Goal: Task Accomplishment & Management: Manage account settings

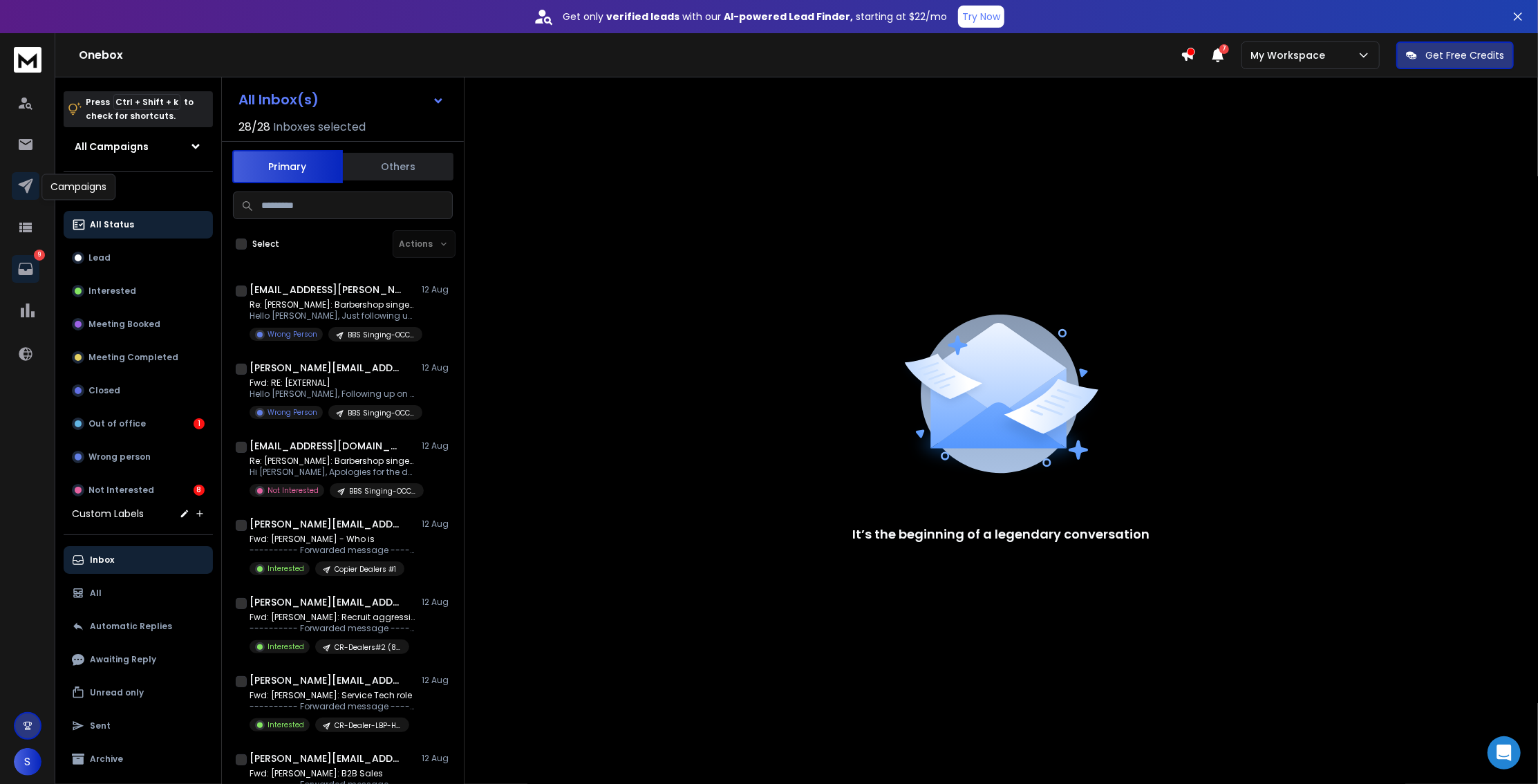
click at [30, 186] on icon at bounding box center [25, 185] width 17 height 17
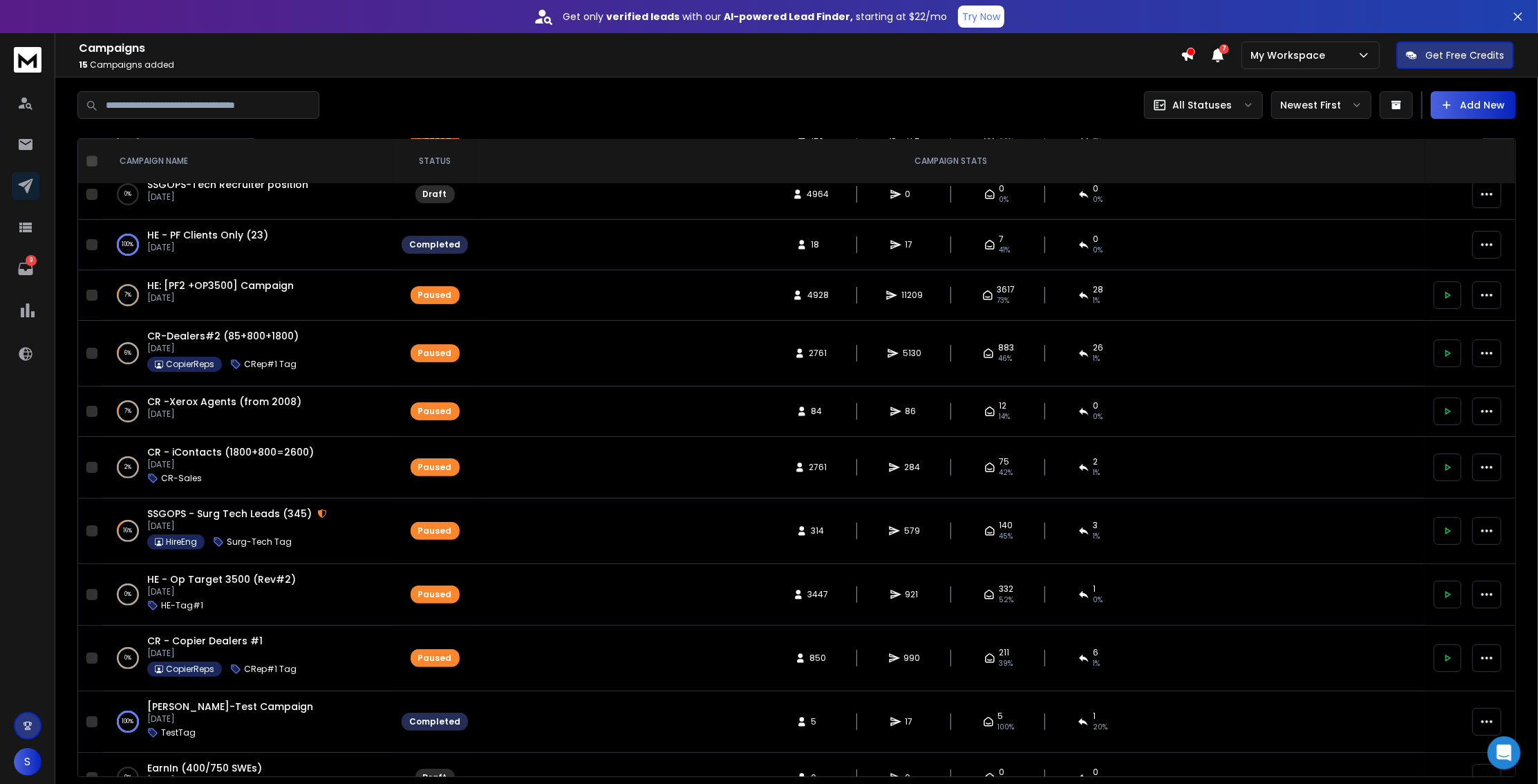
scroll to position [280, 0]
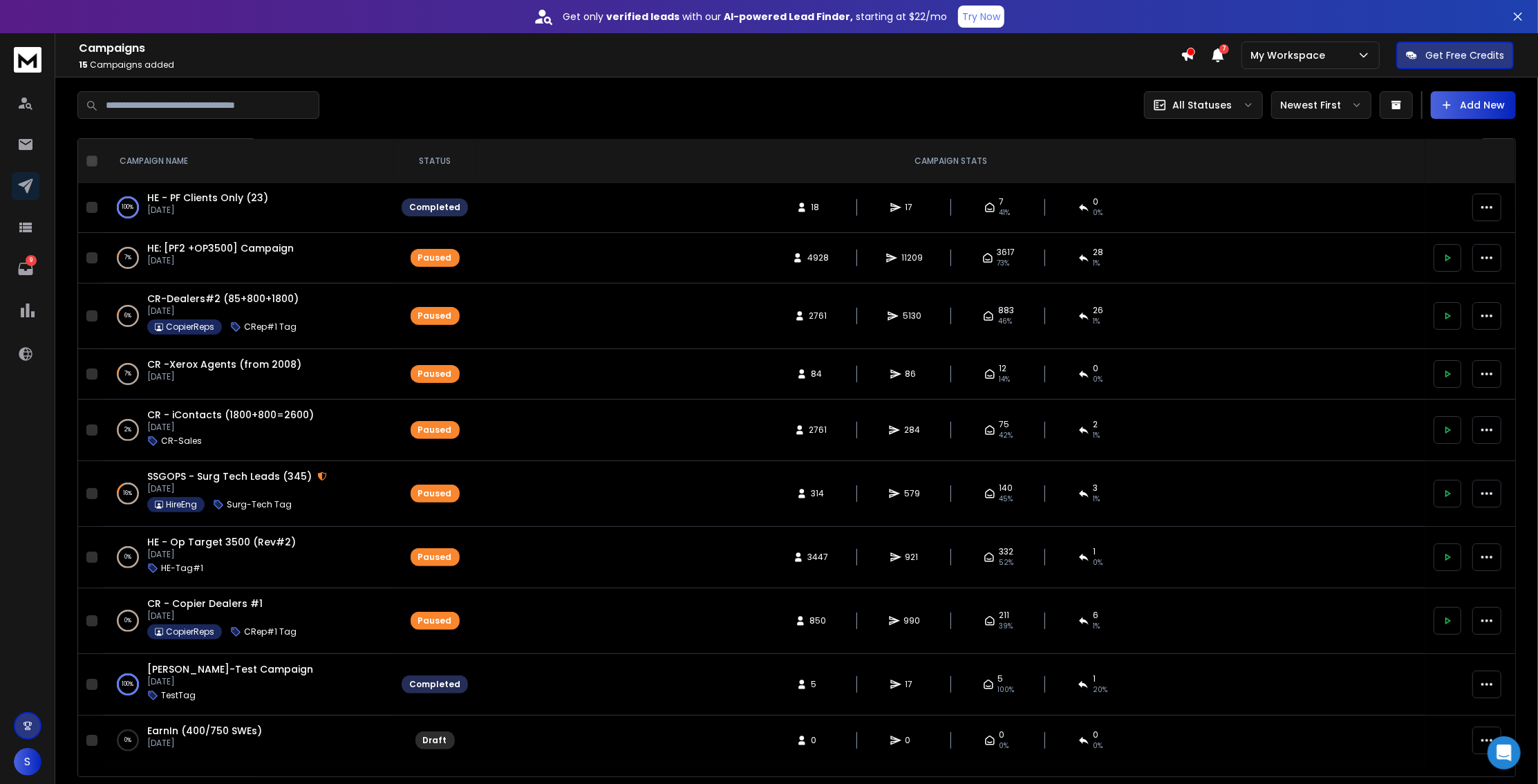
click at [230, 413] on span "CR - iContacts (1800+800=2600)" at bounding box center [230, 415] width 166 height 14
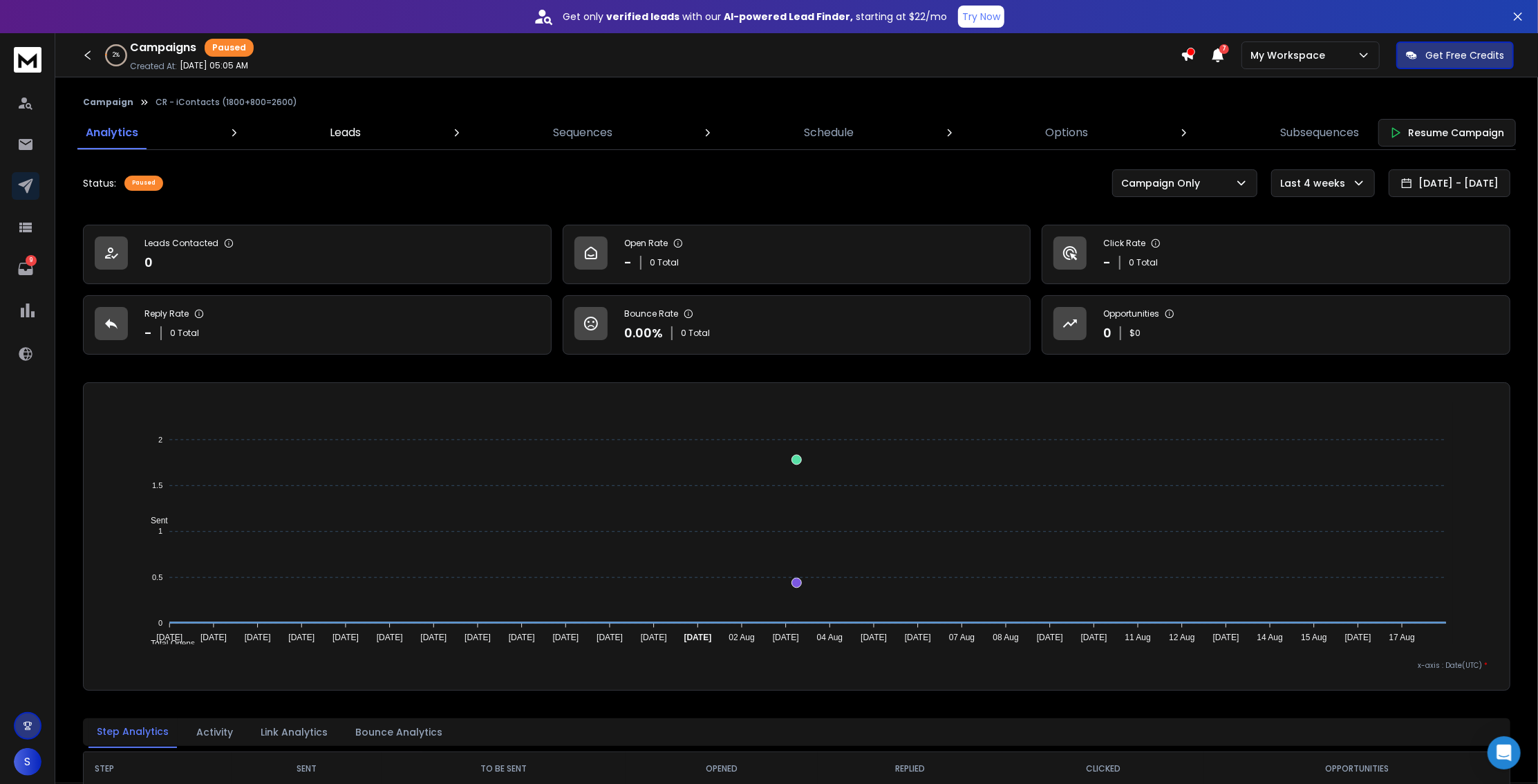
click at [361, 133] on link "Leads" at bounding box center [345, 132] width 48 height 33
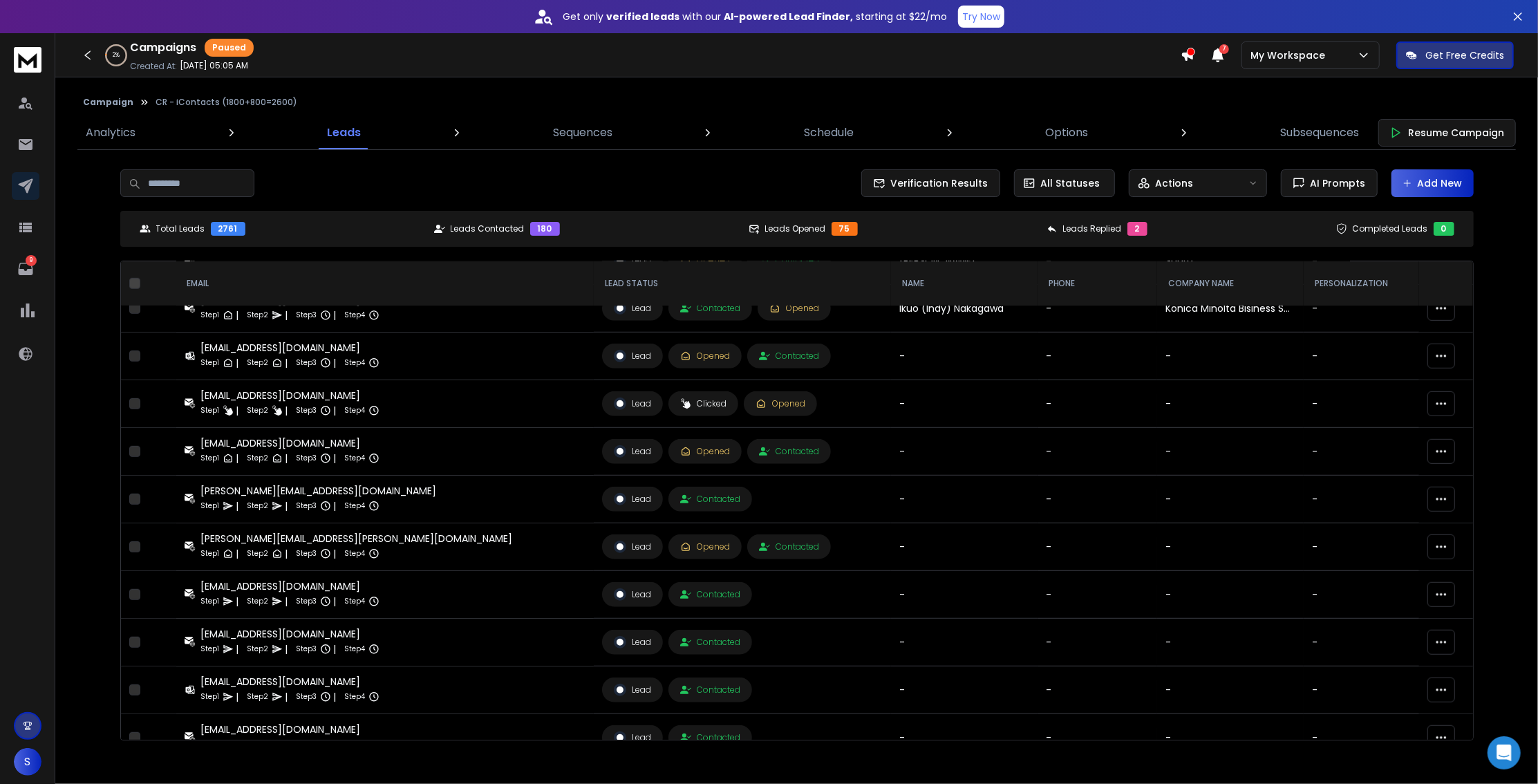
scroll to position [898, 0]
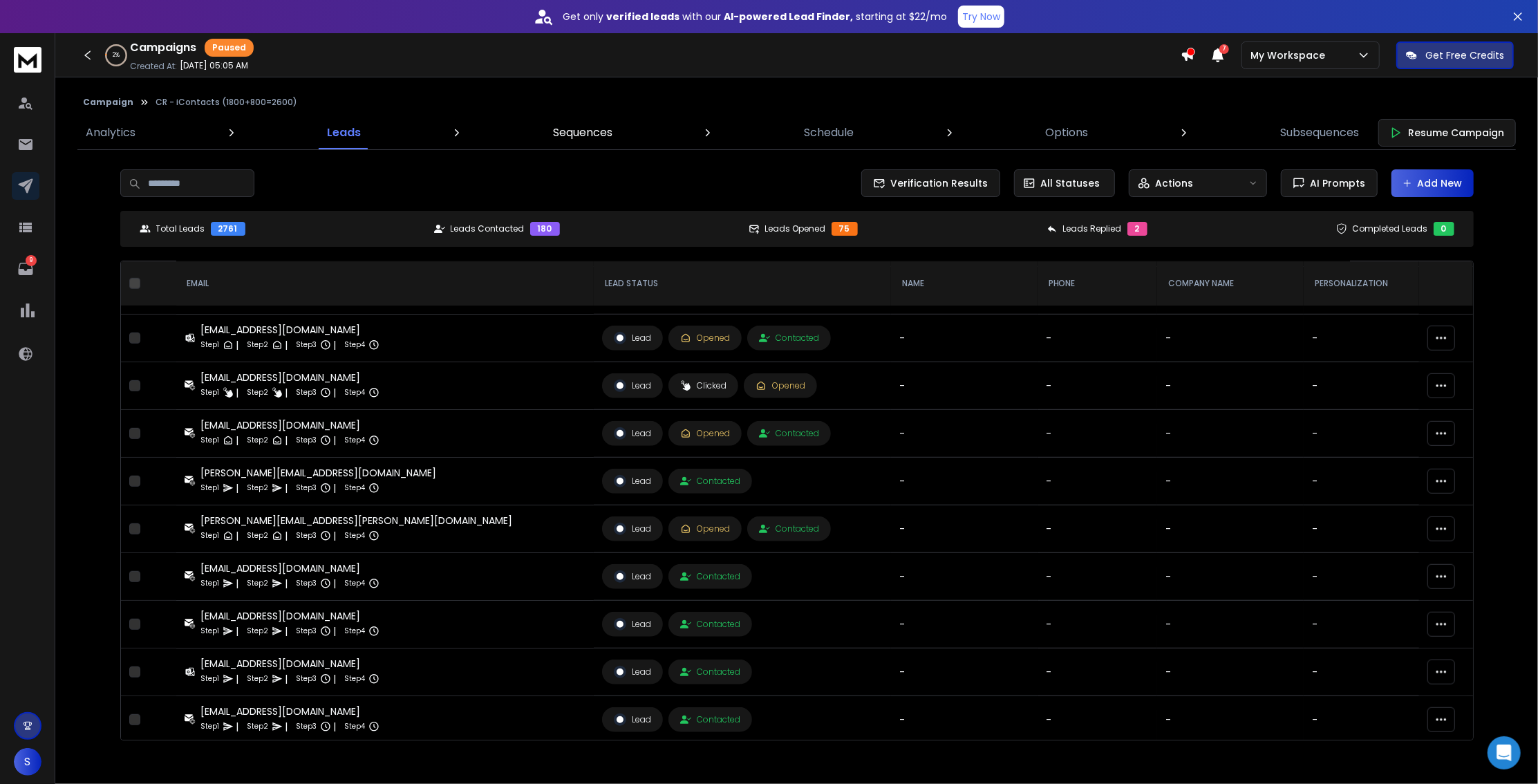
click at [603, 135] on p "Sequences" at bounding box center [582, 132] width 59 height 17
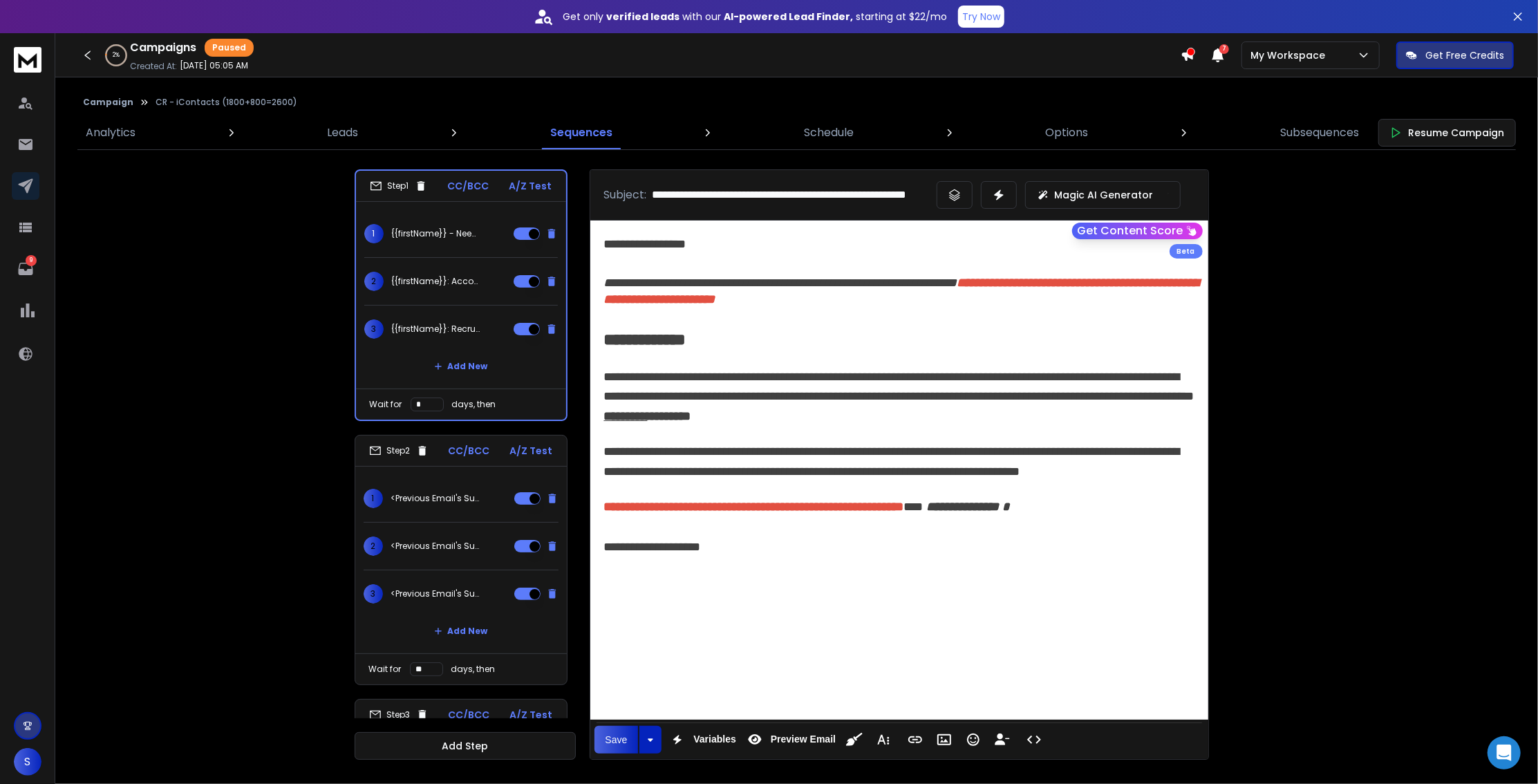
click at [408, 237] on p "{{firstName}} - Need local Sales Reps or Service Technicians?" at bounding box center [436, 233] width 89 height 11
click at [430, 280] on p "{{firstName}}: Account Executives looking for new job in your territory" at bounding box center [436, 281] width 89 height 11
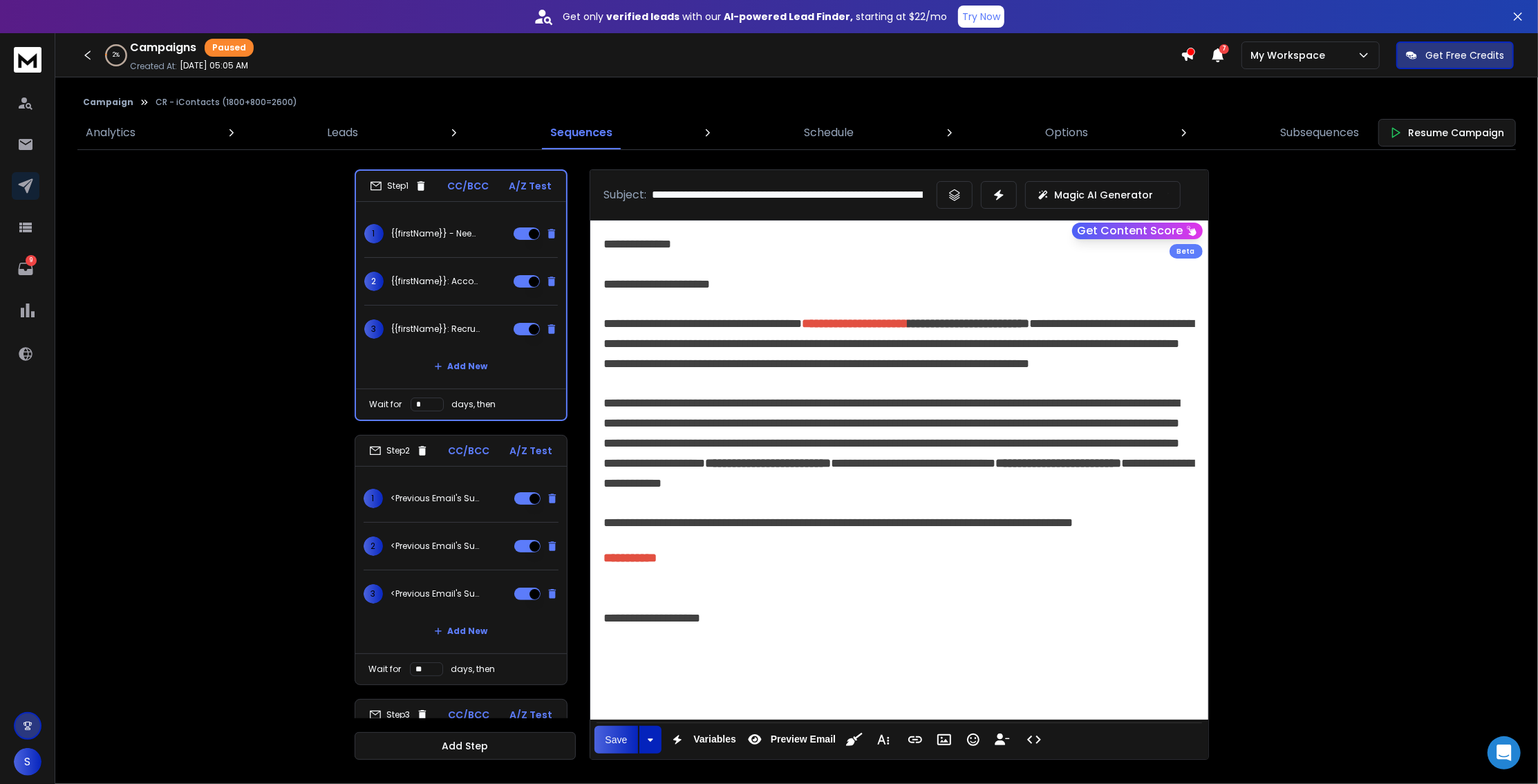
click at [441, 334] on p "{{firstName}}: Recruit Outside B2B Sales Reps" at bounding box center [436, 329] width 89 height 11
type input "**********"
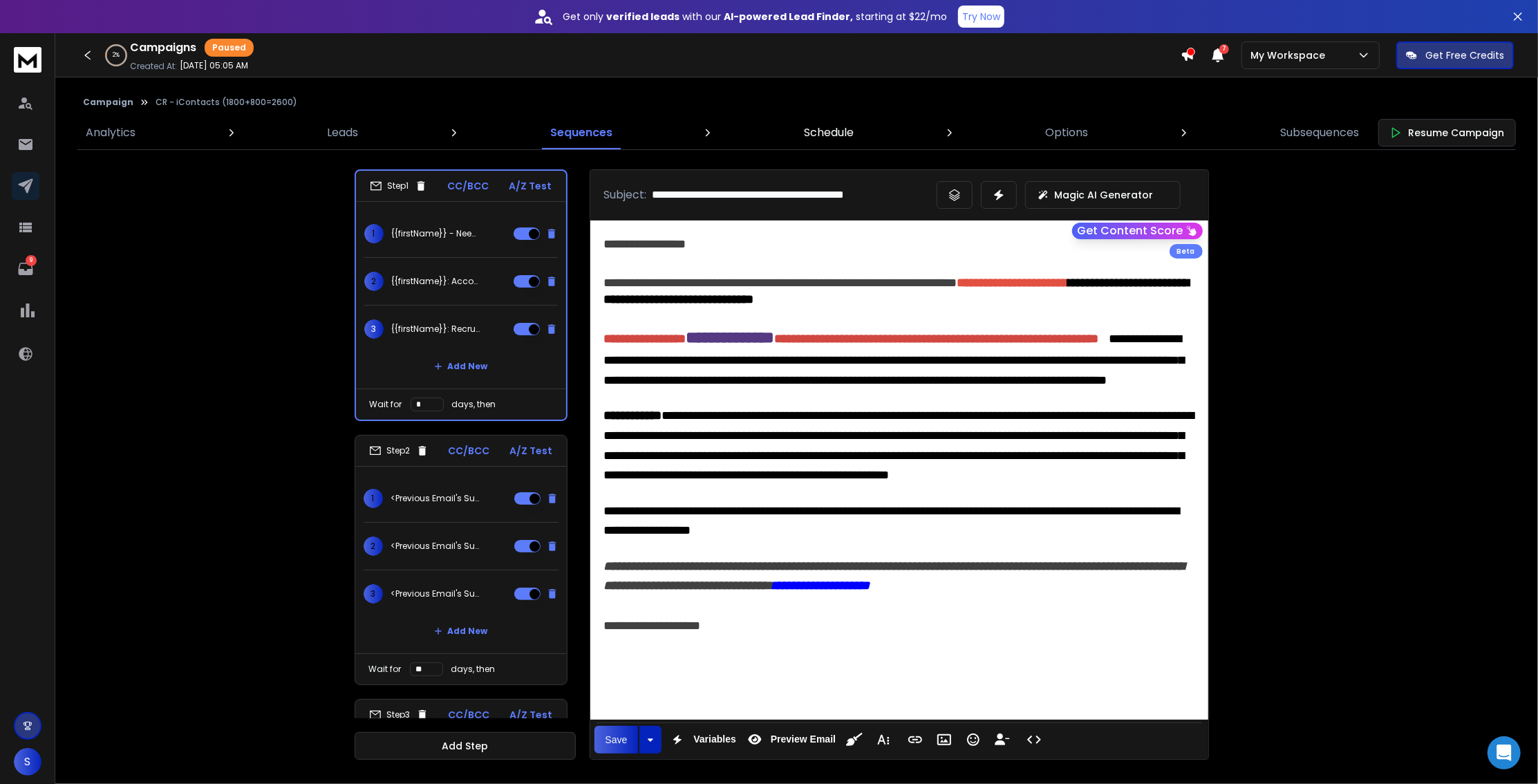
click at [841, 130] on p "Schedule" at bounding box center [829, 132] width 50 height 17
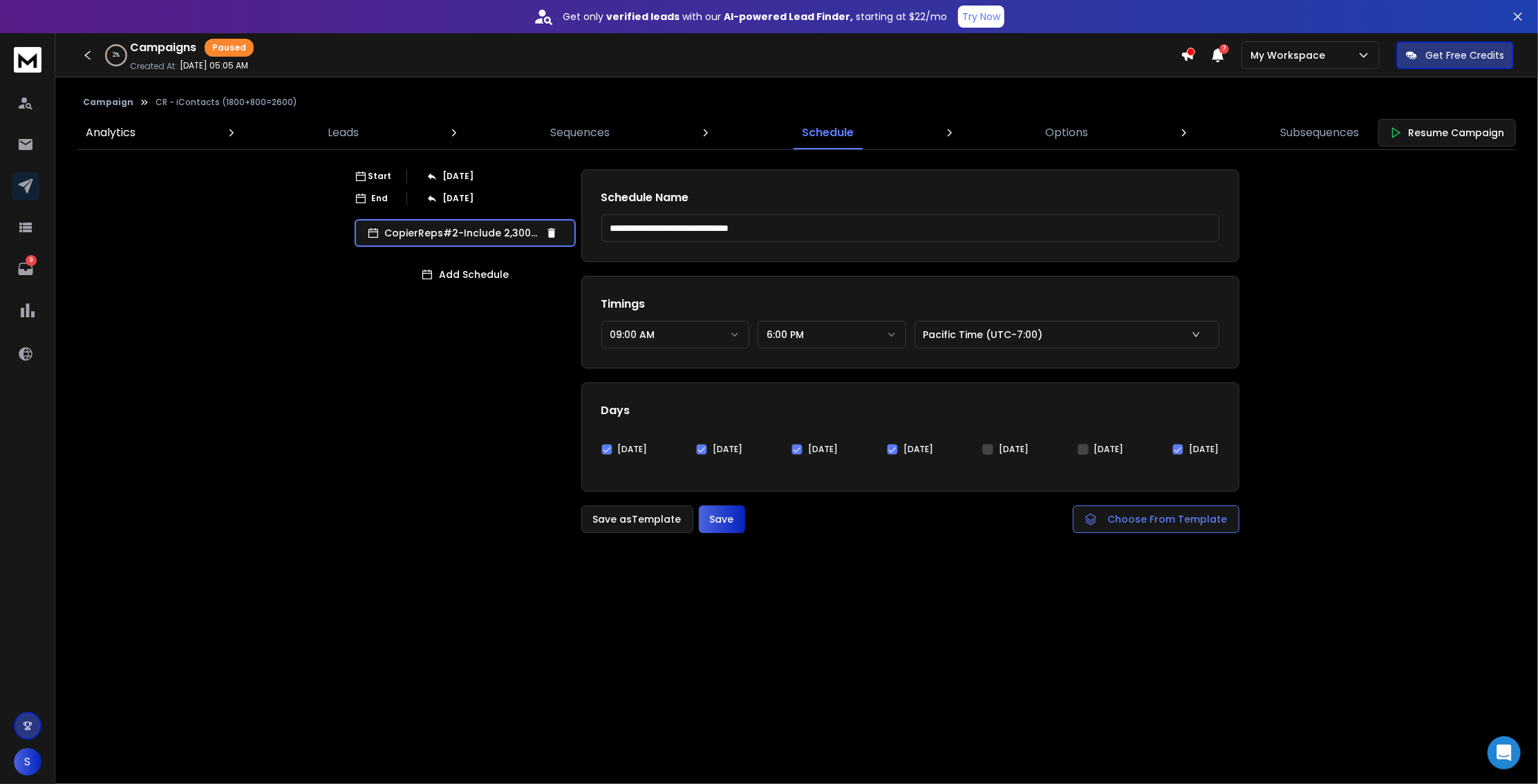
click at [117, 137] on p "Analytics" at bounding box center [110, 132] width 50 height 17
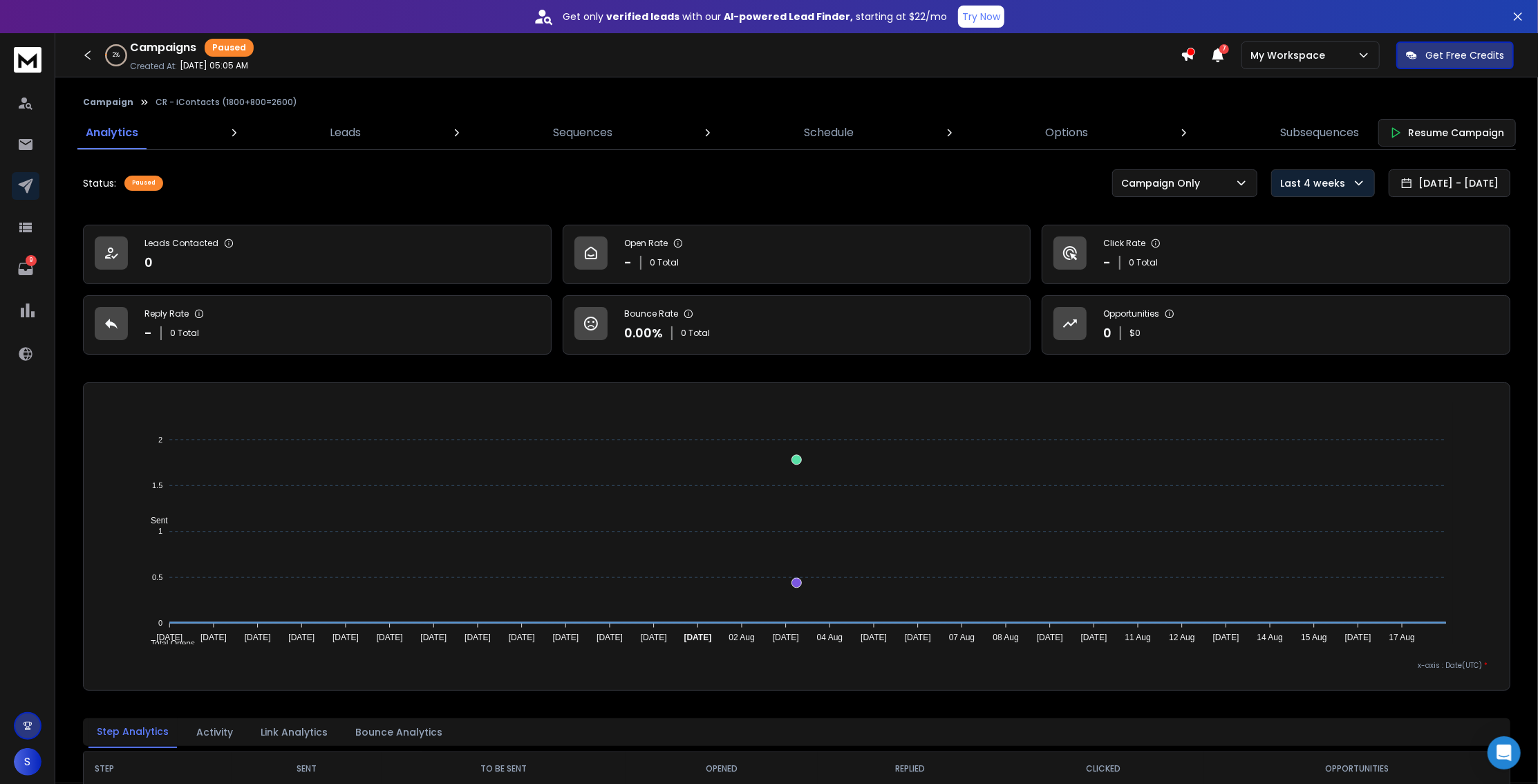
click at [1355, 183] on icon "button" at bounding box center [1359, 184] width 7 height 3
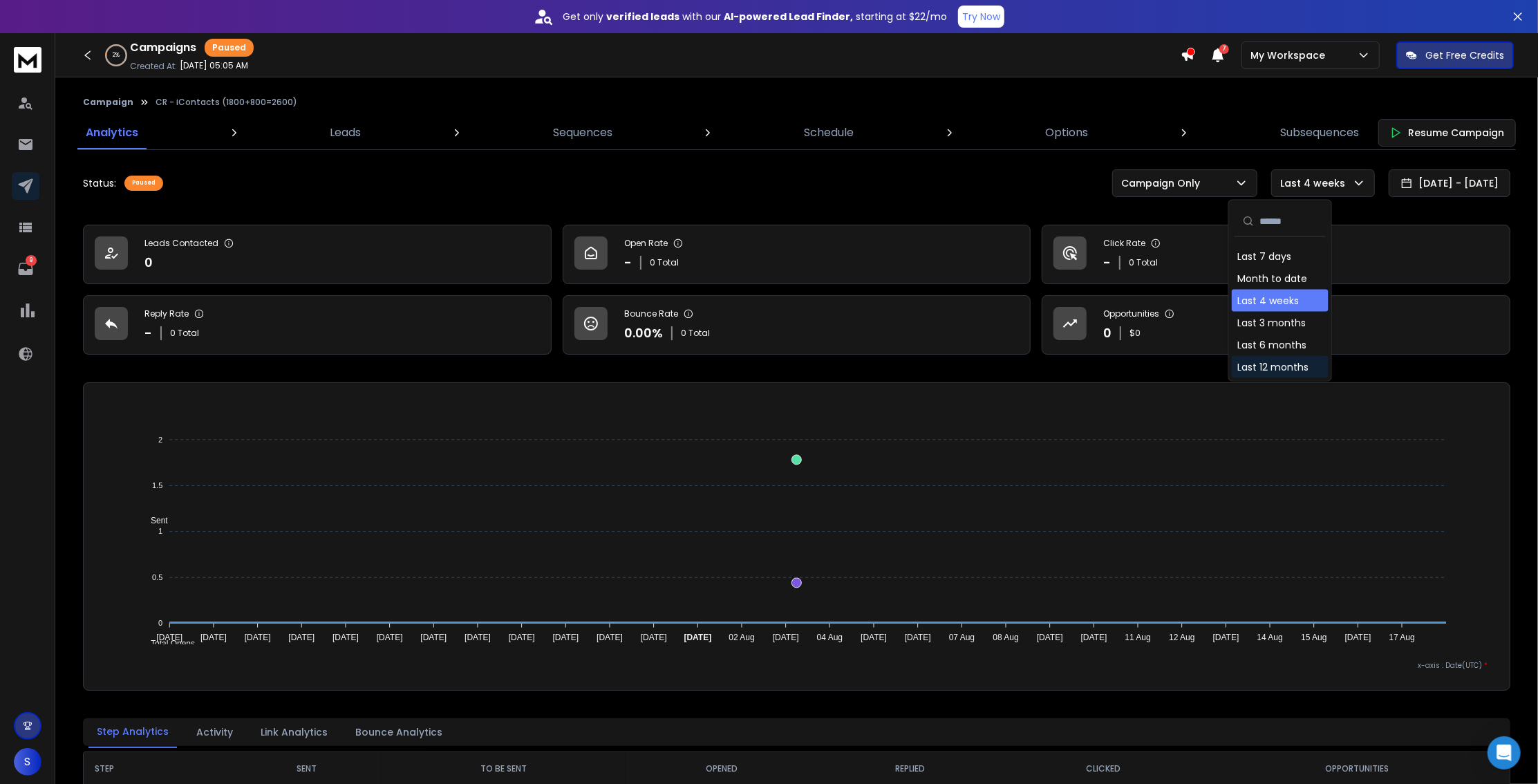
click at [1281, 365] on div "Last 12 months" at bounding box center [1273, 367] width 71 height 14
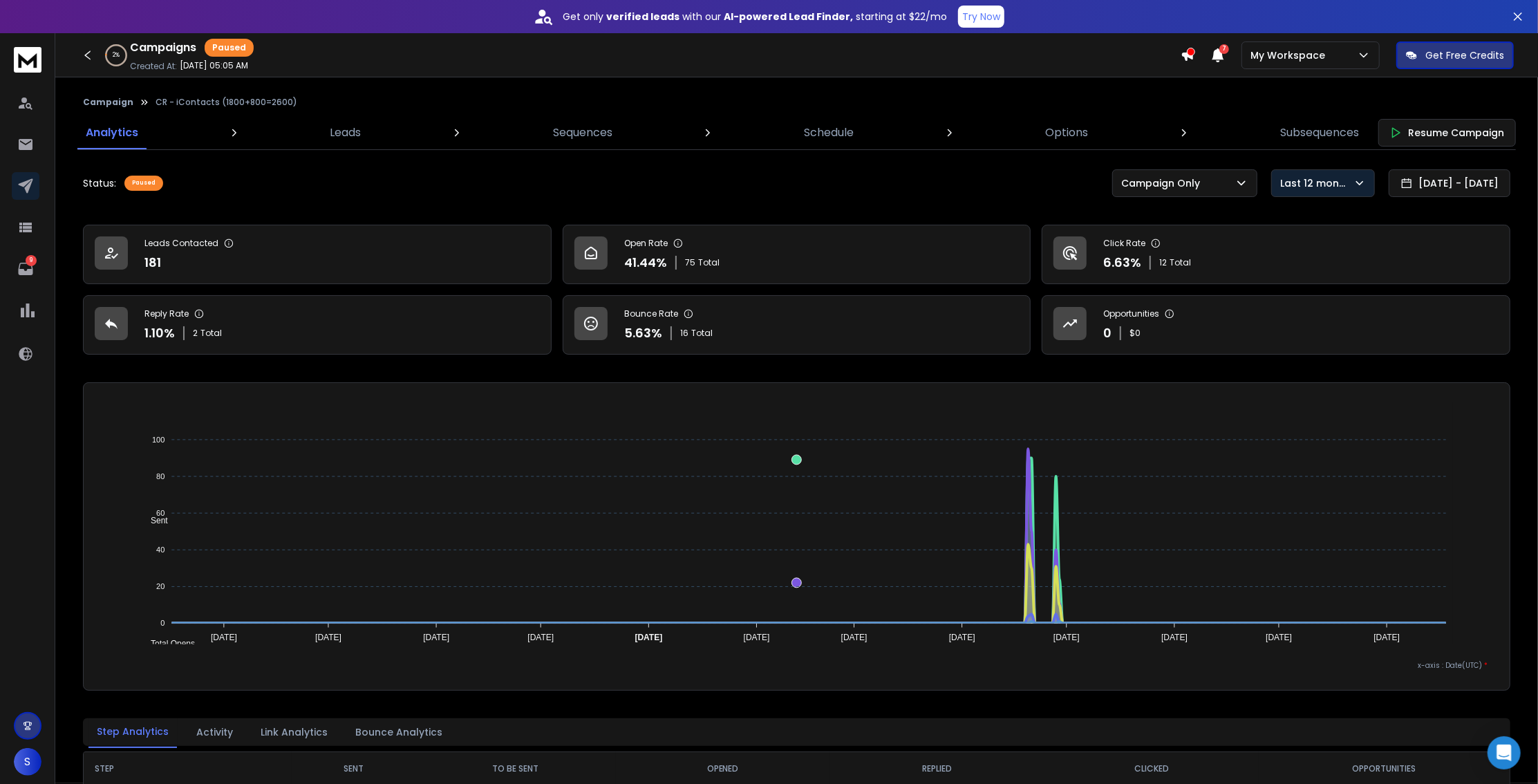
click at [1353, 185] on icon "button" at bounding box center [1360, 184] width 12 height 14
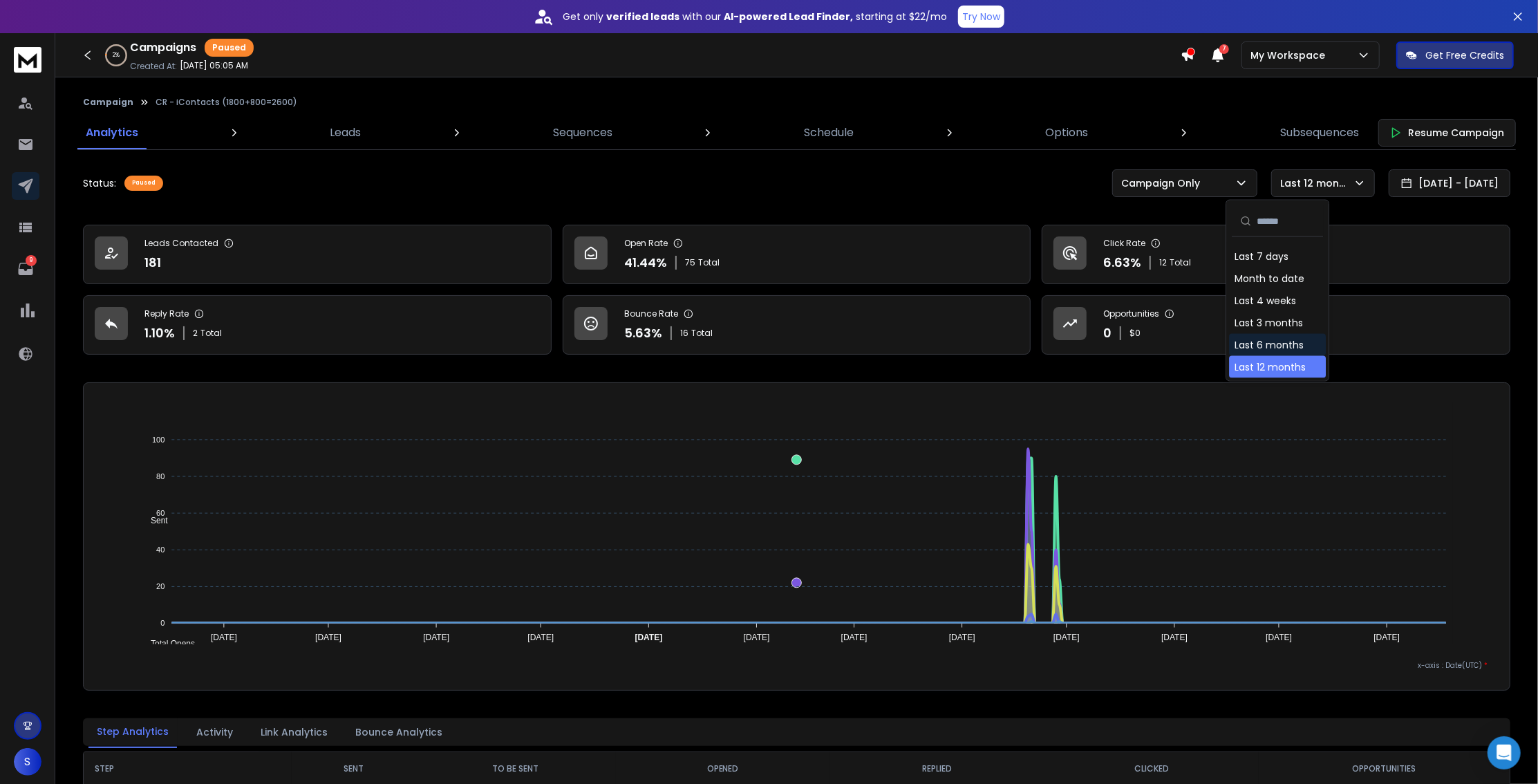
click at [1299, 346] on div "Last 6 months" at bounding box center [1268, 345] width 69 height 14
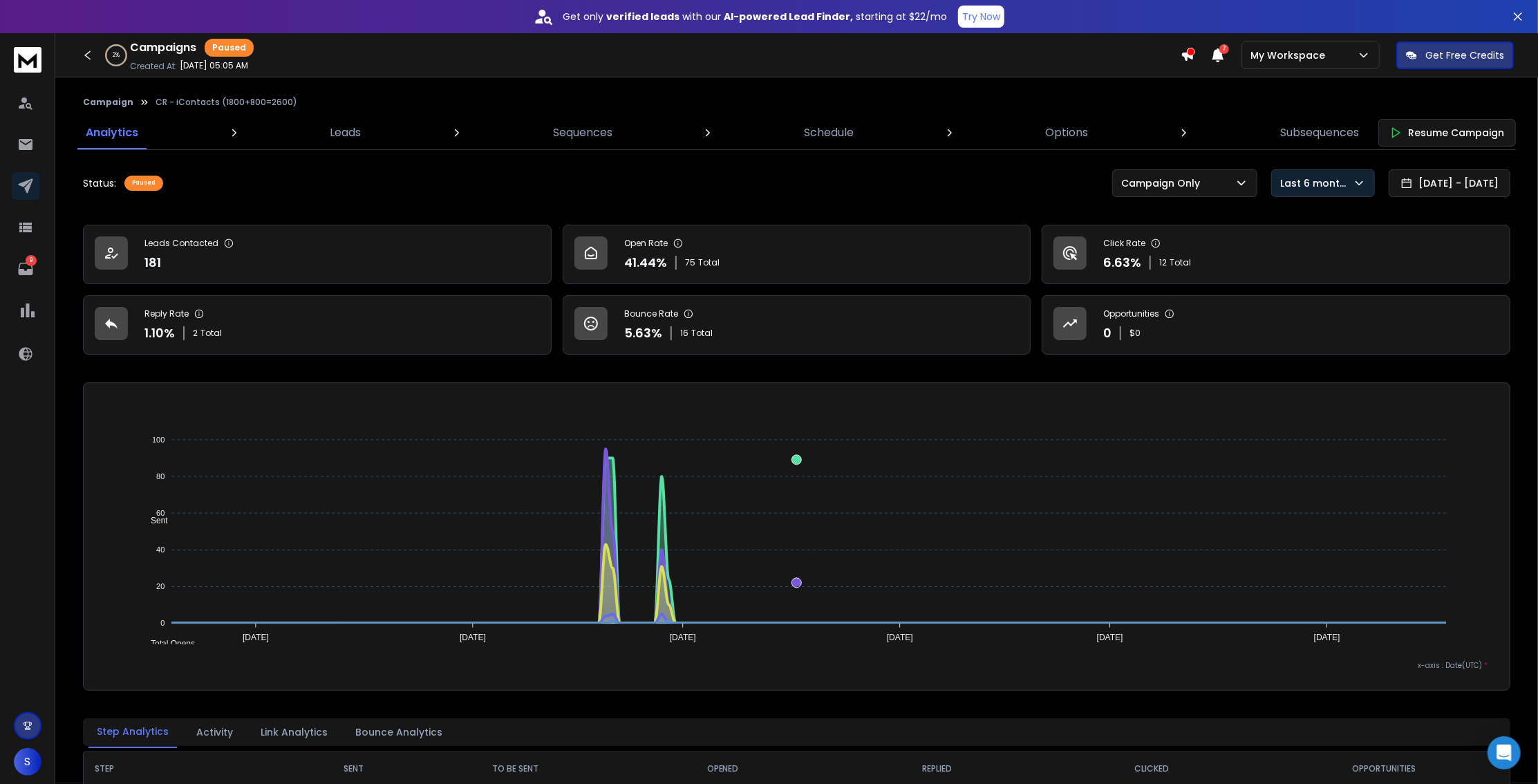
click at [1280, 188] on p "Last 6 months" at bounding box center [1316, 184] width 72 height 14
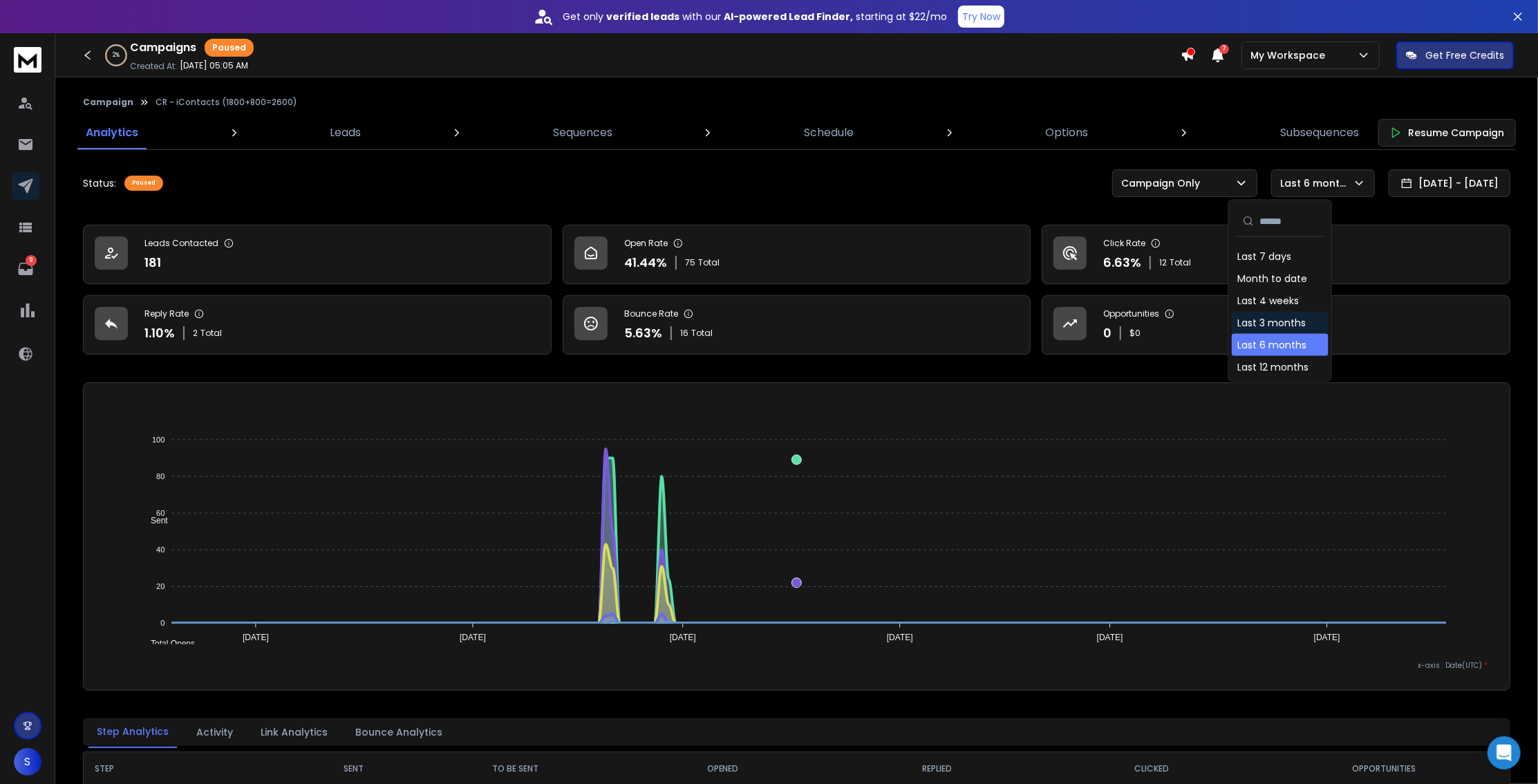
click at [1268, 322] on div "Last 3 months" at bounding box center [1272, 323] width 69 height 14
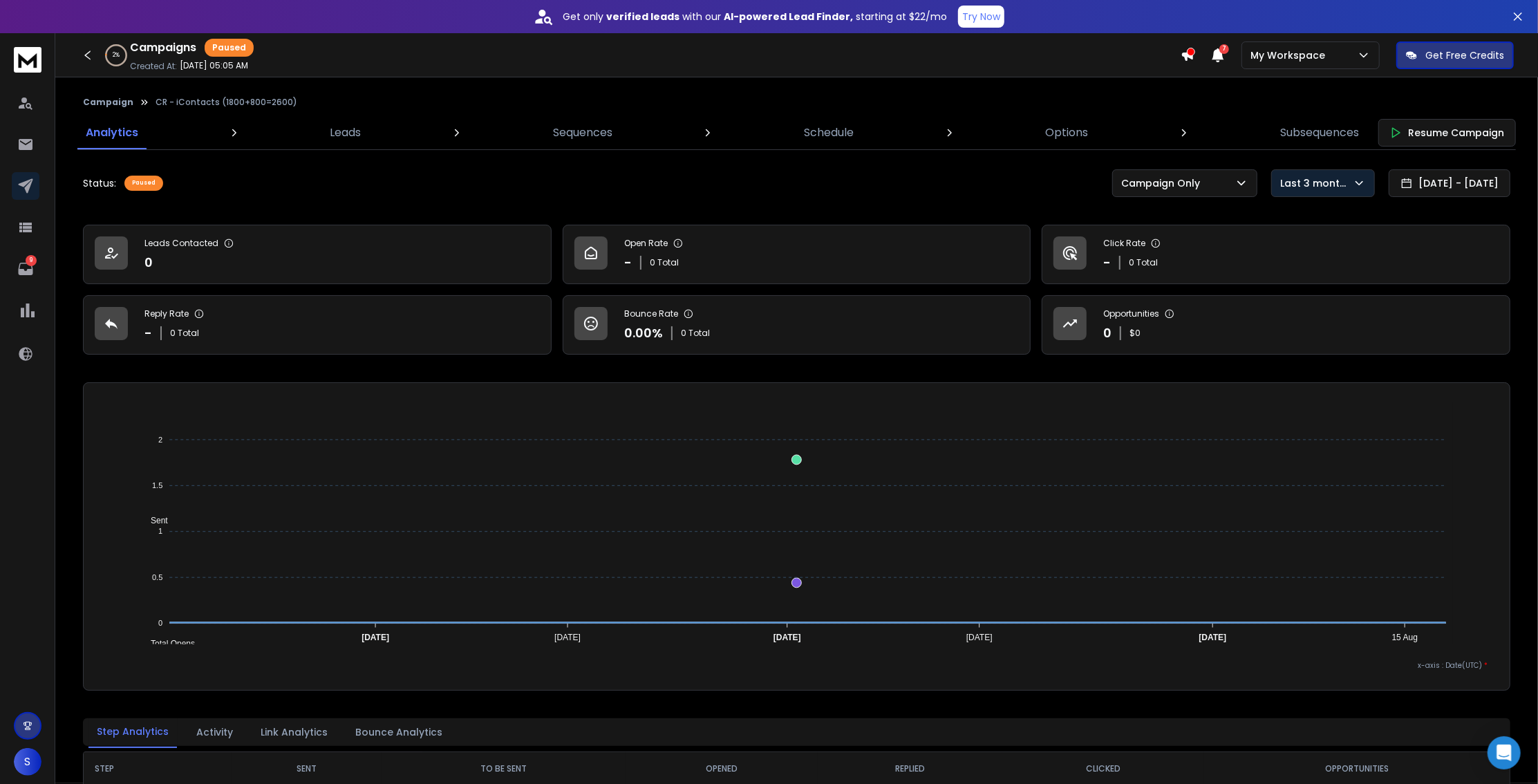
click at [1287, 184] on p "Last 3 months" at bounding box center [1316, 184] width 72 height 14
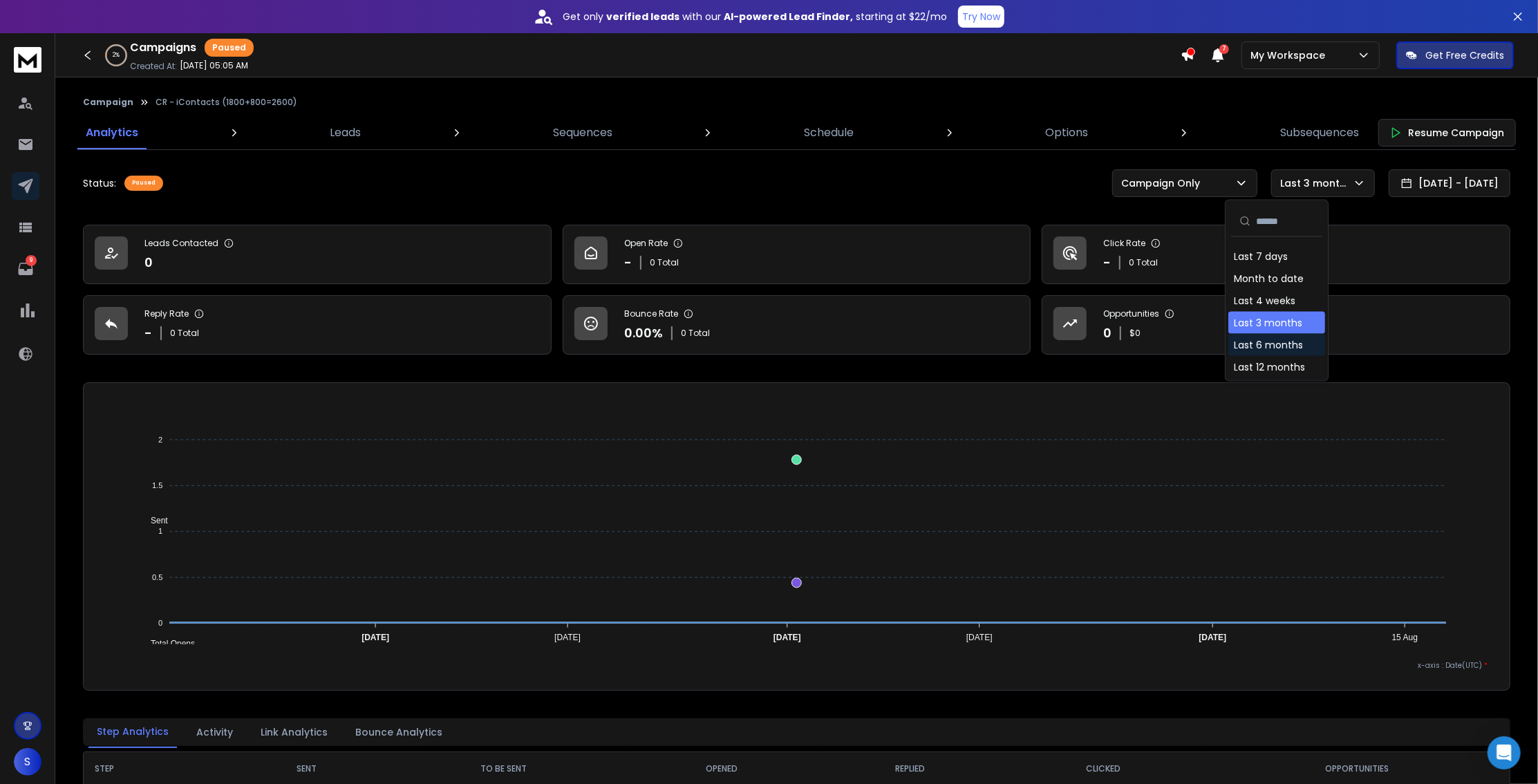
click at [1284, 344] on div "Last 6 months" at bounding box center [1268, 345] width 69 height 14
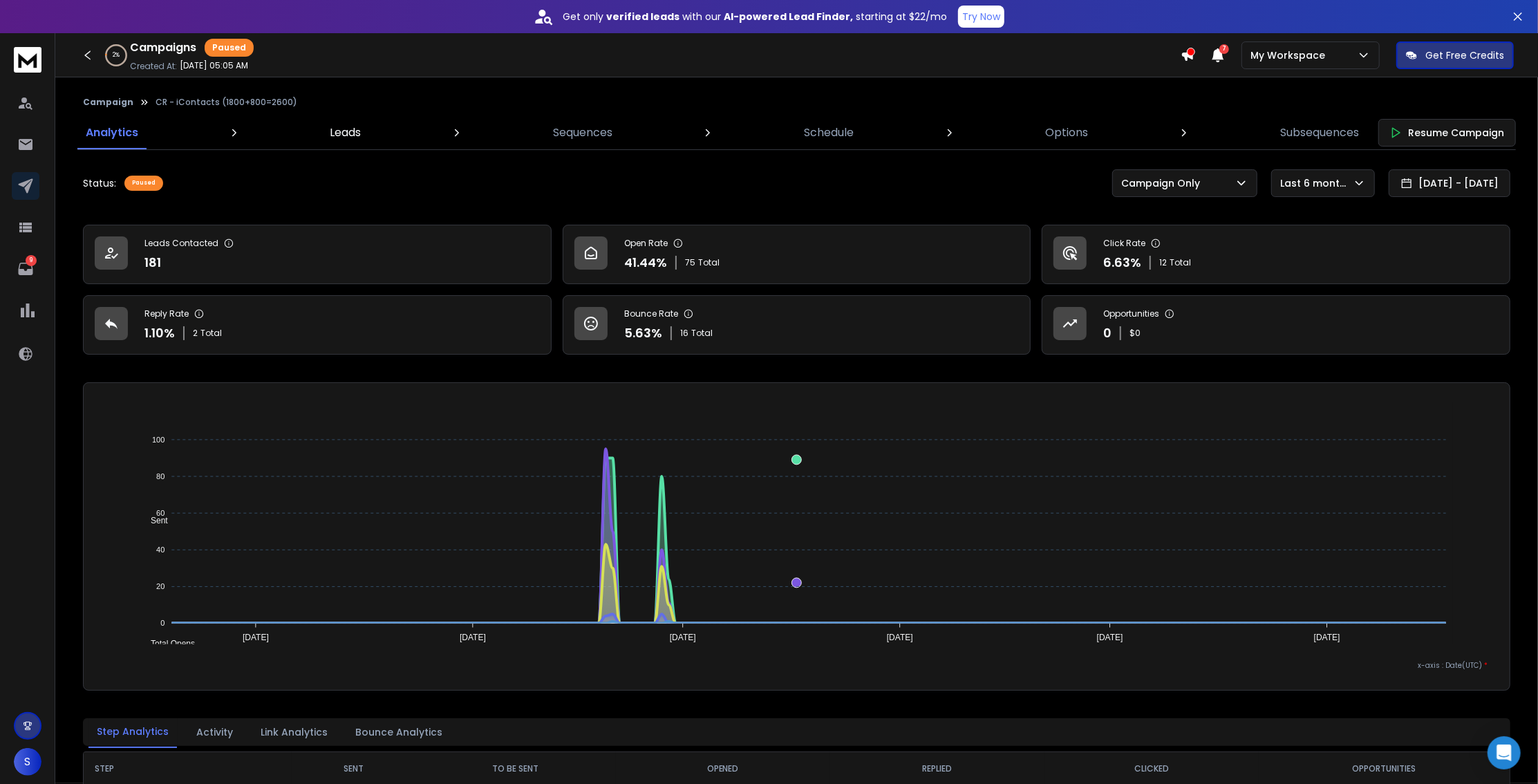
click at [355, 135] on p "Leads" at bounding box center [346, 132] width 31 height 17
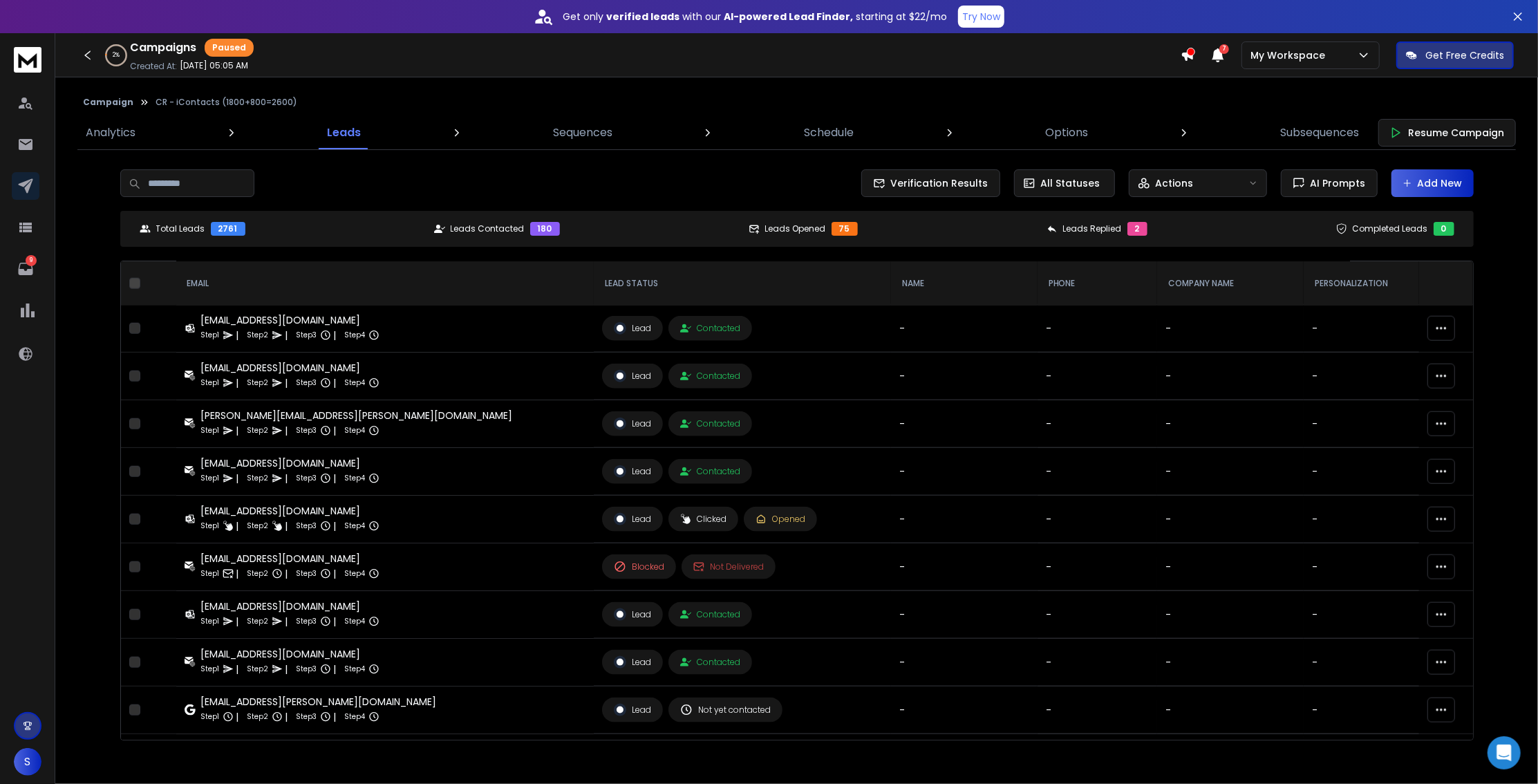
scroll to position [1489, 0]
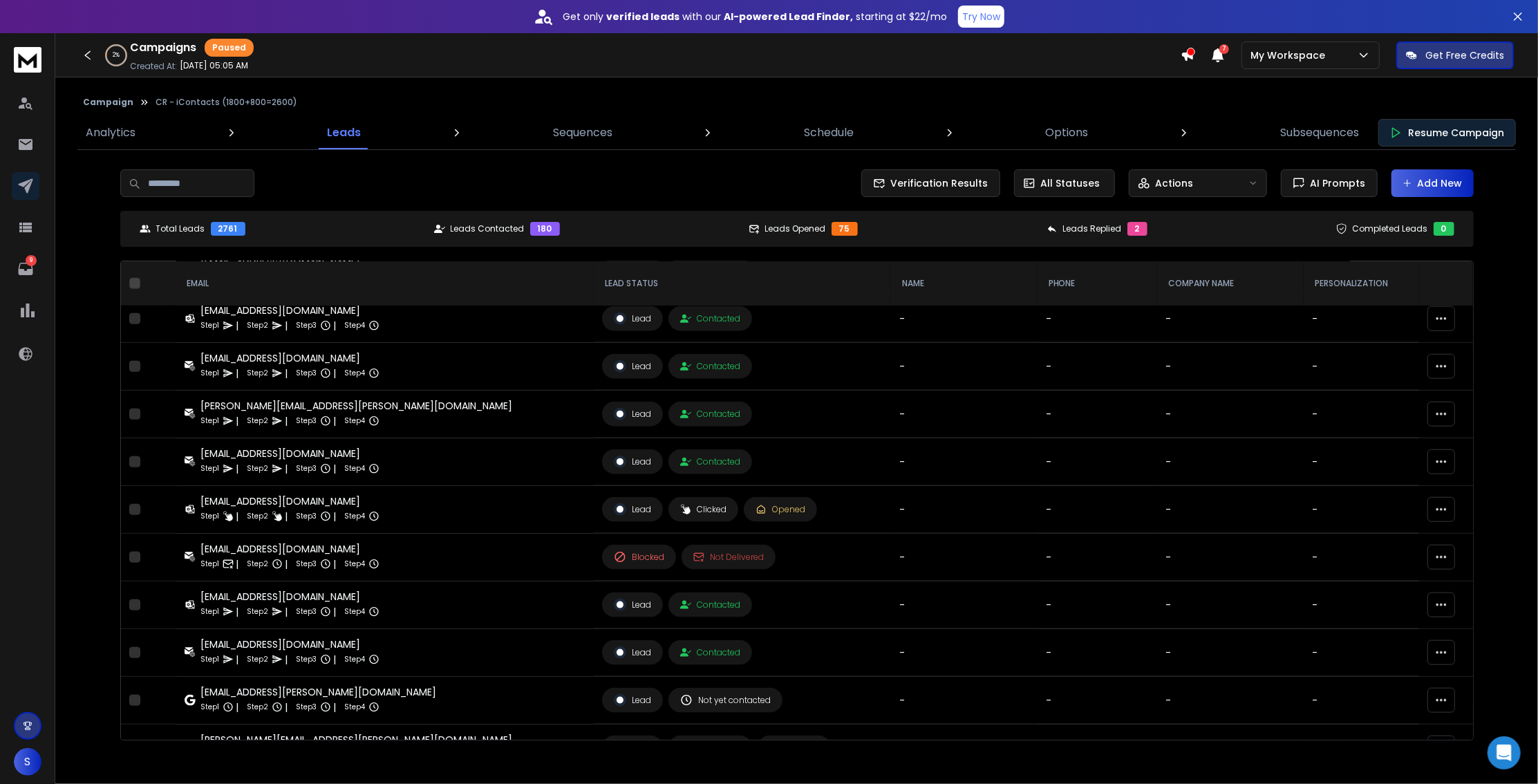
click at [1451, 139] on button "Resume Campaign" at bounding box center [1447, 133] width 138 height 28
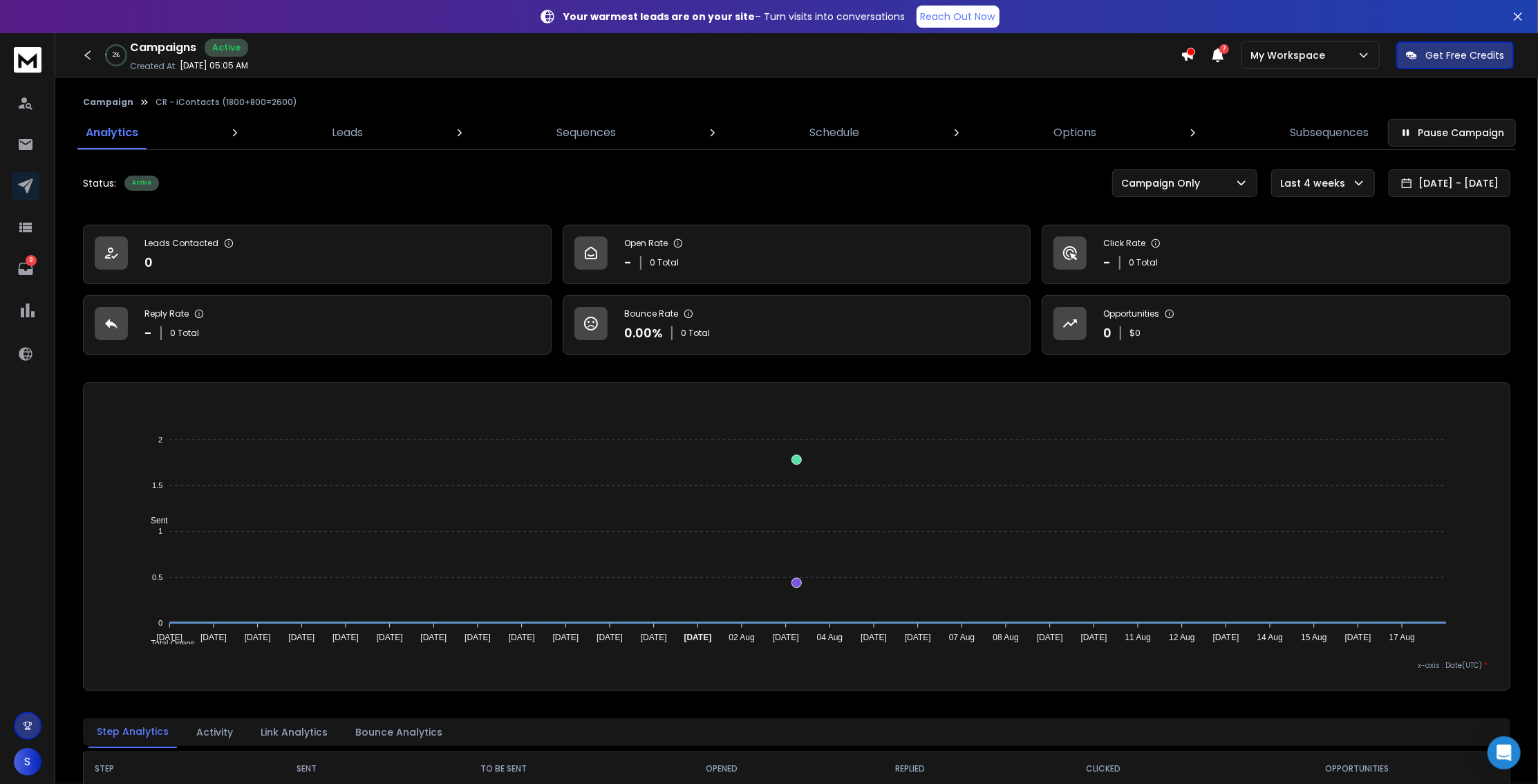
click at [1106, 136] on div "Analytics Leads Sequences Schedule Options Subsequences" at bounding box center [727, 132] width 1300 height 33
click at [1099, 133] on link "Options" at bounding box center [1075, 132] width 59 height 33
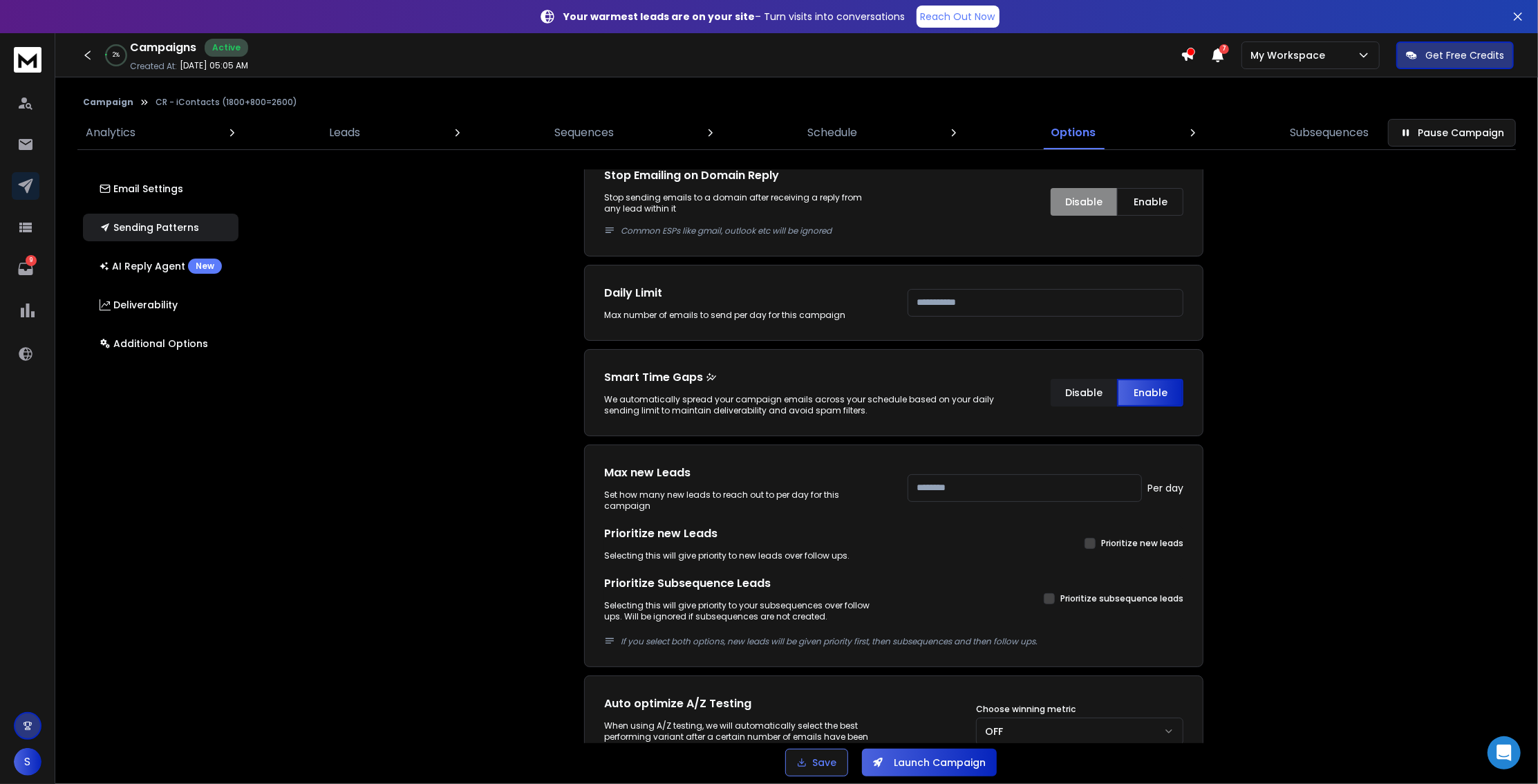
scroll to position [533, 0]
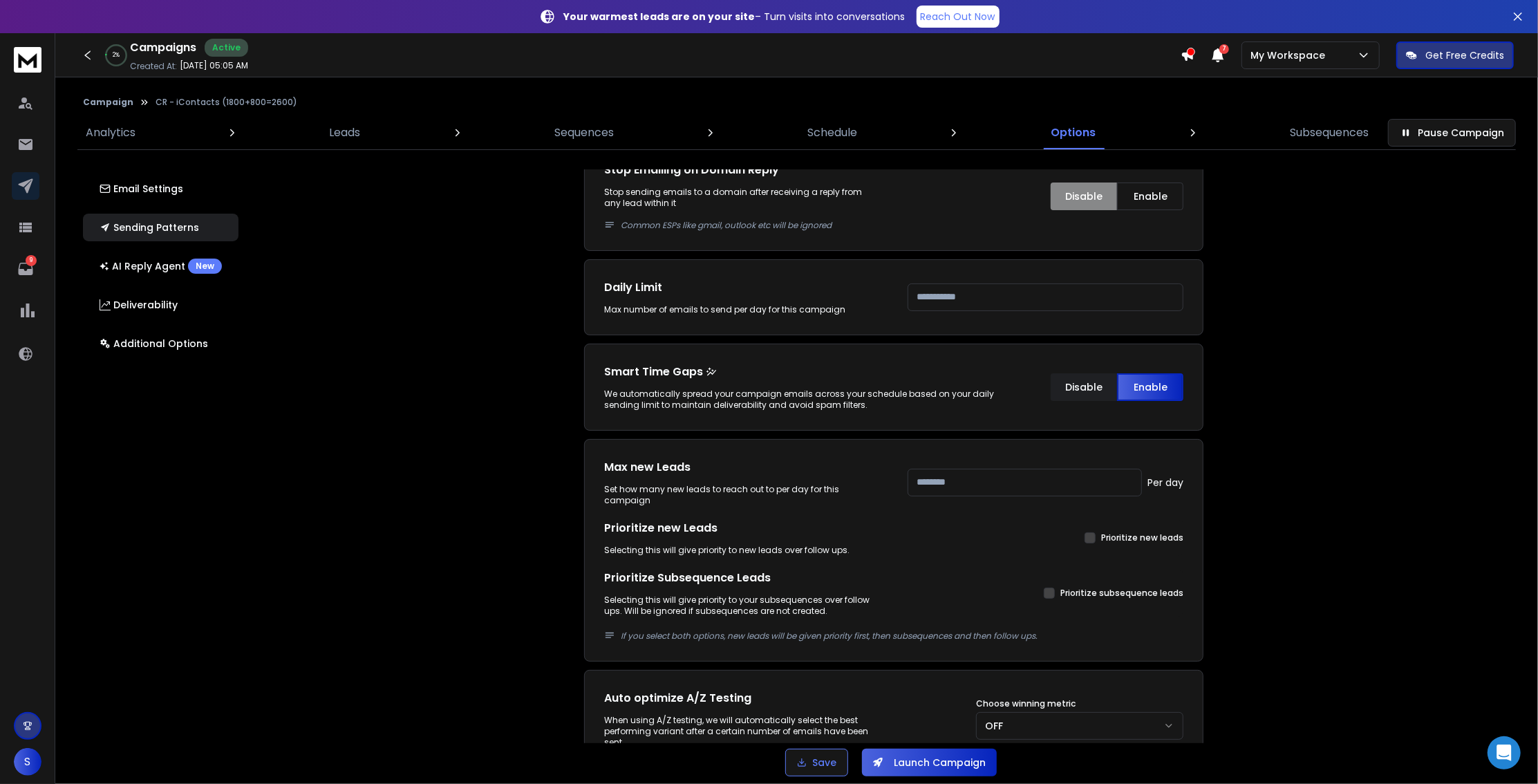
click at [923, 299] on input "***" at bounding box center [1045, 298] width 276 height 28
type input "***"
click at [923, 480] on input "***" at bounding box center [1024, 482] width 234 height 28
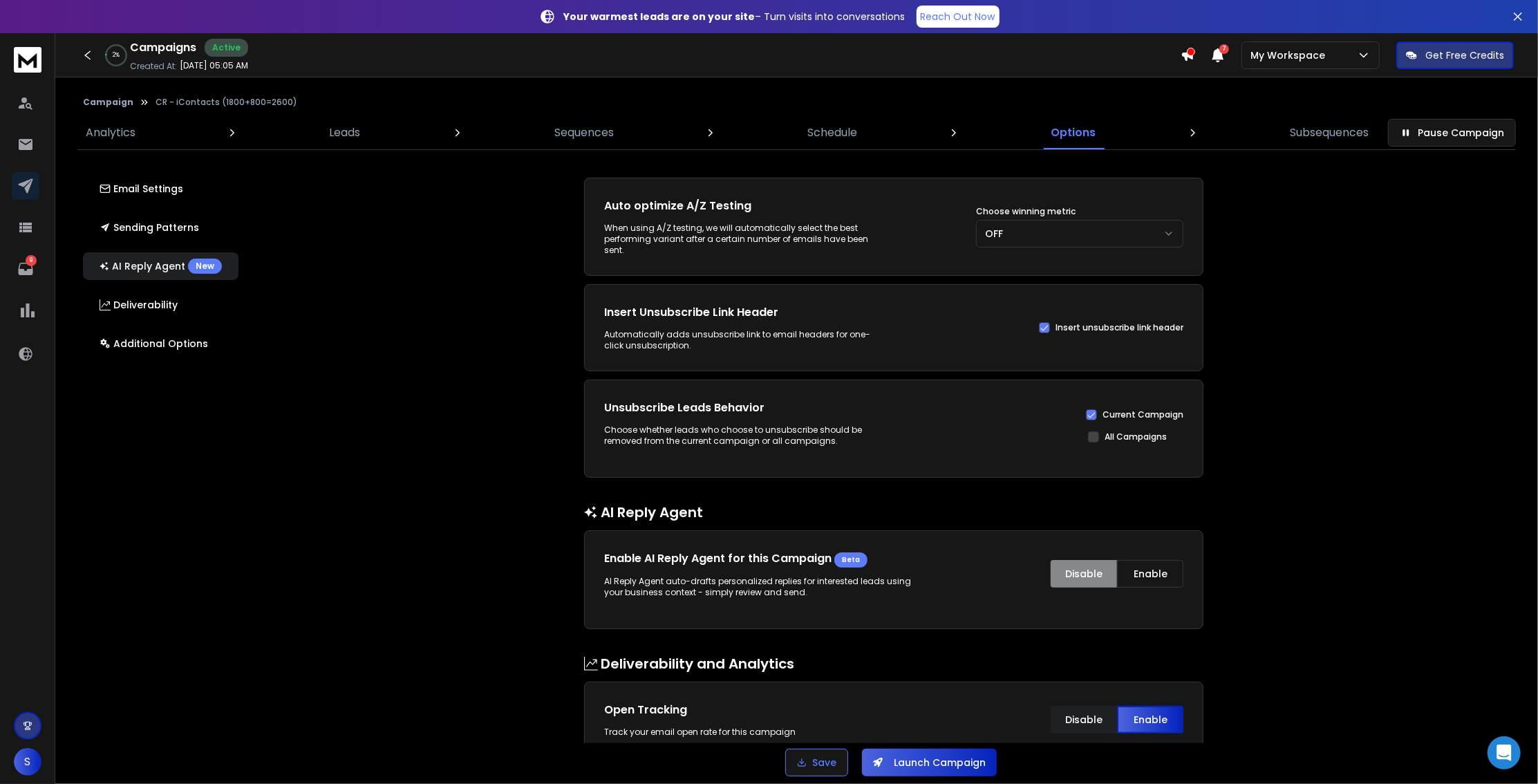
scroll to position [1024, 0]
type input "***"
click at [1095, 438] on button "All Campaigns" at bounding box center [1093, 437] width 11 height 11
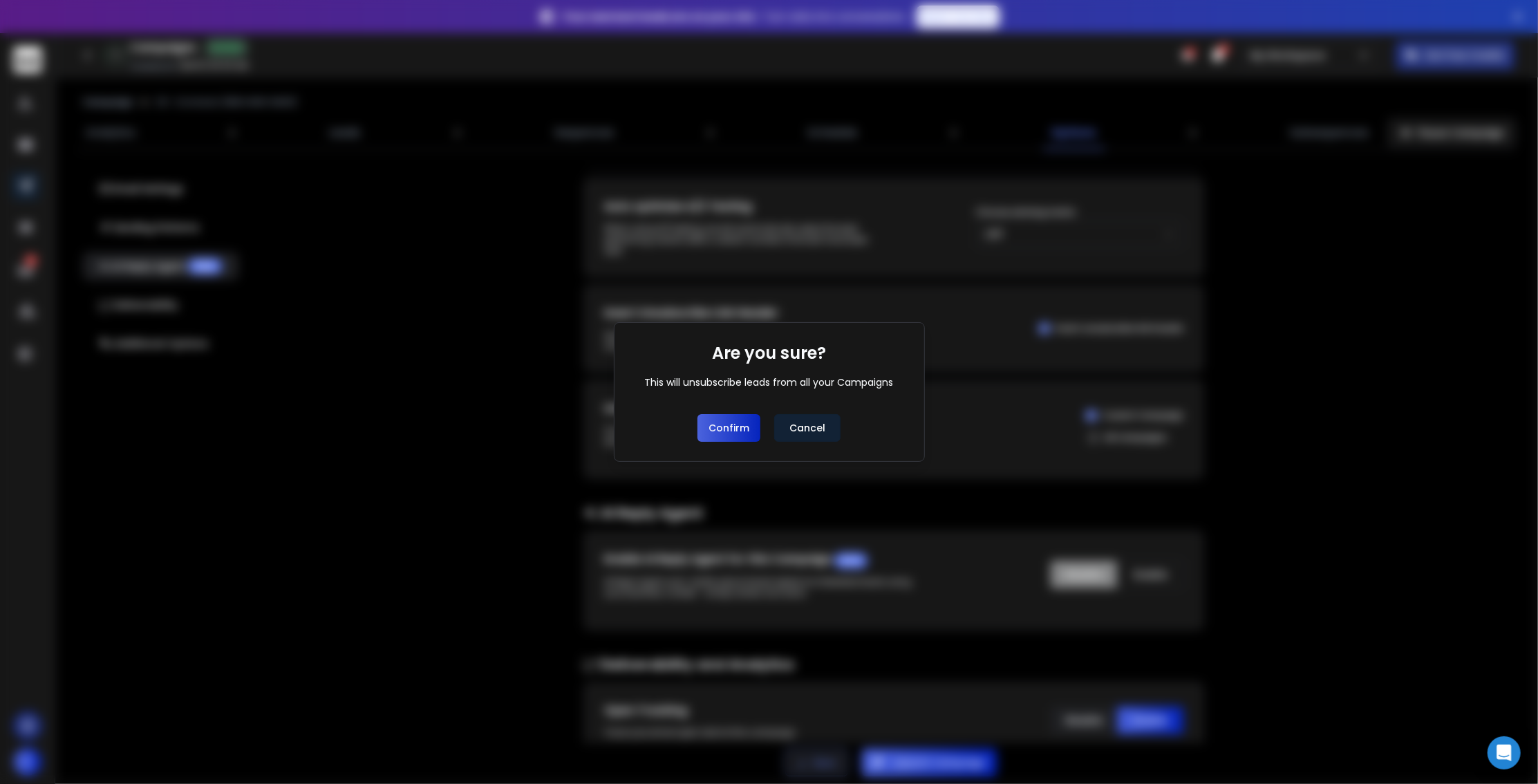
click at [804, 432] on button "Cancel" at bounding box center [807, 428] width 66 height 28
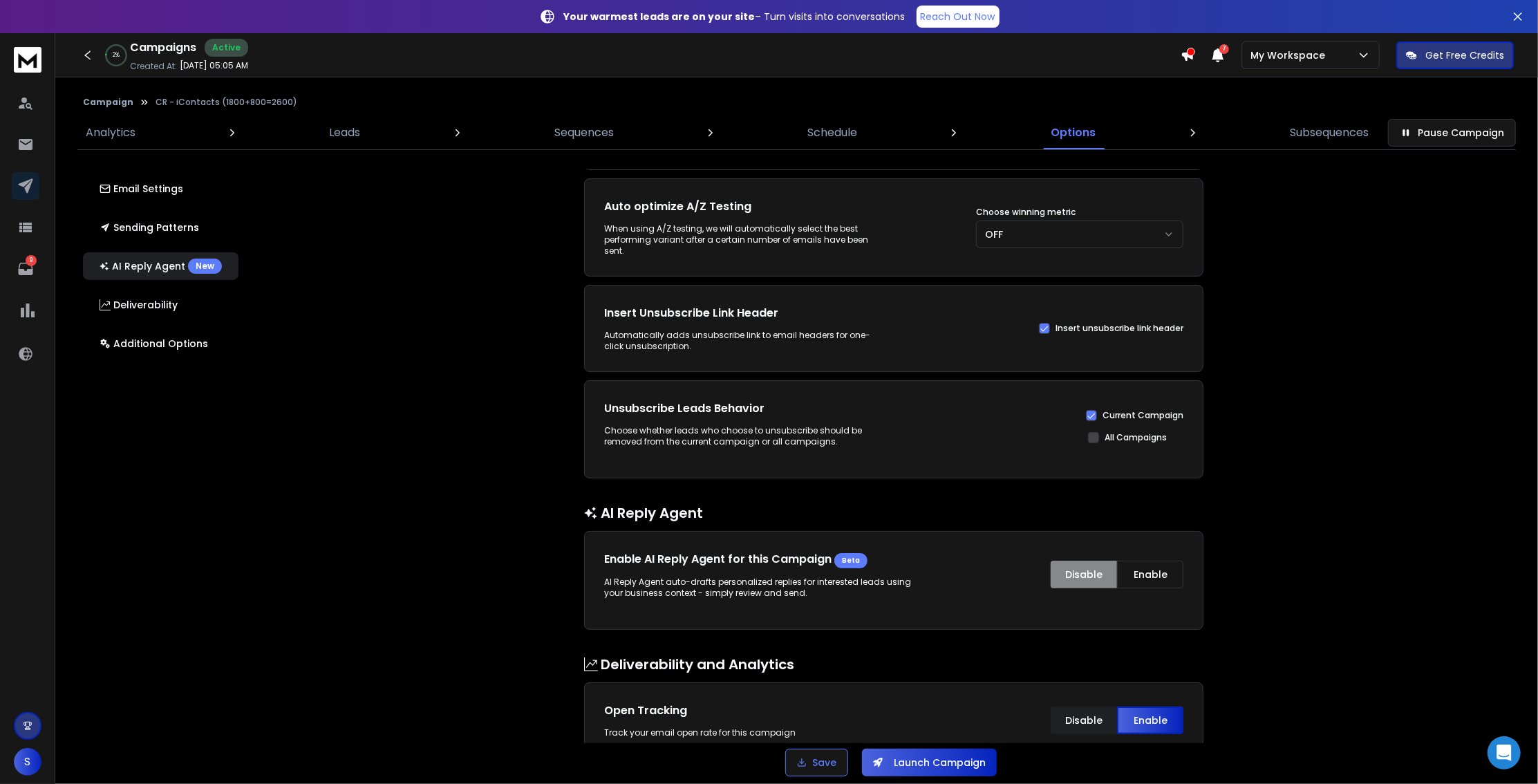
click at [1090, 435] on button "All Campaigns" at bounding box center [1093, 437] width 11 height 11
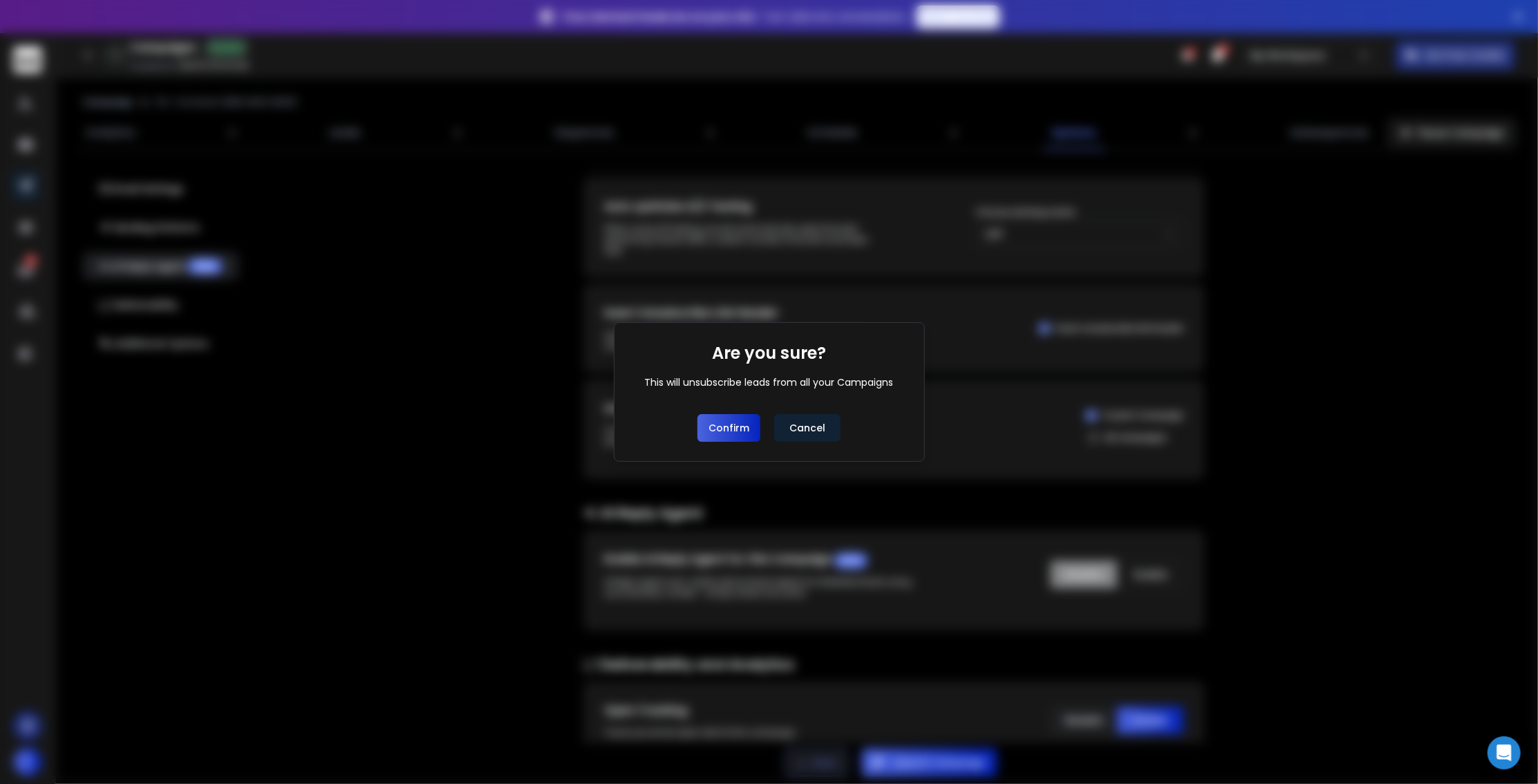
click at [741, 433] on button "Confirm" at bounding box center [729, 428] width 63 height 28
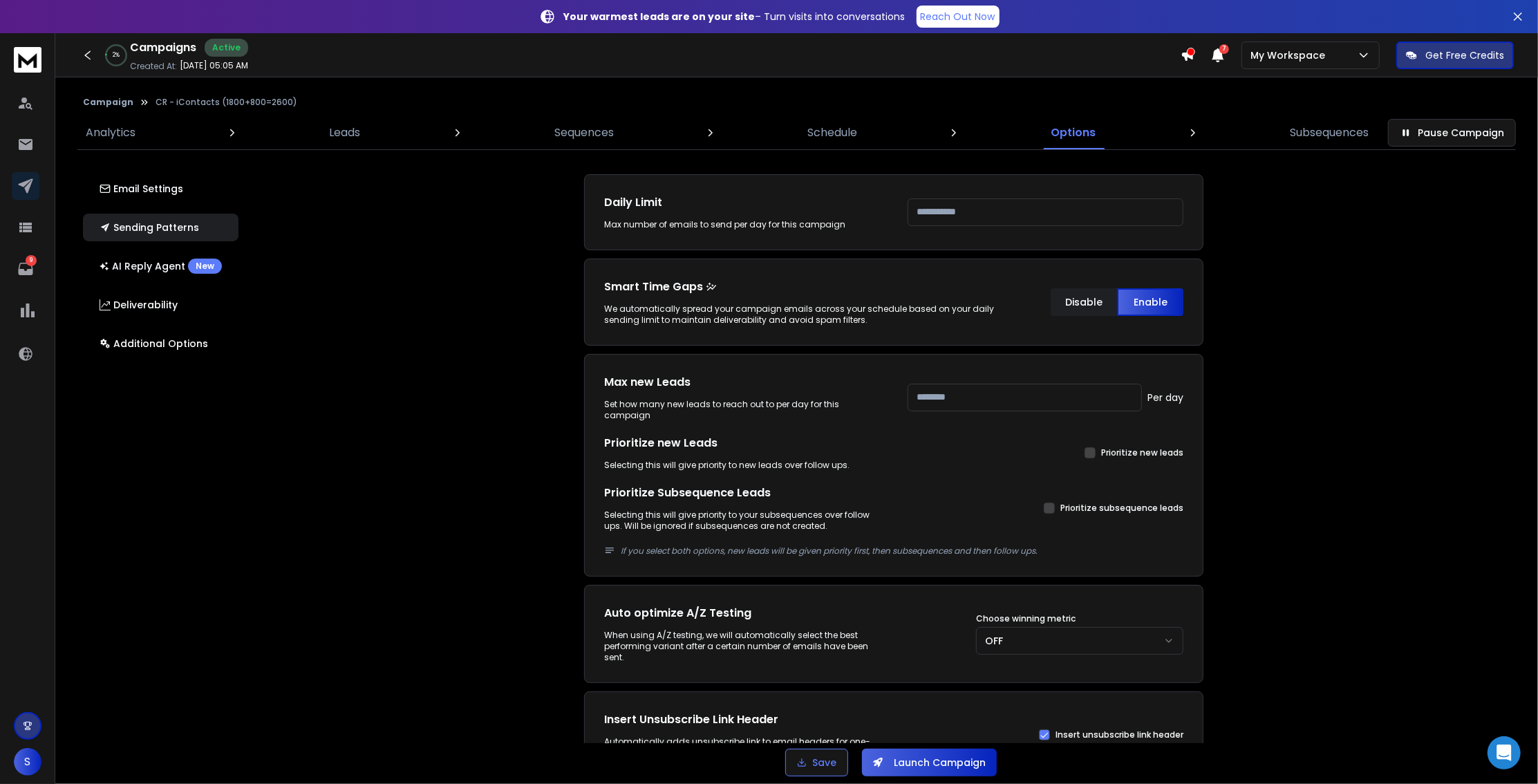
scroll to position [621, 0]
click at [919, 206] on input "***" at bounding box center [1045, 209] width 276 height 28
type input "***"
click at [919, 391] on input "***" at bounding box center [1024, 394] width 234 height 28
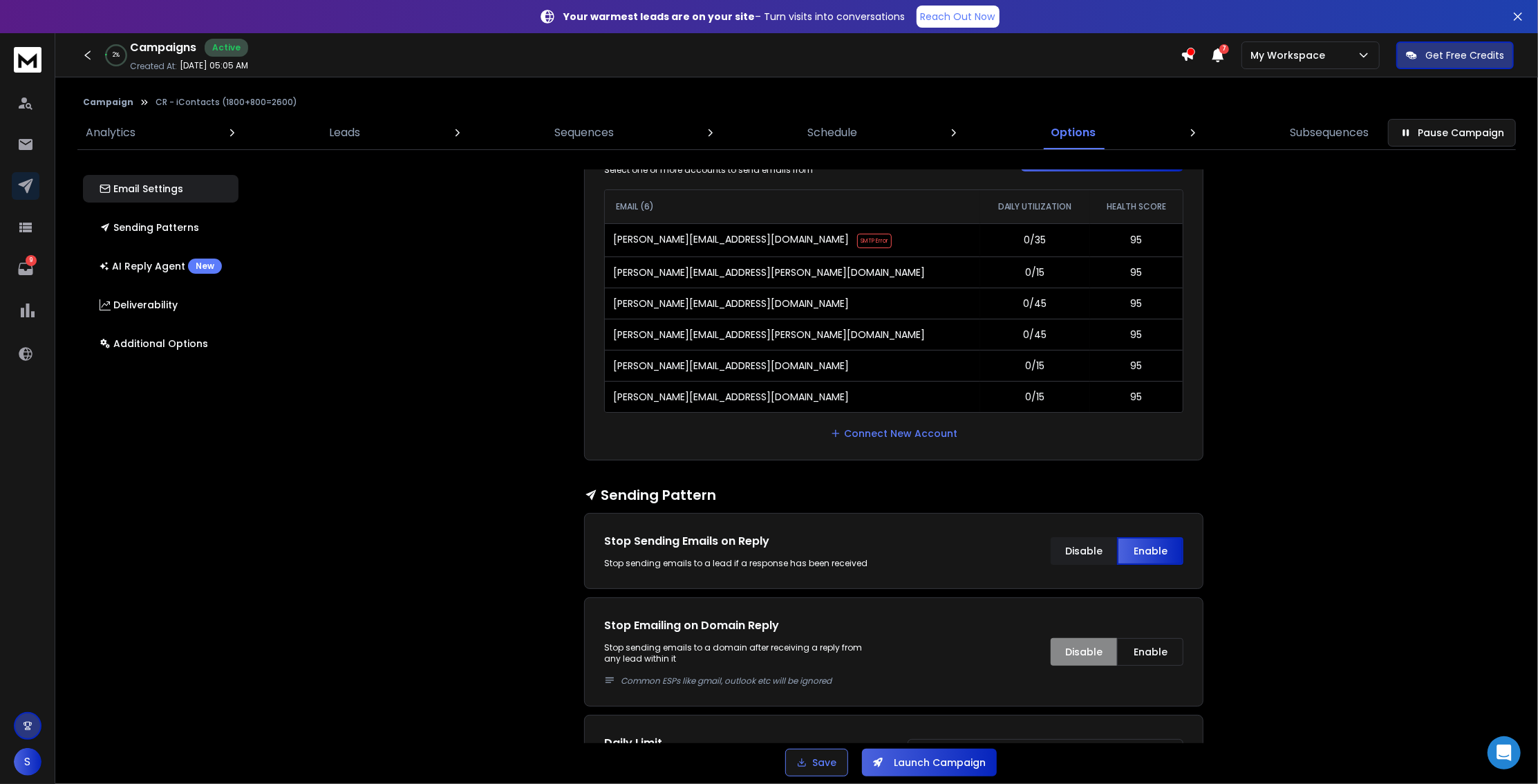
scroll to position [0, 0]
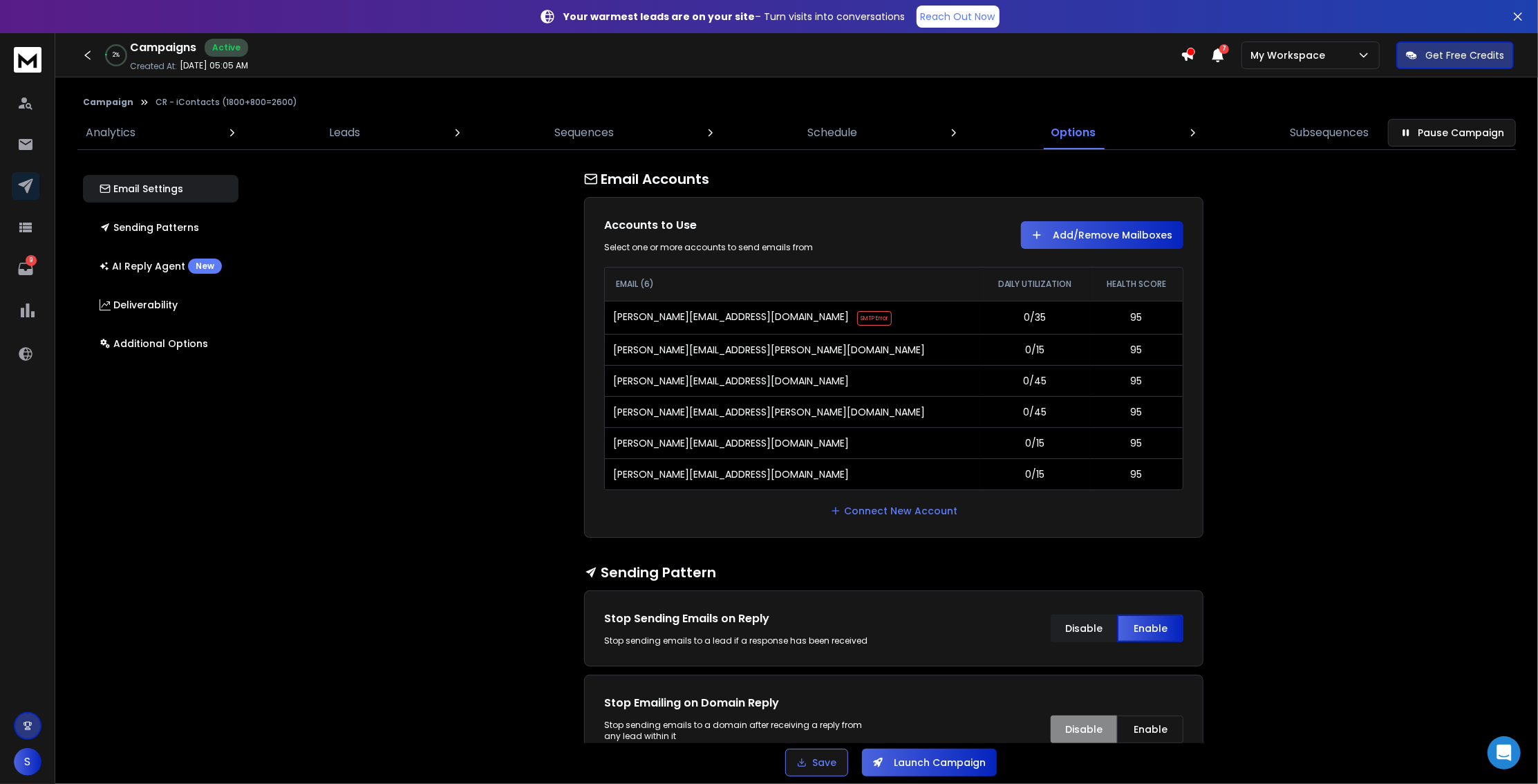
type input "***"
click at [1099, 237] on button "Add/Remove Mailboxes" at bounding box center [1102, 235] width 163 height 28
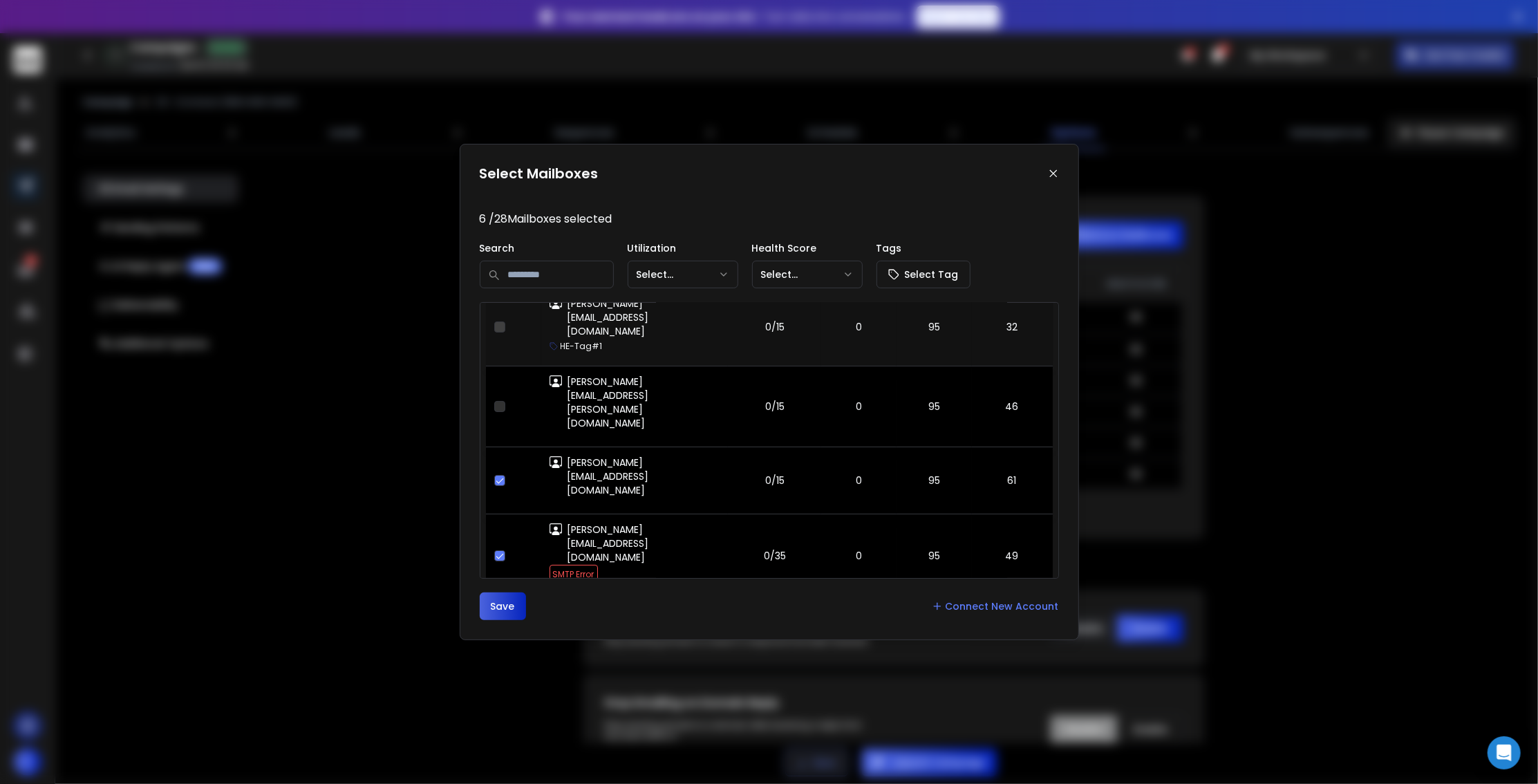
scroll to position [197, 0]
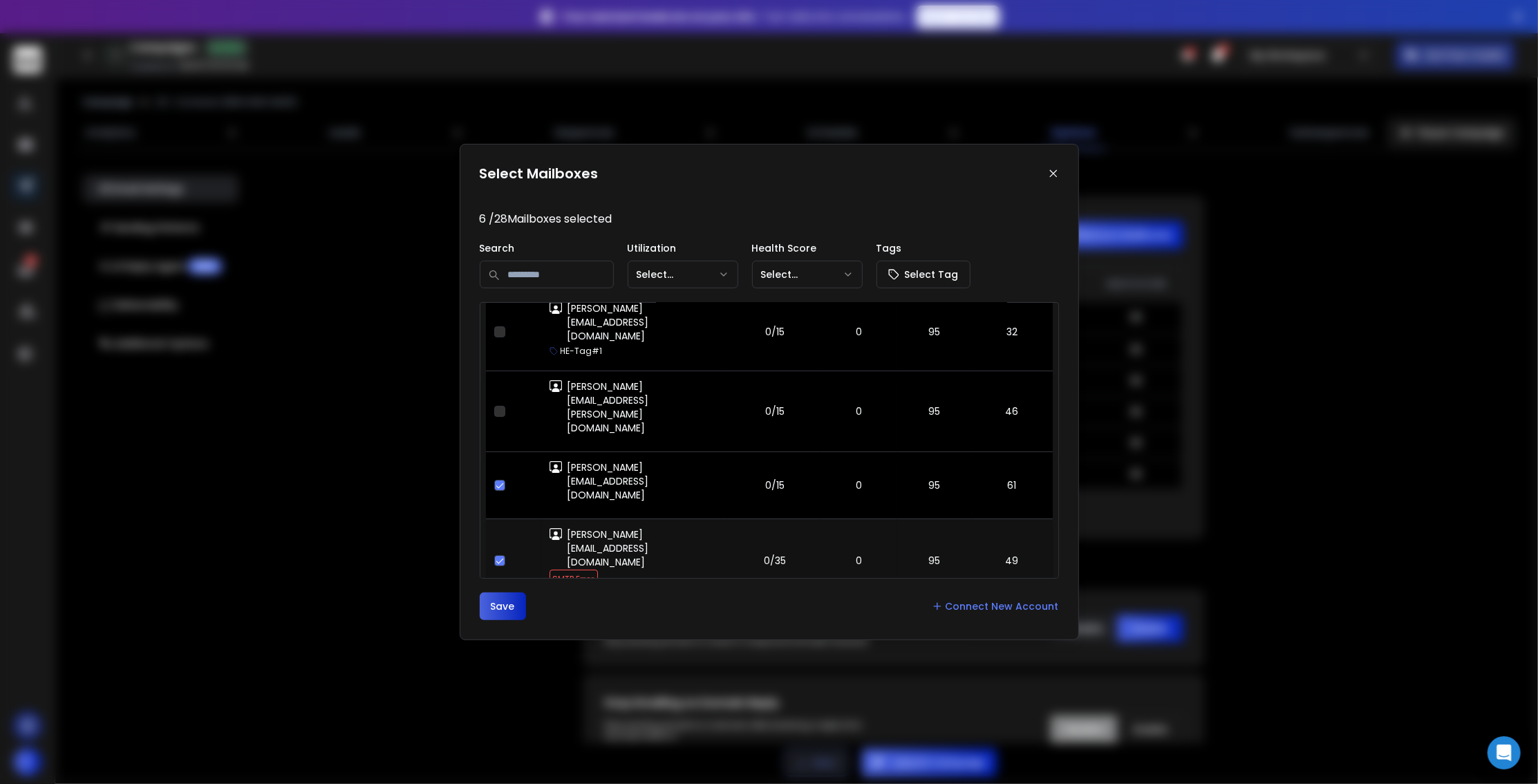
click at [501, 555] on button "button" at bounding box center [500, 560] width 11 height 11
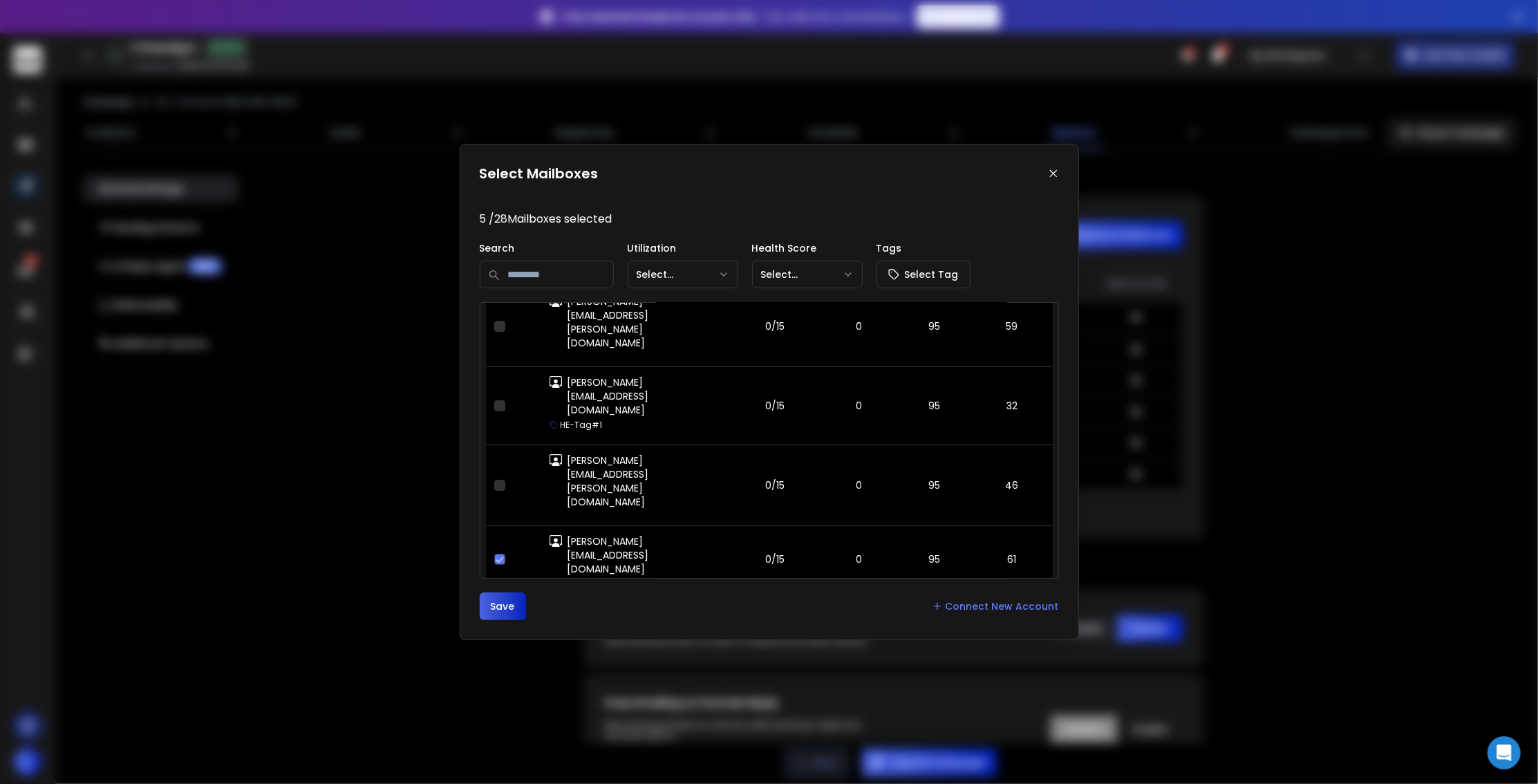
scroll to position [123, 0]
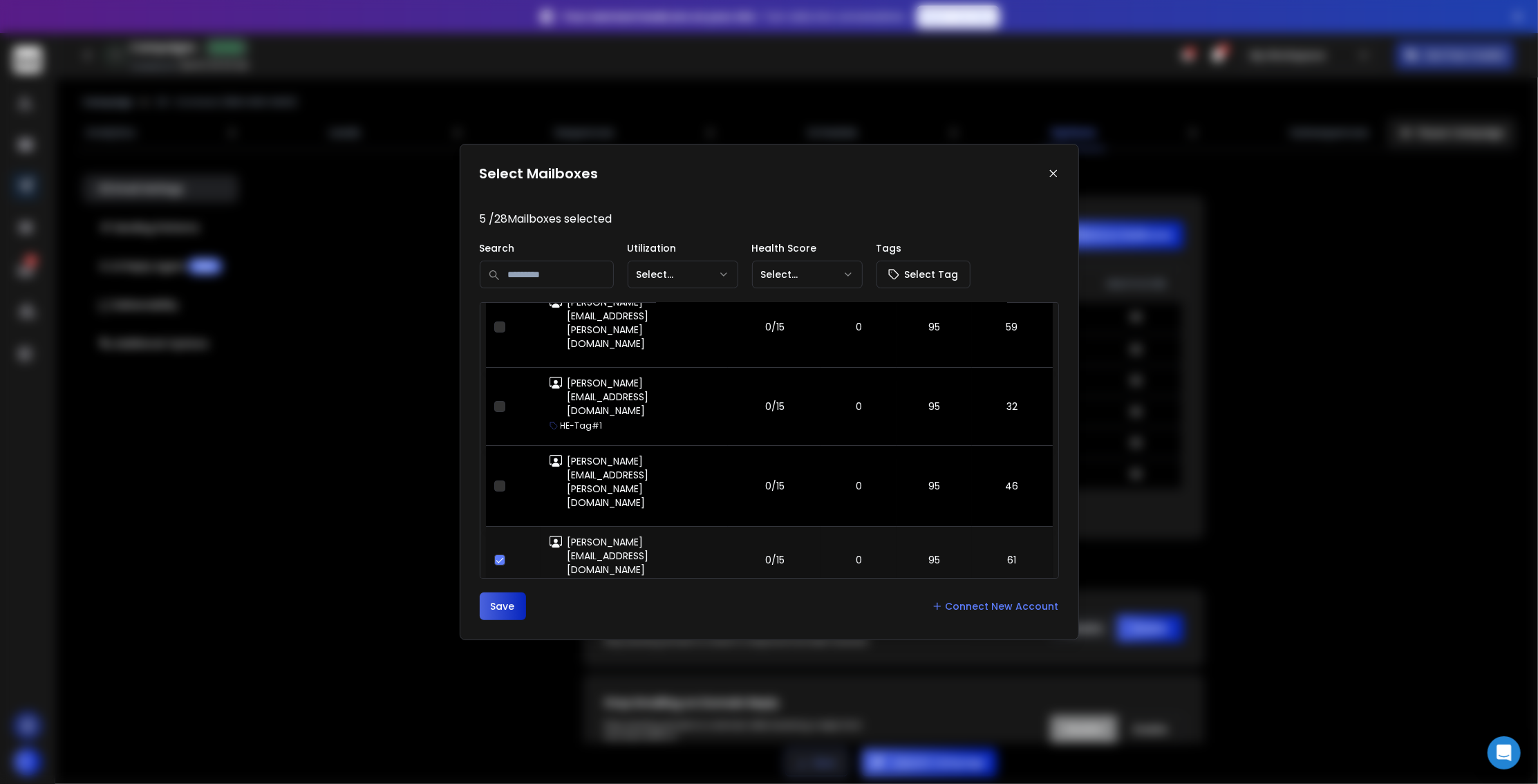
click at [492, 526] on td at bounding box center [514, 559] width 56 height 67
click at [501, 554] on button "button" at bounding box center [500, 560] width 11 height 11
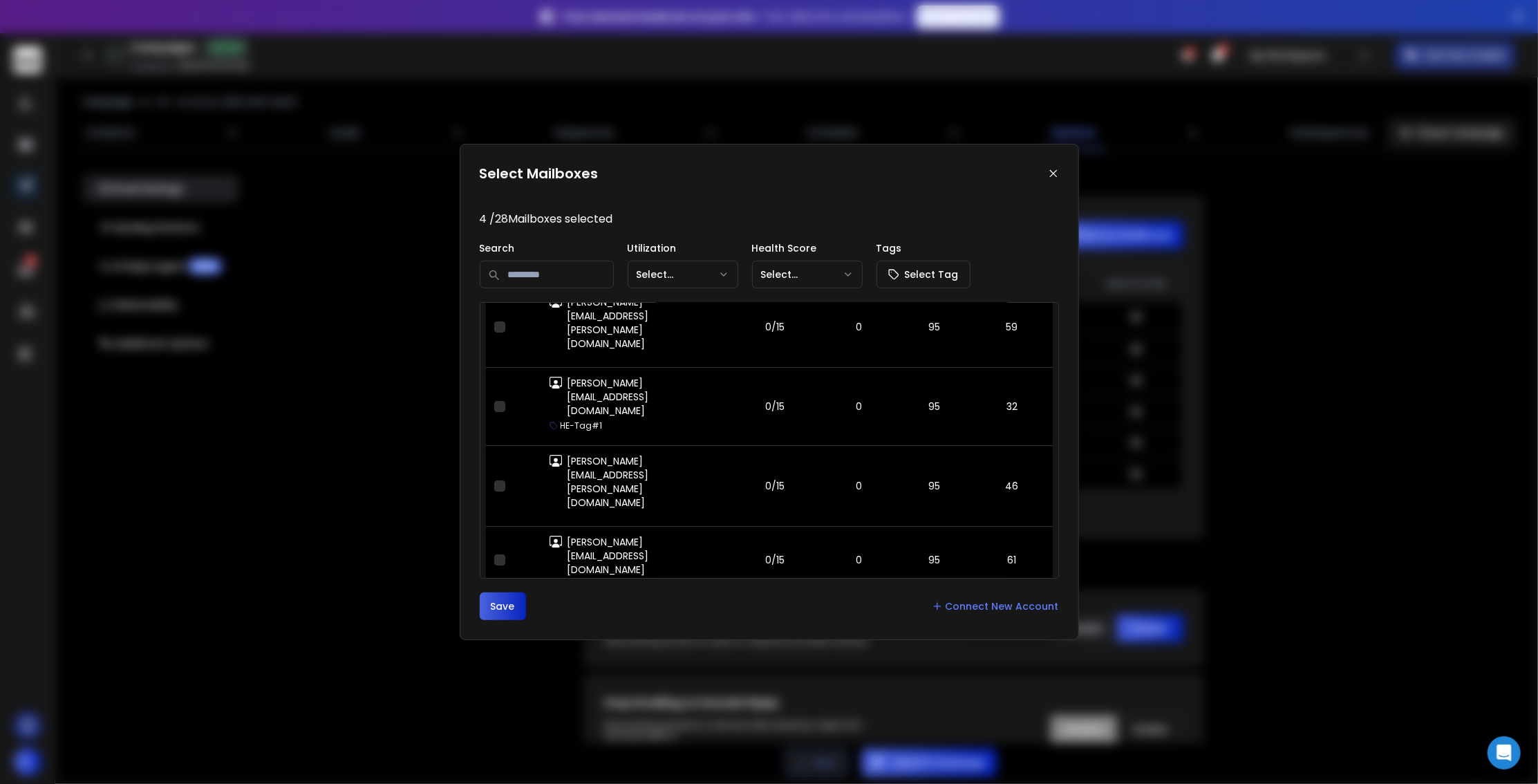
click at [506, 629] on div at bounding box center [518, 634] width 47 height 11
click at [499, 629] on button "button" at bounding box center [500, 634] width 11 height 11
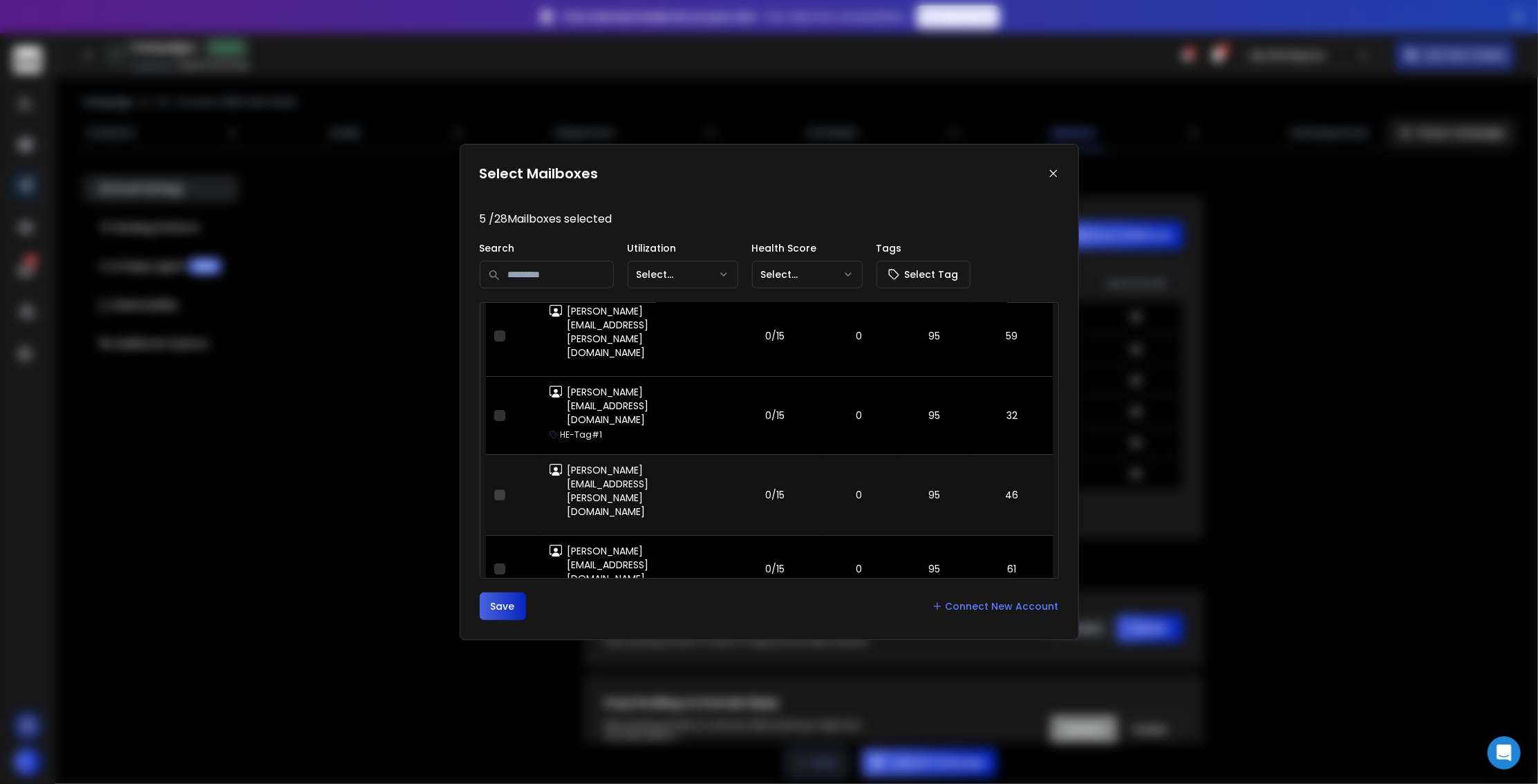
scroll to position [116, 0]
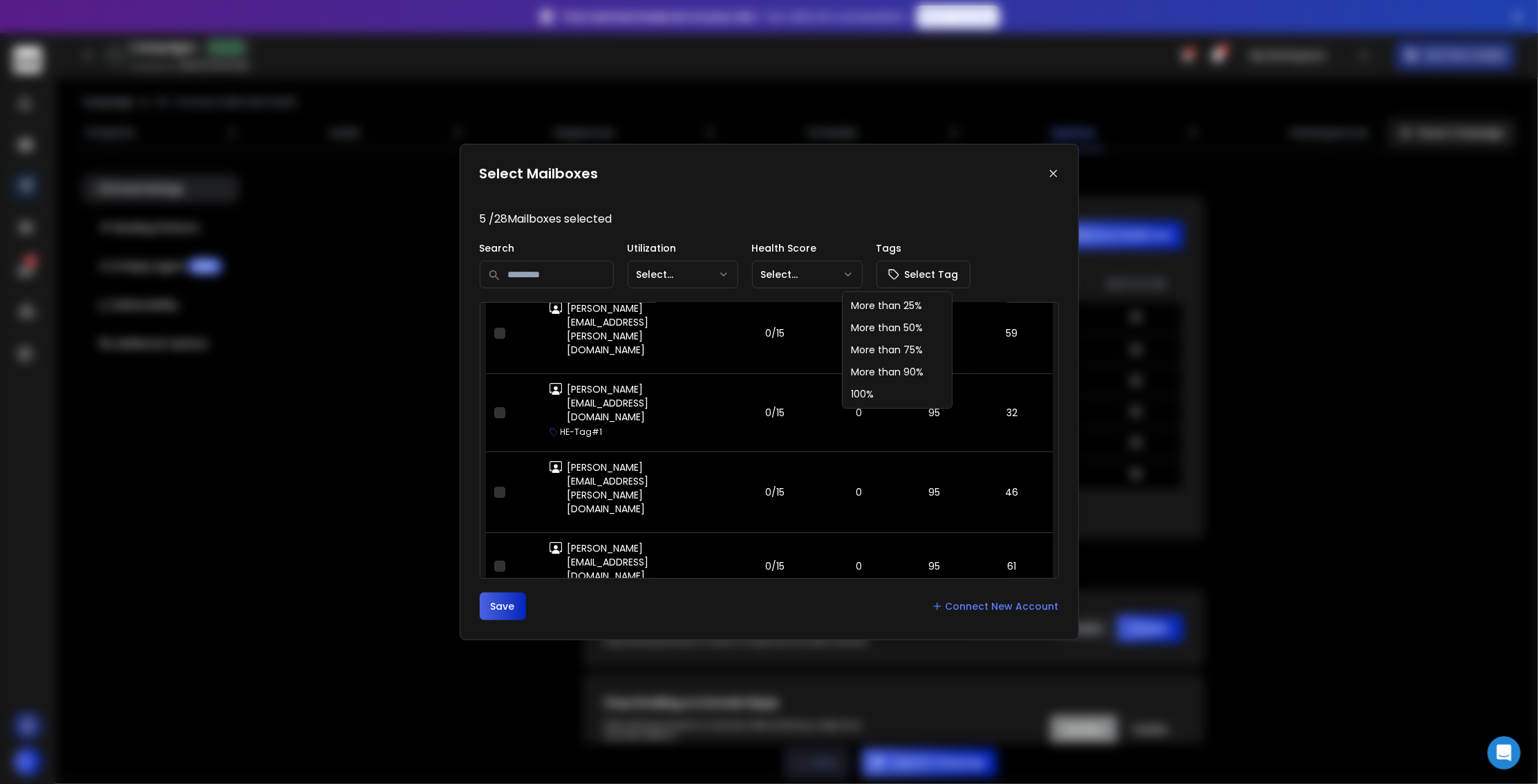
click at [854, 273] on icon "button" at bounding box center [848, 274] width 11 height 11
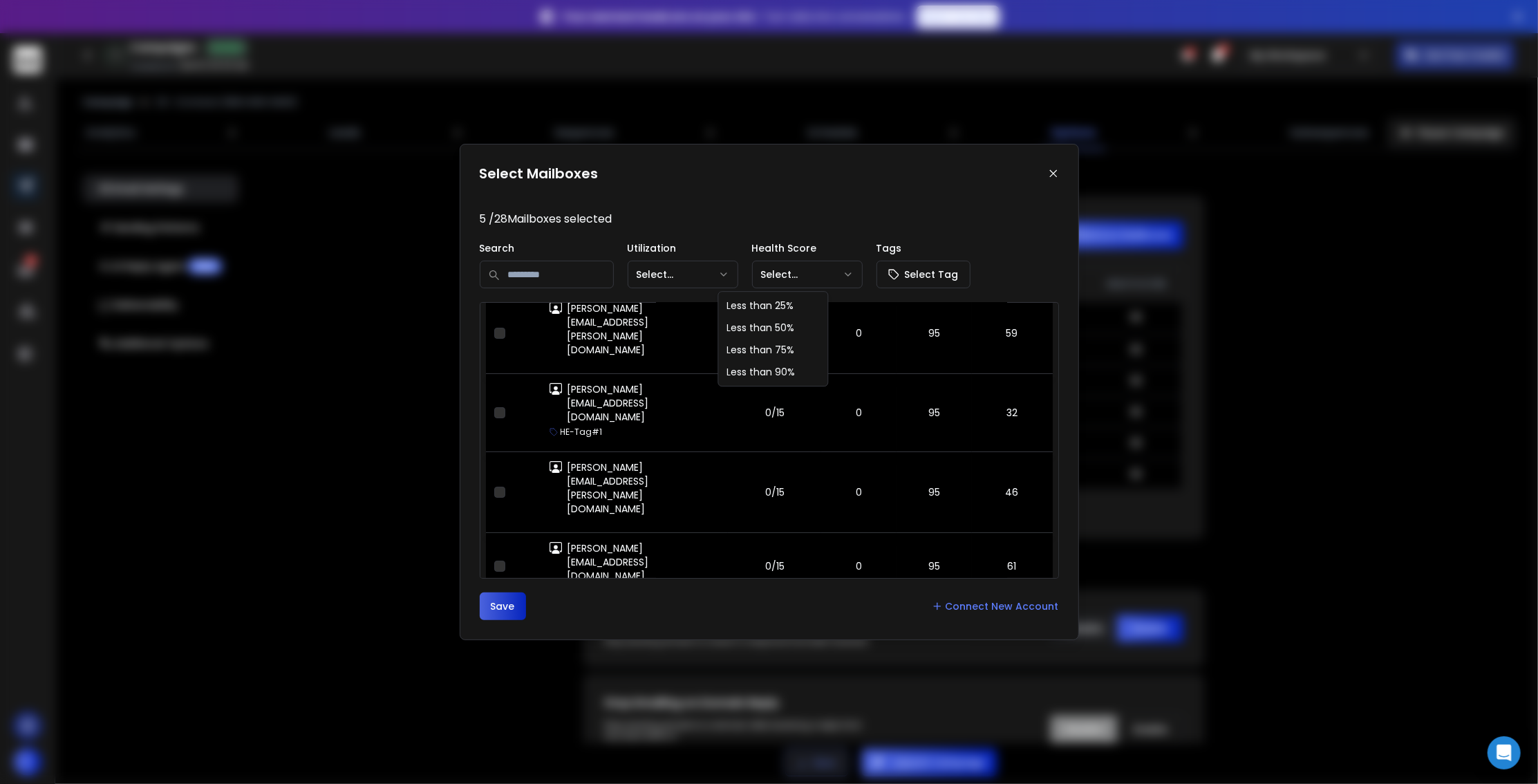
click at [738, 277] on button "Select..." at bounding box center [682, 274] width 111 height 28
click at [772, 211] on p "5 / 28 Mailboxes selected" at bounding box center [769, 218] width 579 height 17
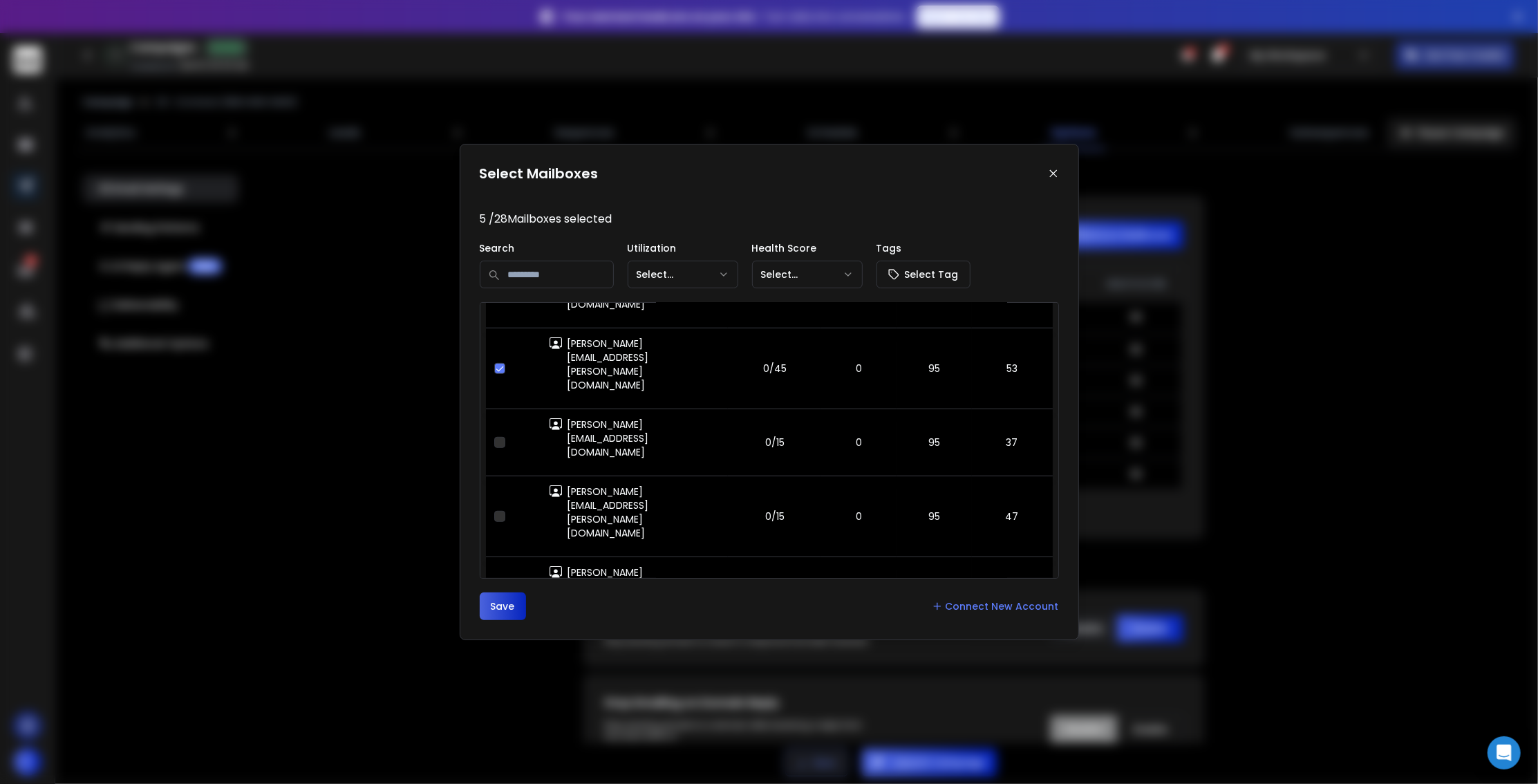
scroll to position [0, 0]
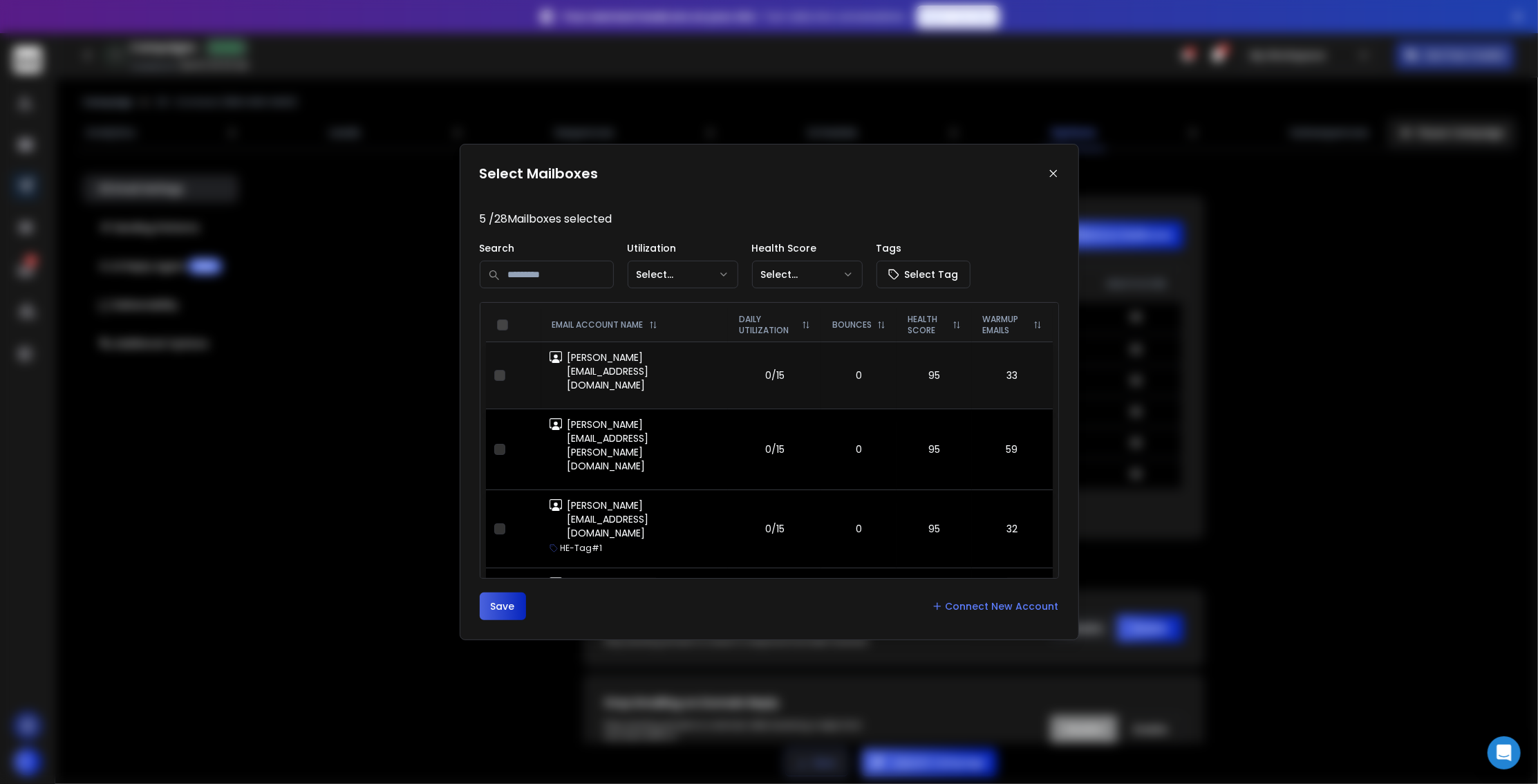
click at [500, 370] on button "button" at bounding box center [500, 375] width 11 height 11
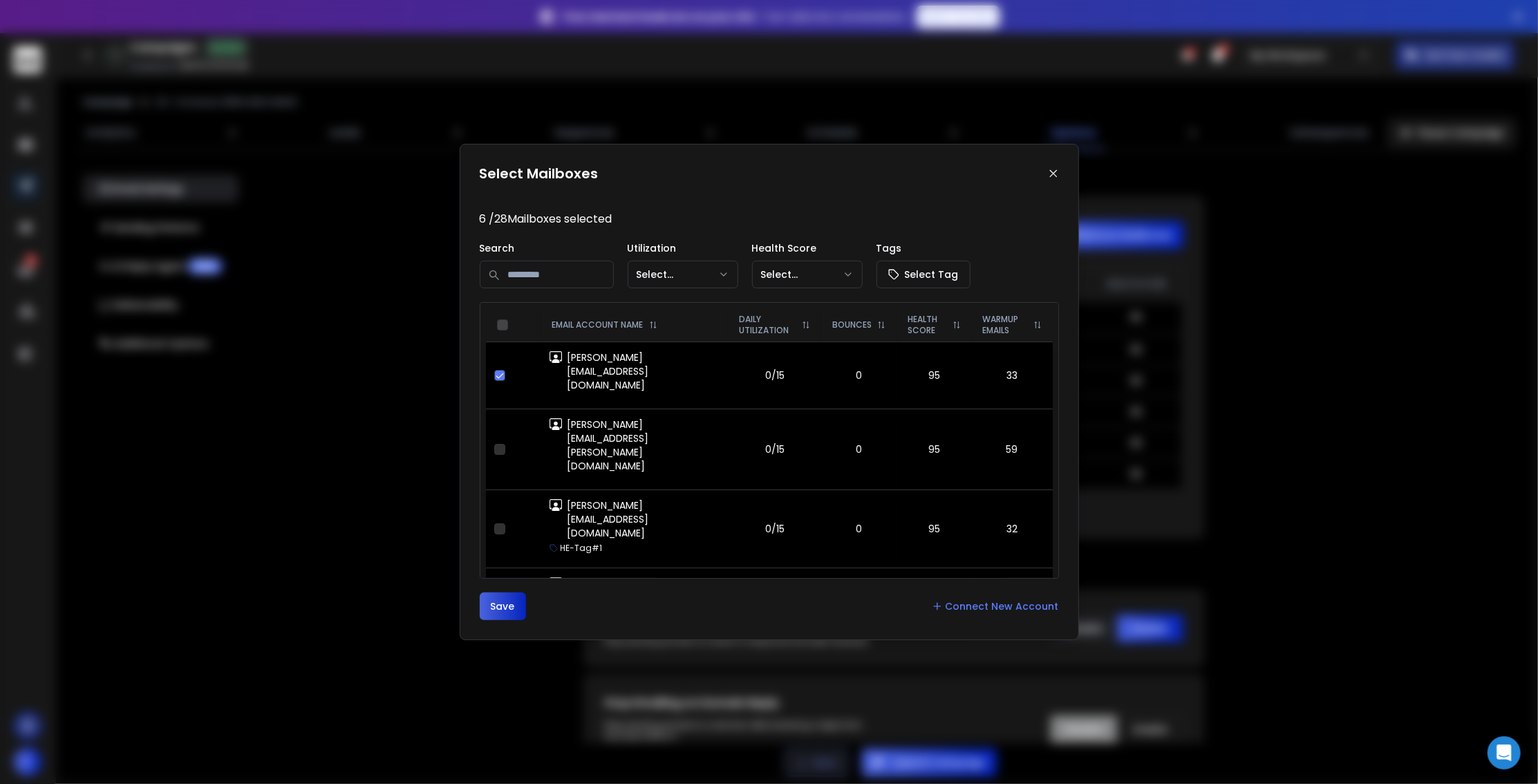
click at [738, 264] on button "Select..." at bounding box center [682, 274] width 111 height 28
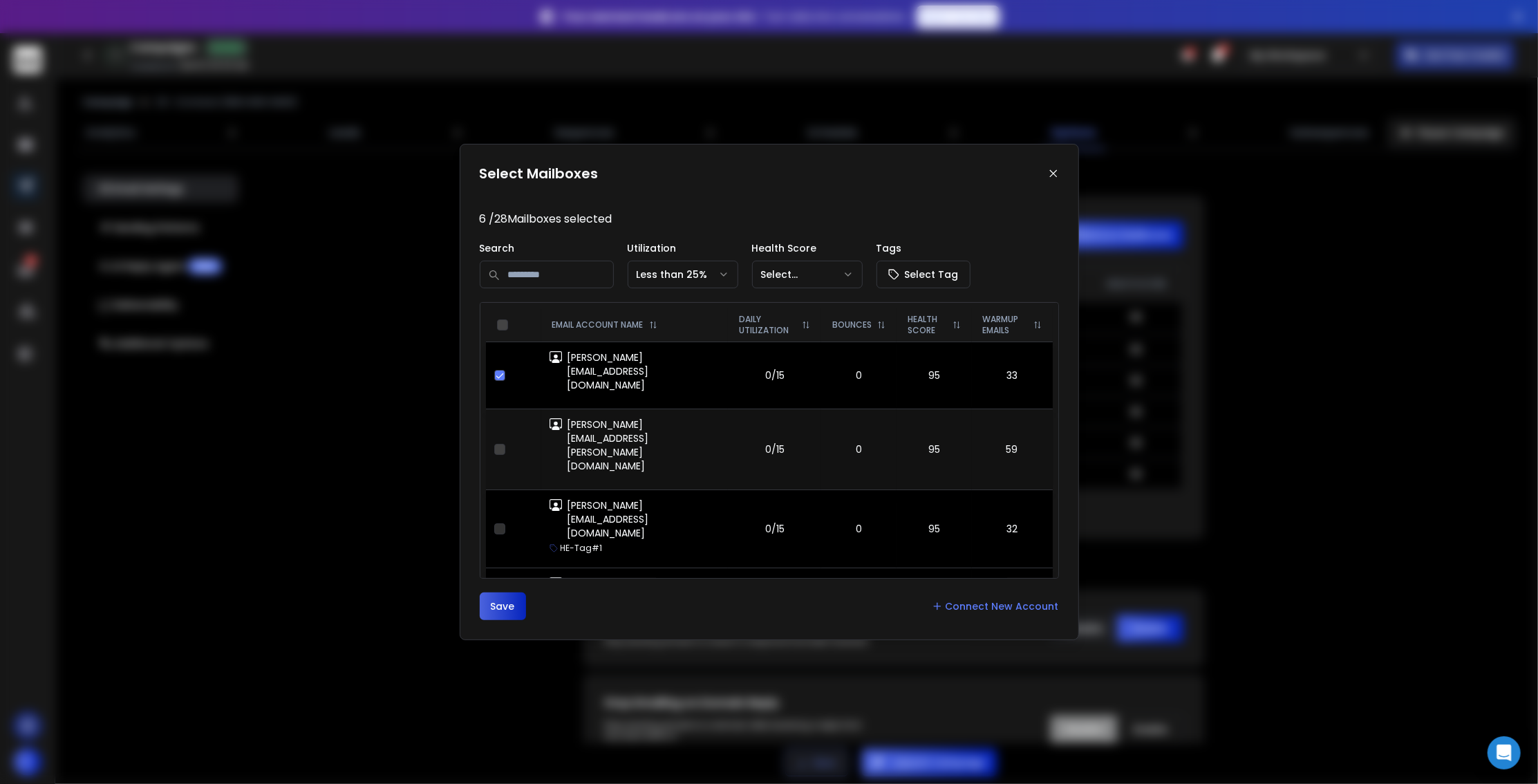
click at [500, 444] on button "button" at bounding box center [500, 449] width 11 height 11
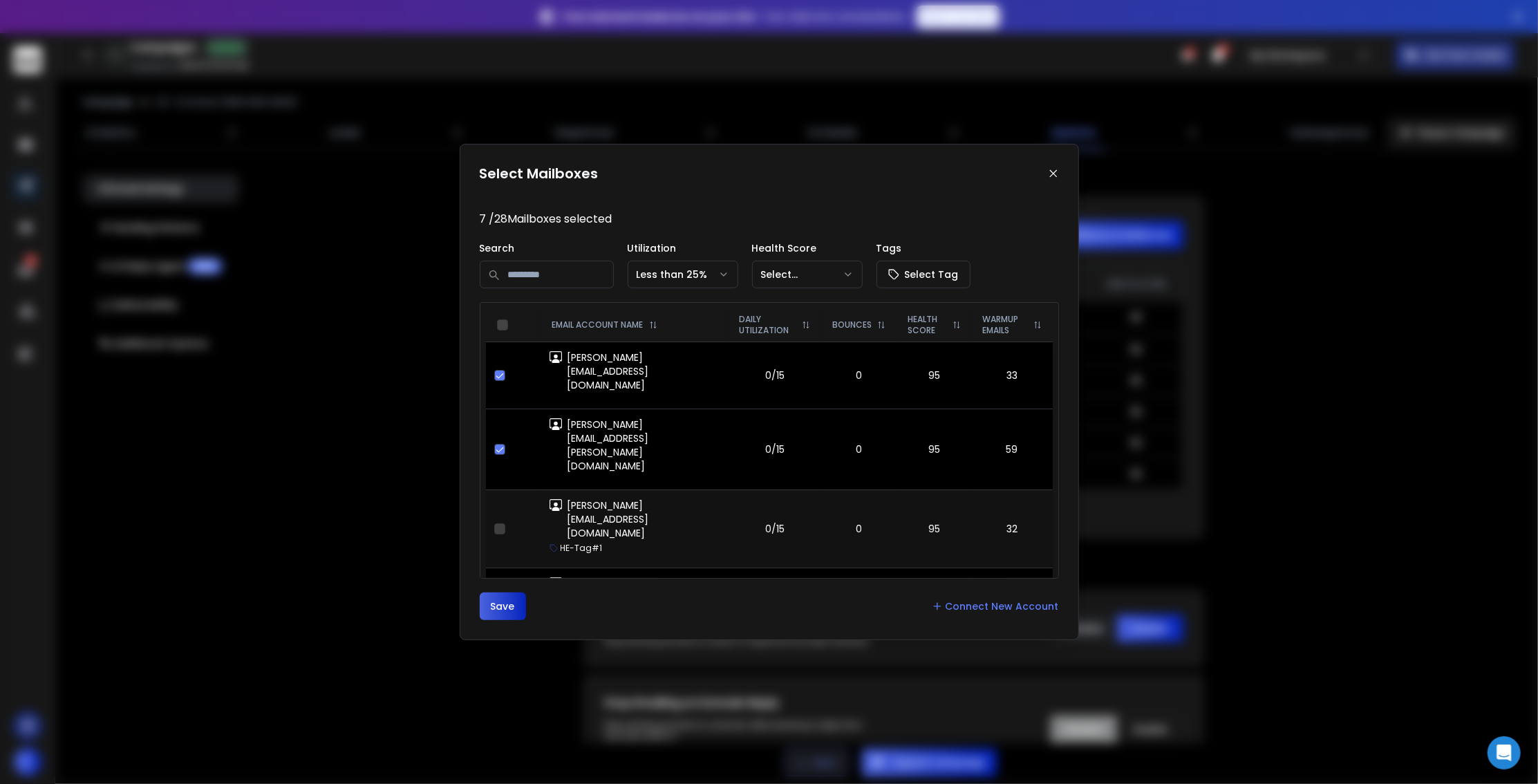
click at [501, 489] on td at bounding box center [514, 528] width 56 height 78
click at [497, 523] on button "button" at bounding box center [500, 528] width 11 height 11
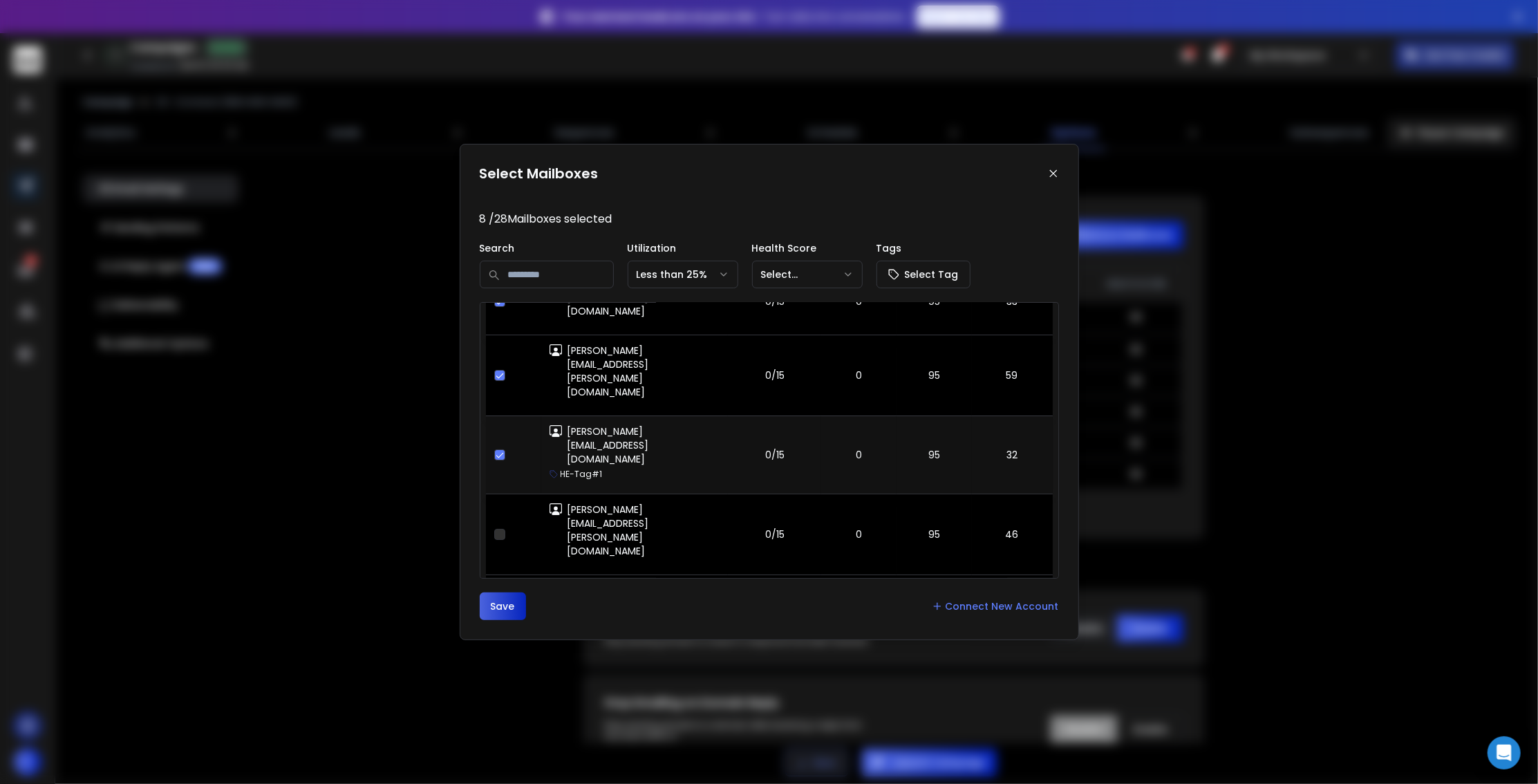
scroll to position [96, 0]
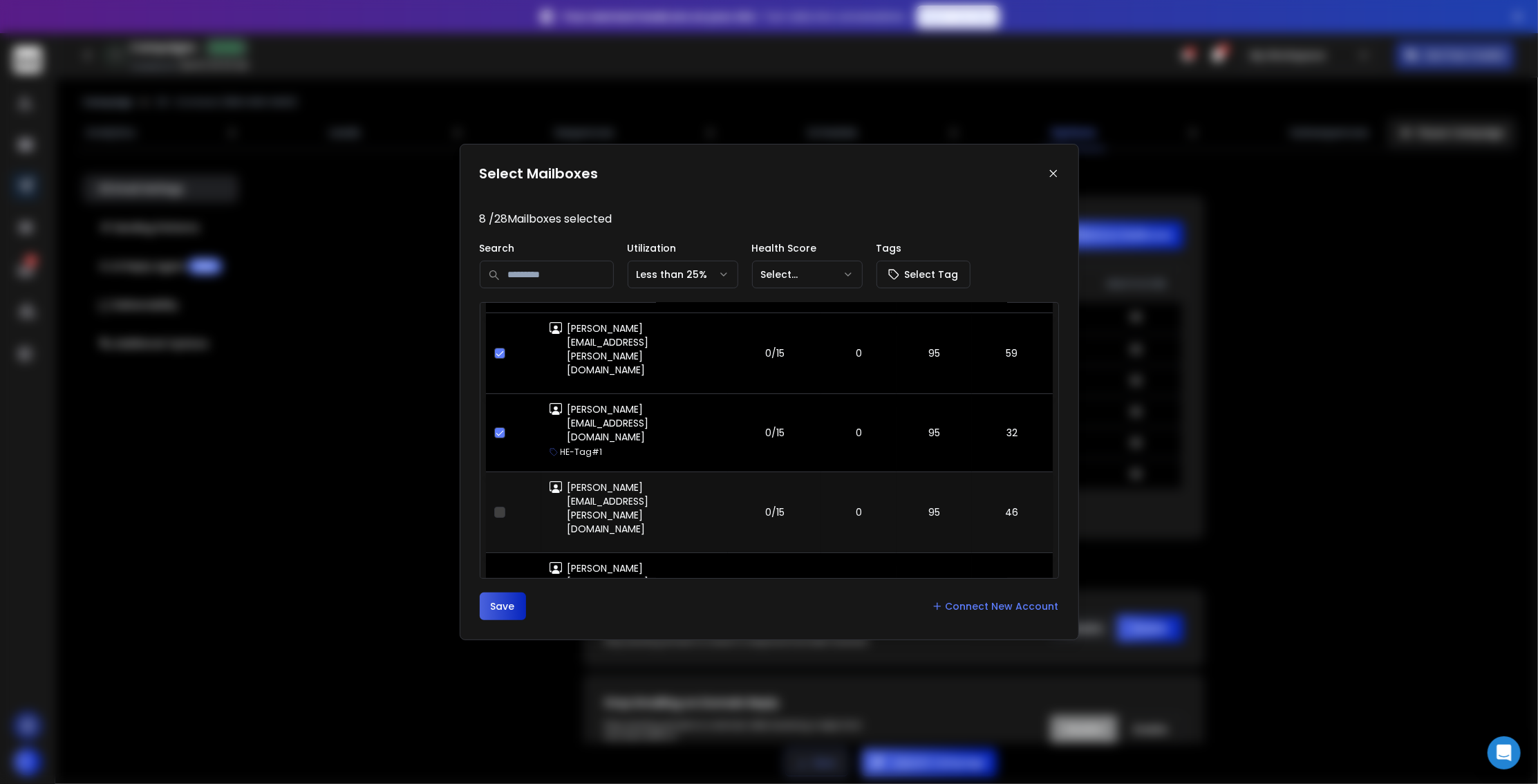
click at [500, 506] on button "button" at bounding box center [500, 512] width 11 height 11
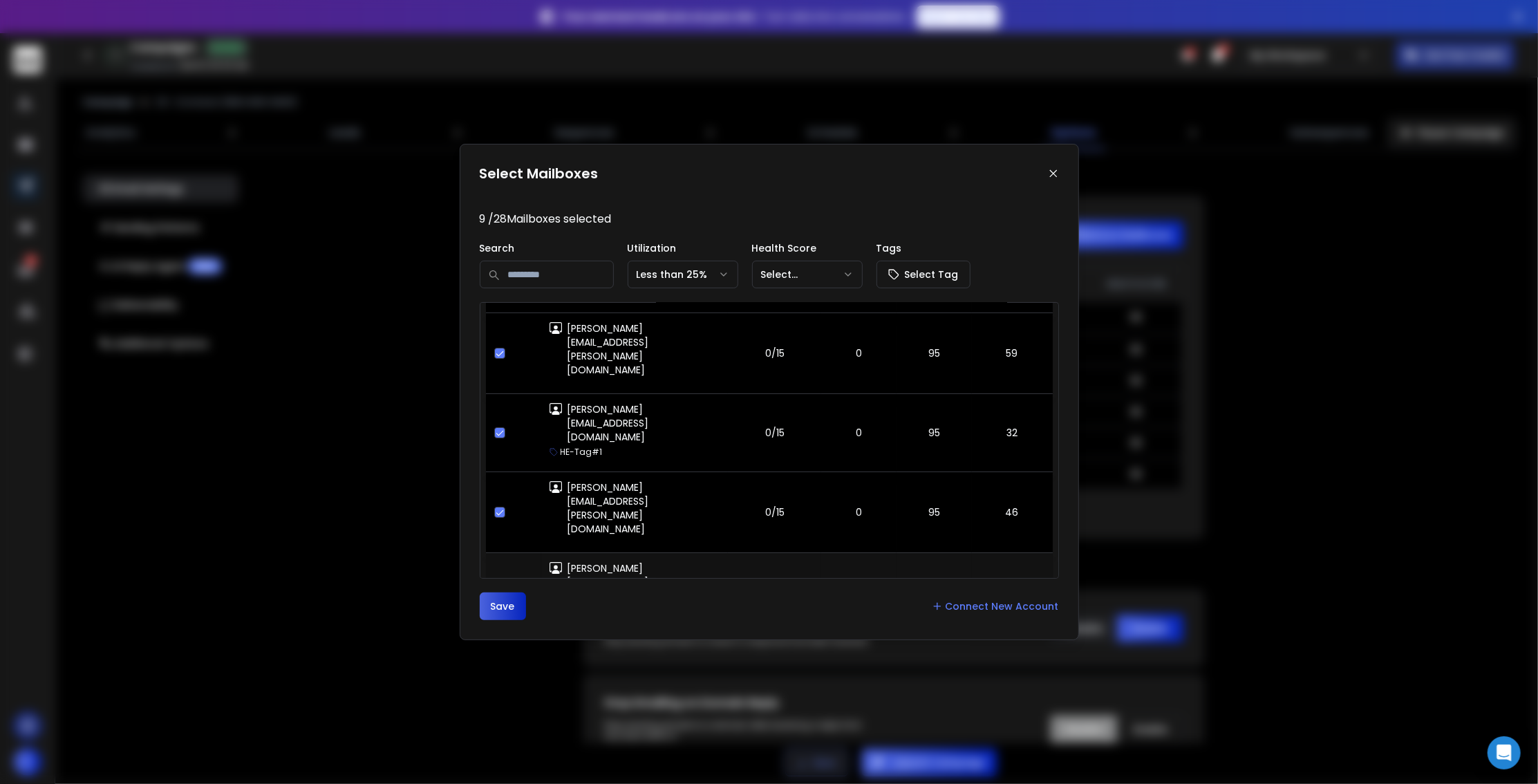
click at [499, 580] on button "button" at bounding box center [500, 586] width 11 height 11
click at [502, 656] on button "button" at bounding box center [500, 661] width 11 height 11
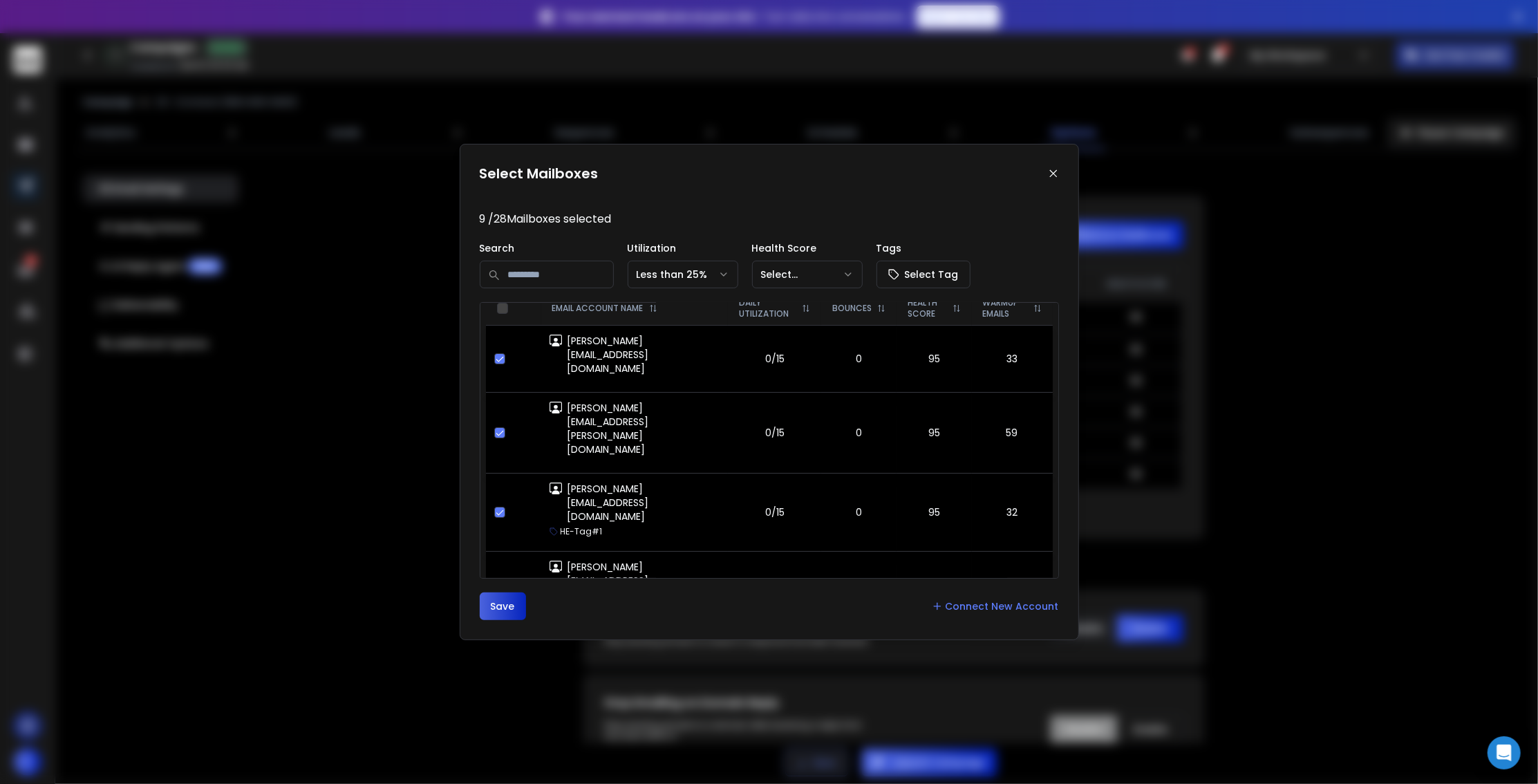
scroll to position [0, 0]
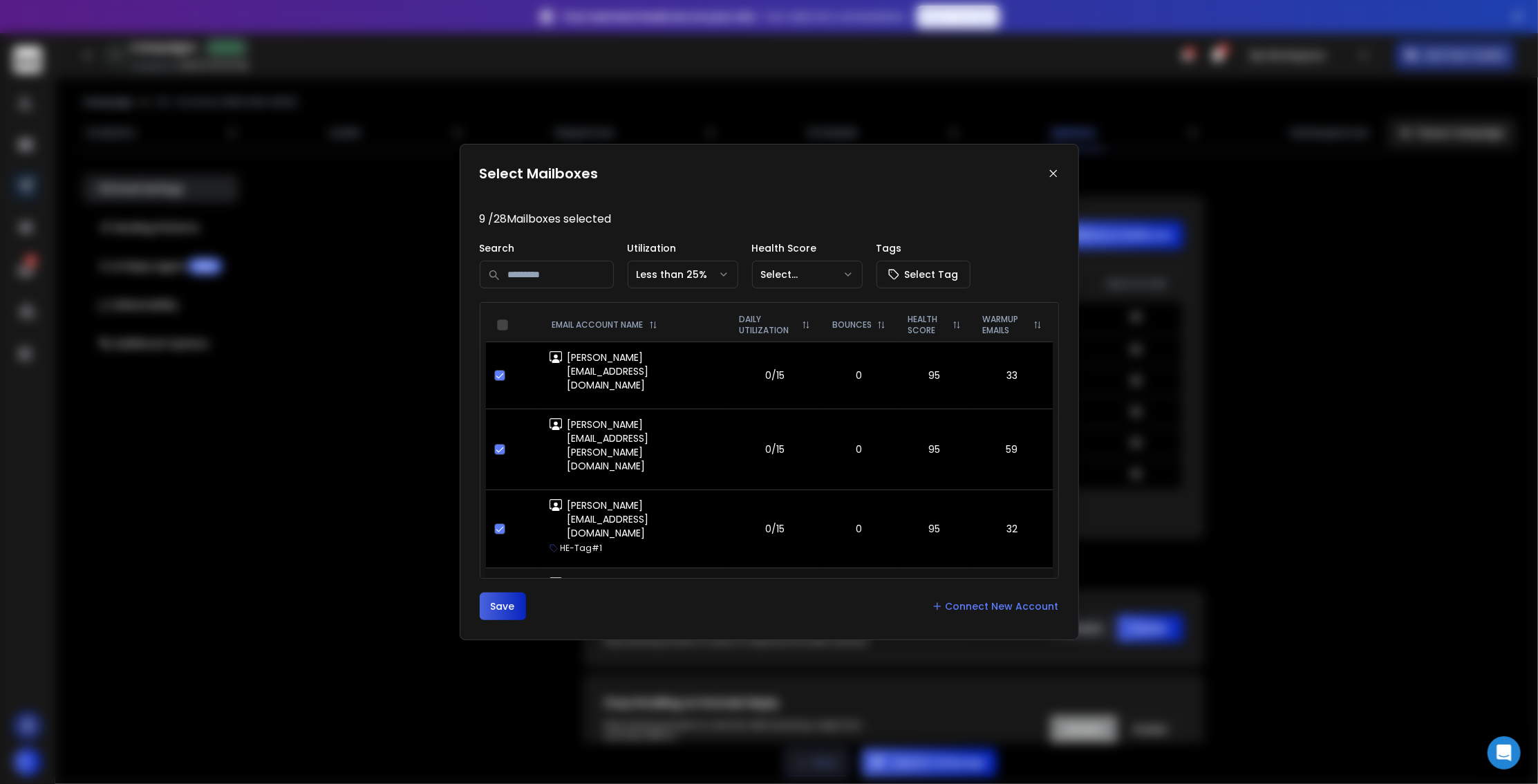
click at [500, 603] on button "button" at bounding box center [500, 608] width 11 height 11
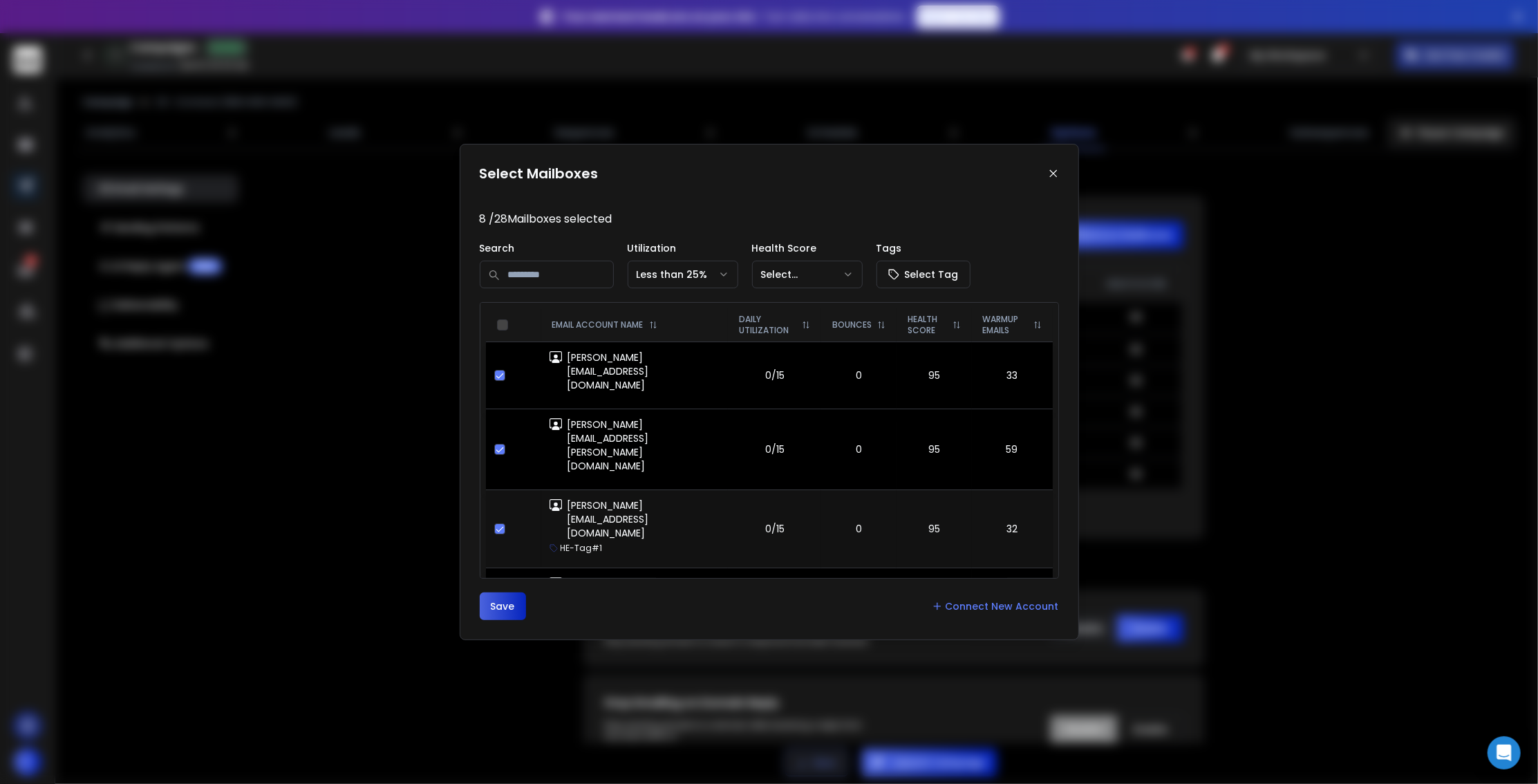
click at [496, 523] on button "button" at bounding box center [500, 528] width 11 height 11
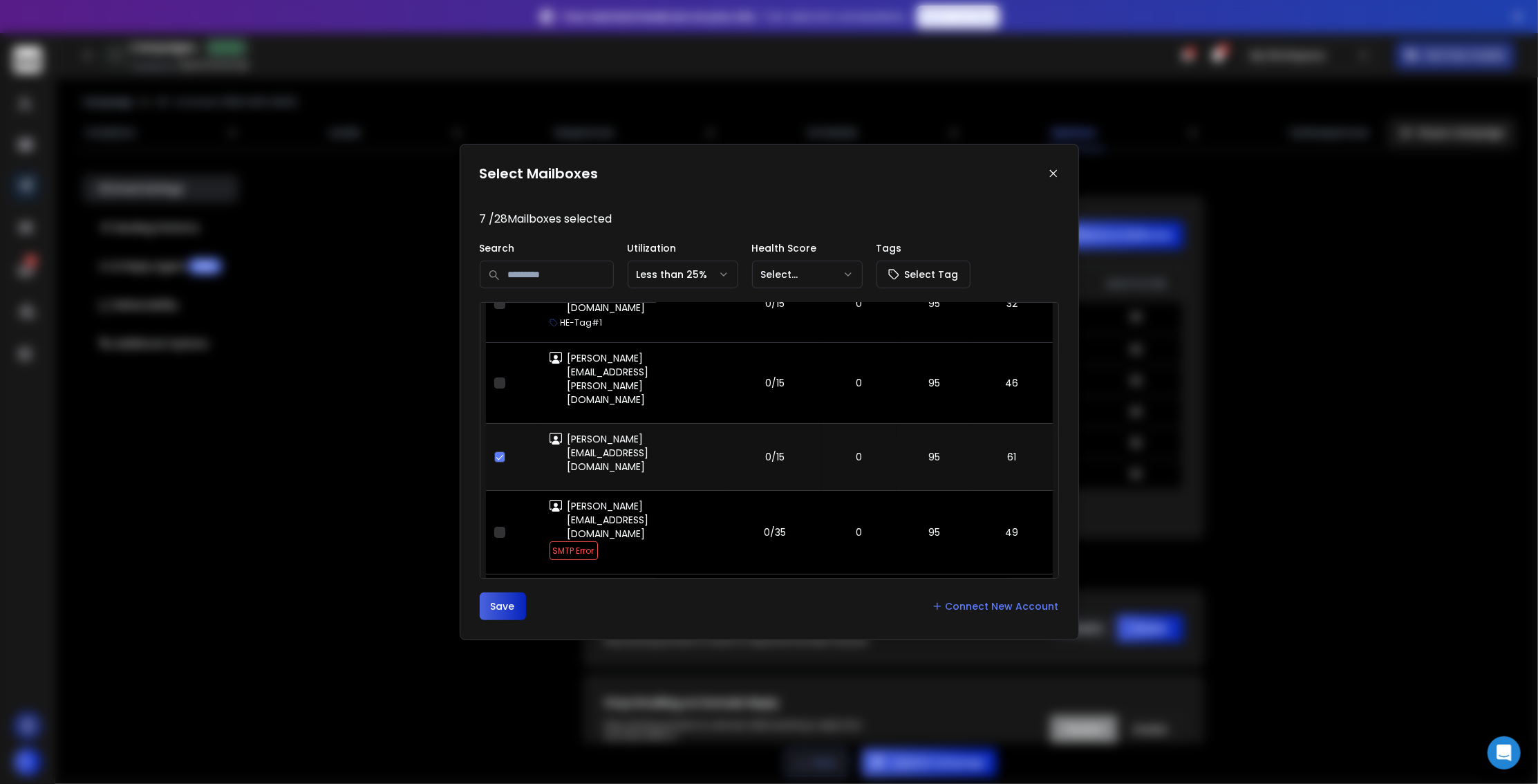
scroll to position [232, 0]
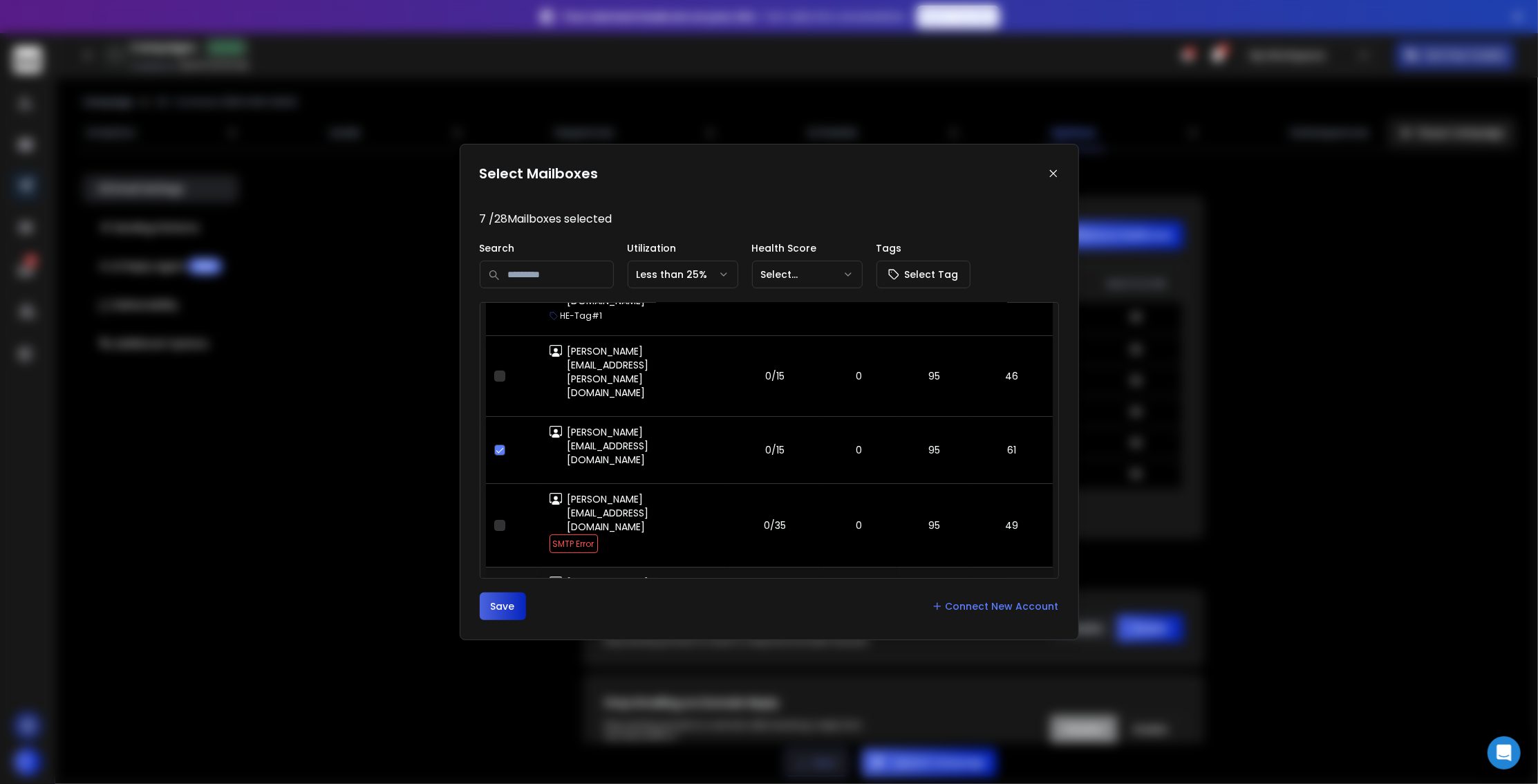
click at [499, 588] on button "button" at bounding box center [500, 593] width 11 height 11
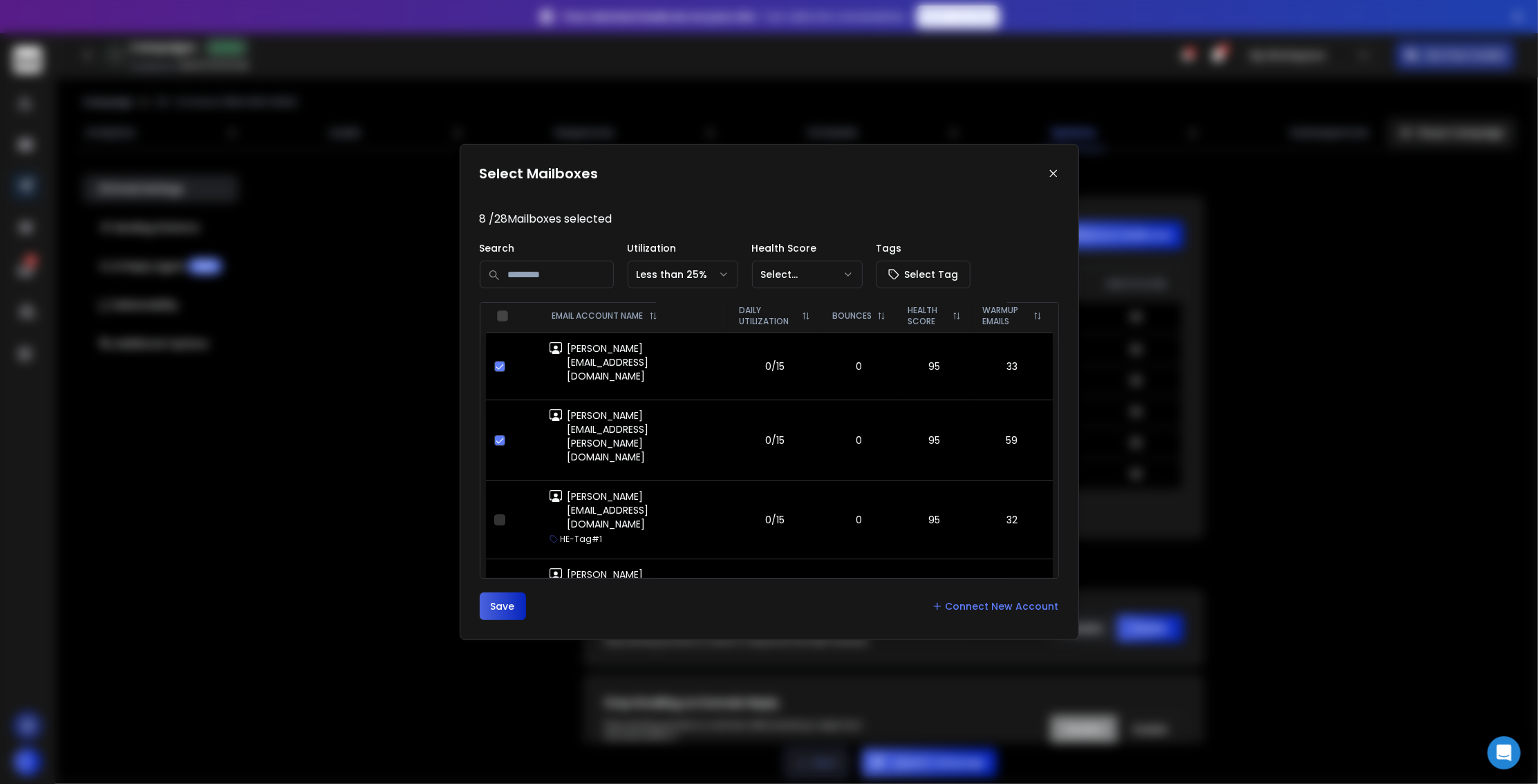
scroll to position [0, 0]
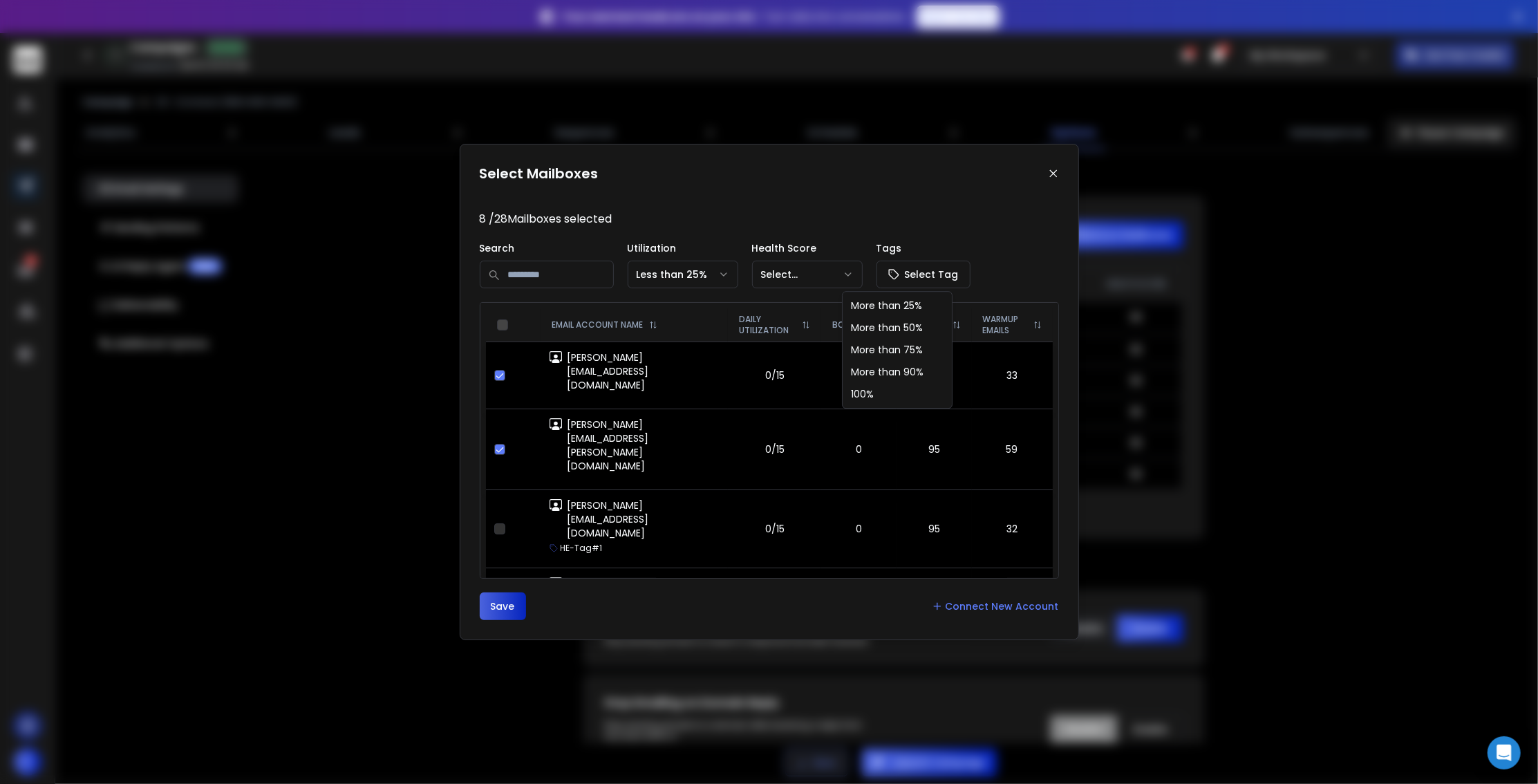
click at [863, 281] on button "Select..." at bounding box center [807, 274] width 111 height 28
click at [970, 280] on button "Select Tag" at bounding box center [923, 274] width 94 height 28
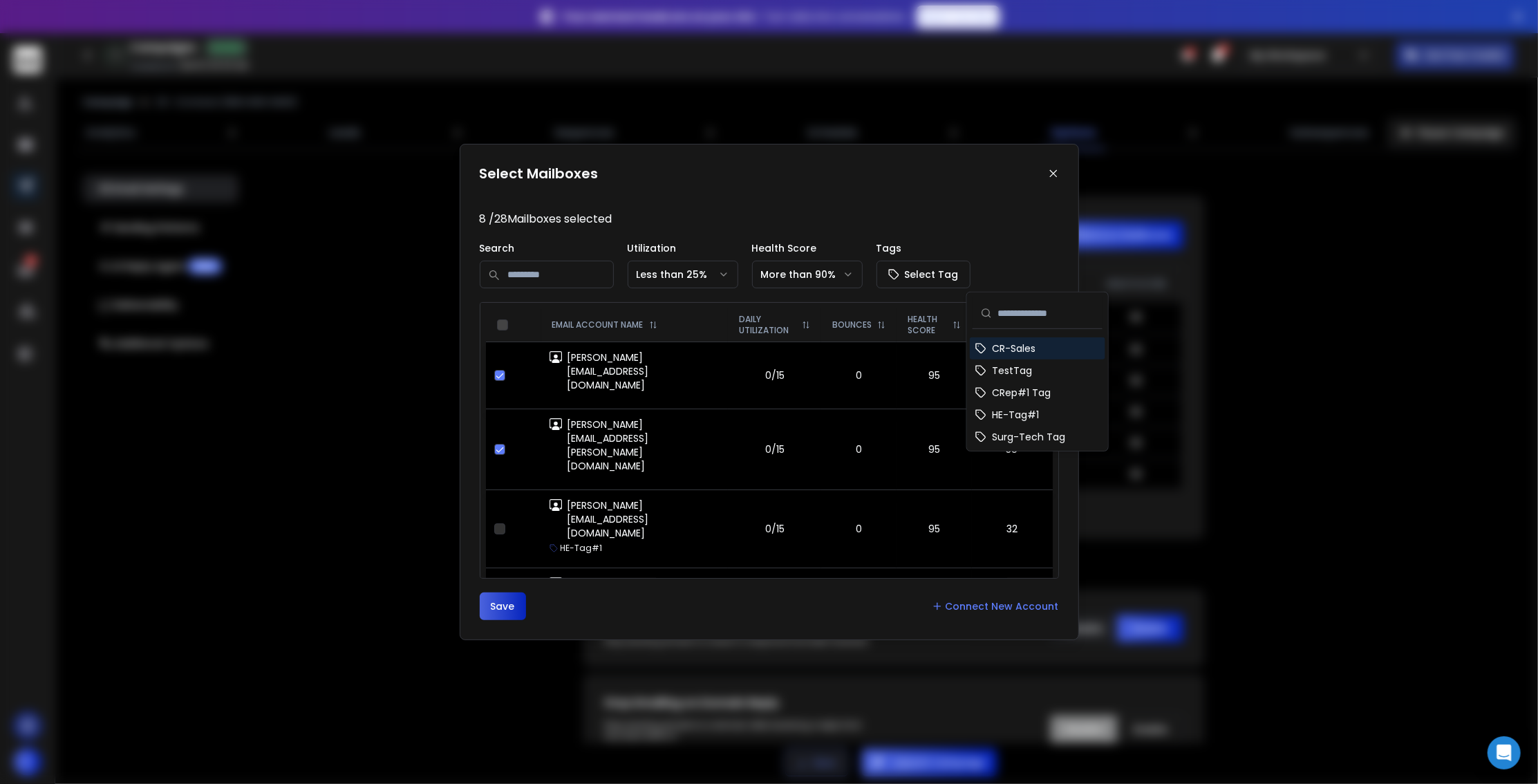
click at [1001, 351] on span "CR-Sales" at bounding box center [1014, 348] width 44 height 14
click at [956, 212] on p "8 / 28 Mailboxes selected" at bounding box center [769, 218] width 579 height 17
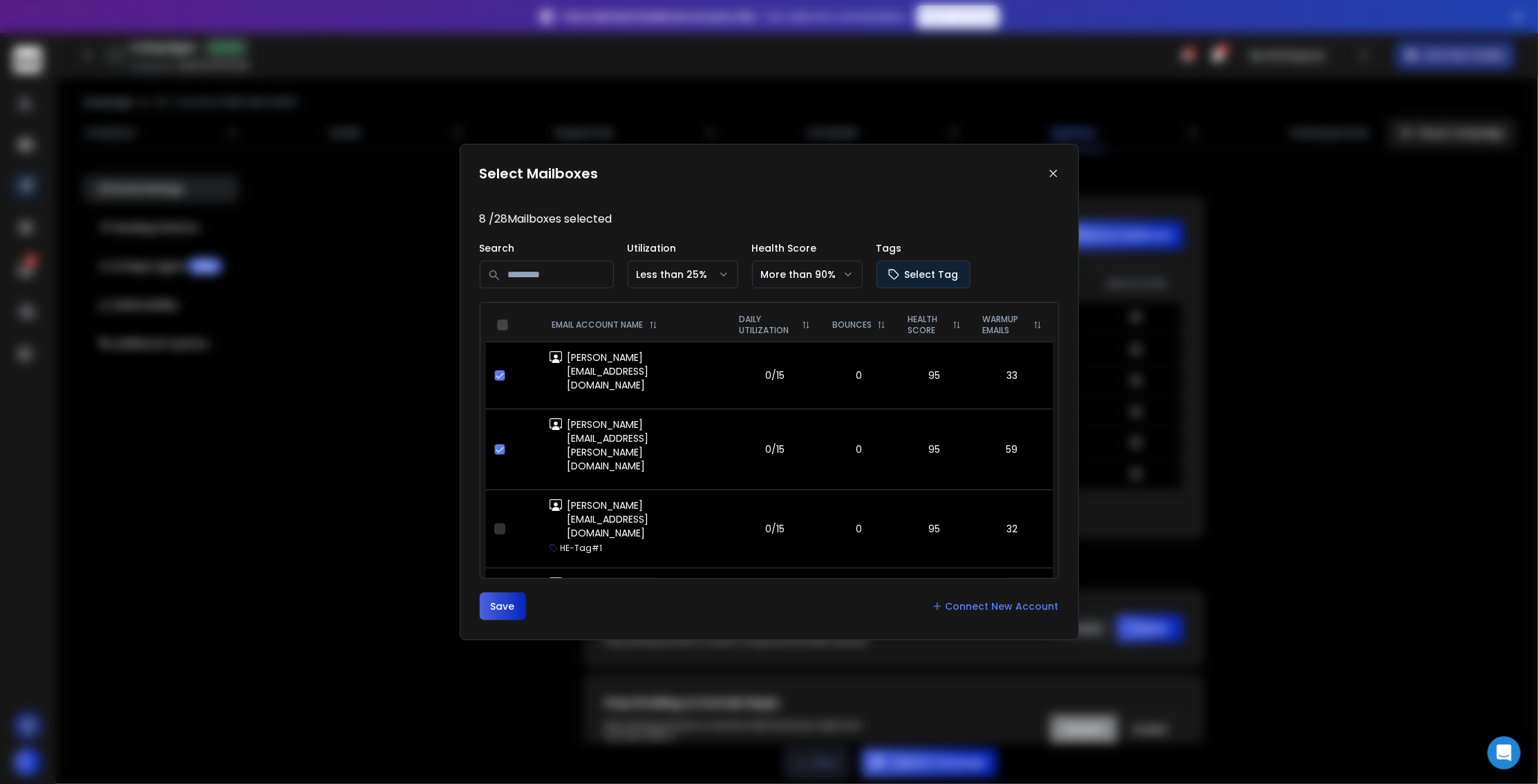
click at [970, 272] on button "Select Tag" at bounding box center [923, 274] width 94 height 28
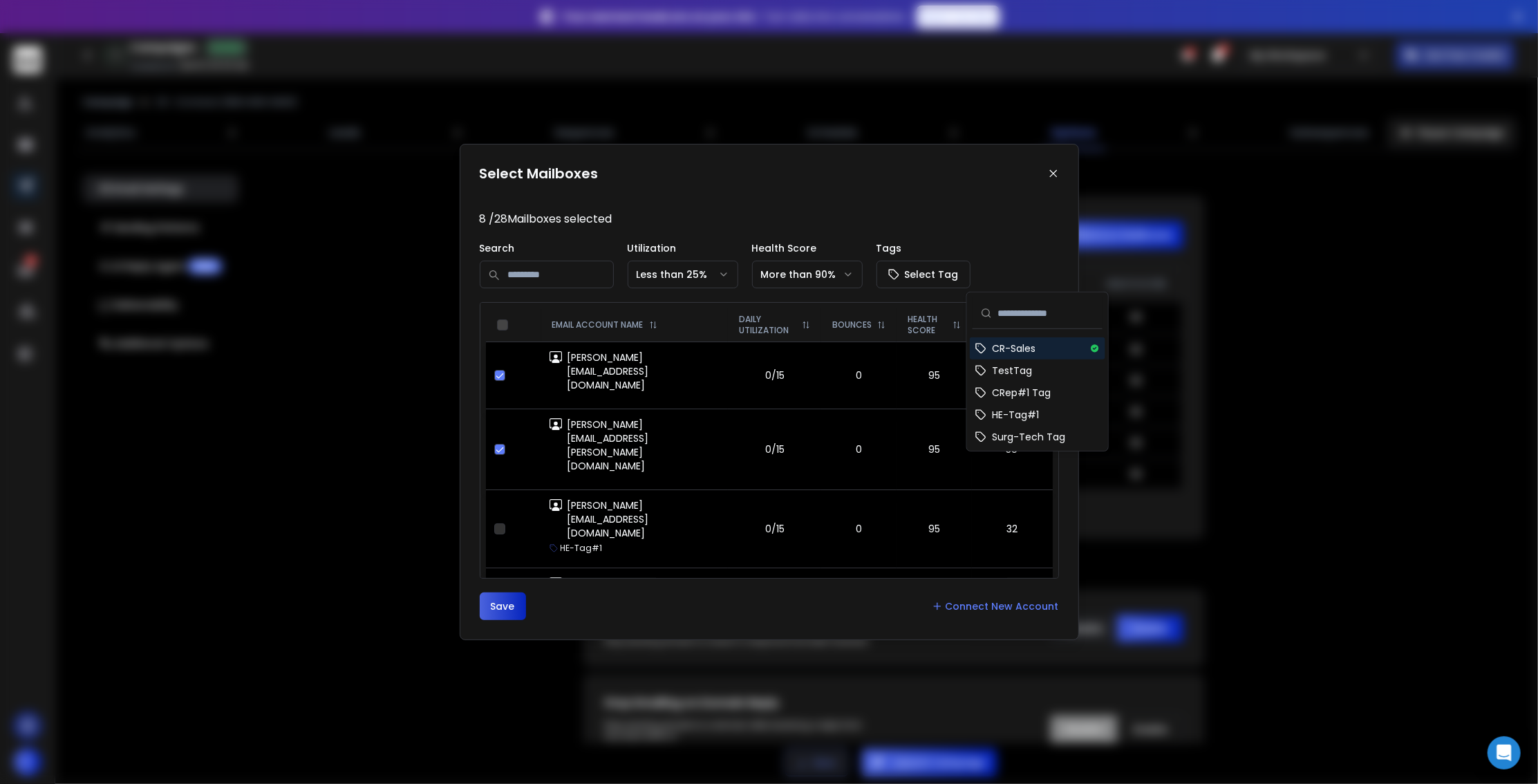
click at [897, 183] on div "Select Mailboxes" at bounding box center [769, 173] width 579 height 19
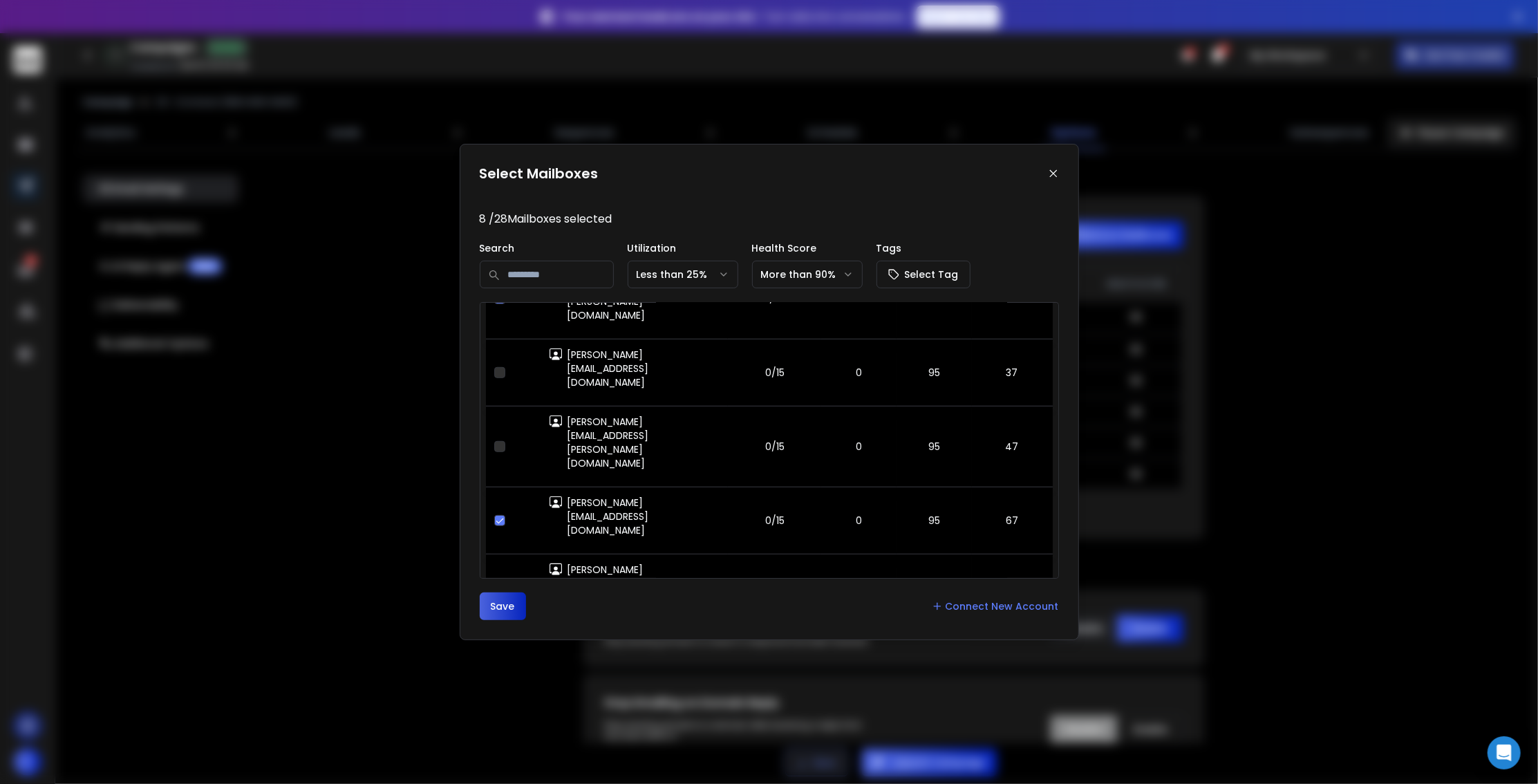
scroll to position [1075, 0]
click at [510, 605] on button "Save" at bounding box center [502, 606] width 46 height 28
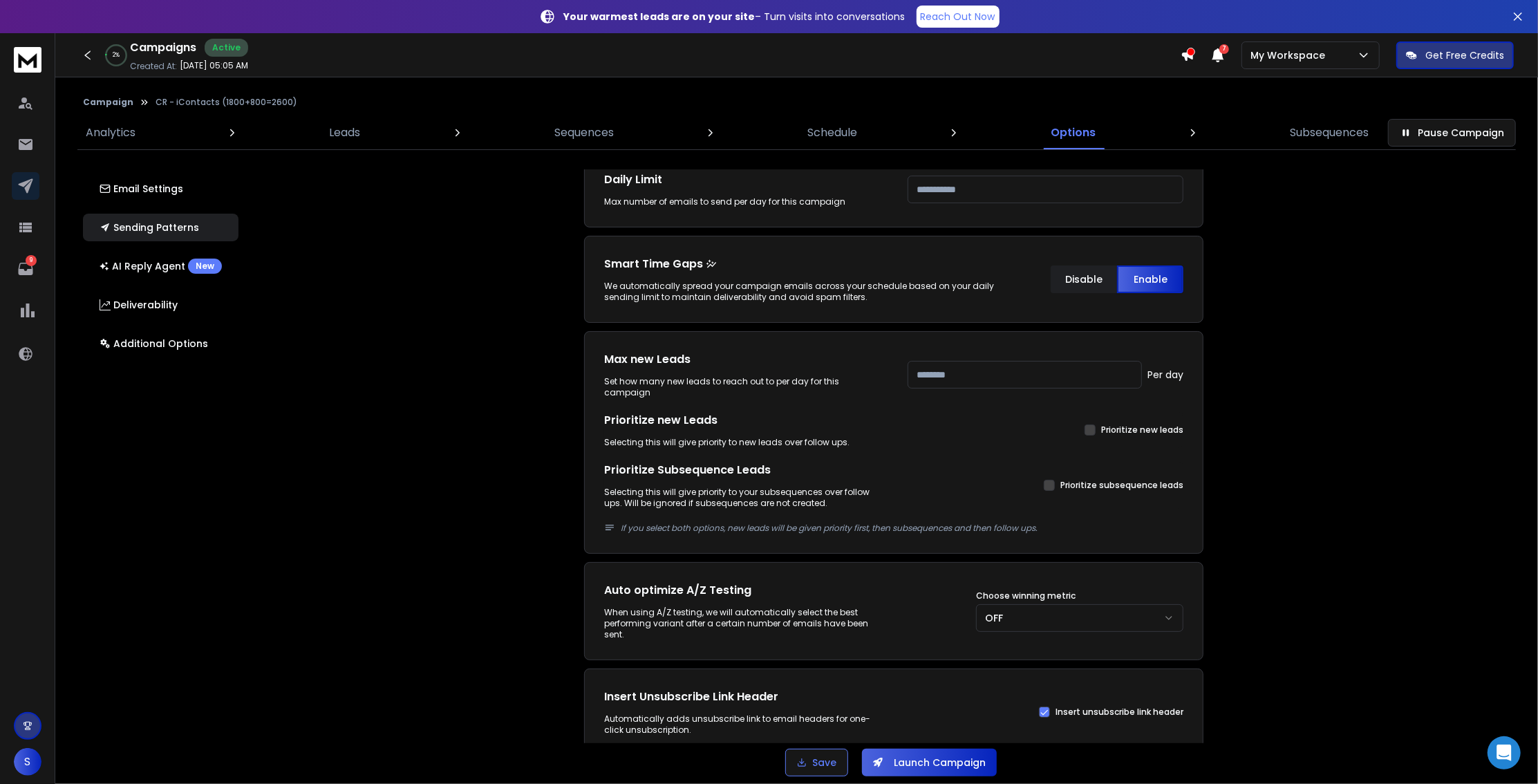
scroll to position [696, 0]
click at [920, 186] on input "***" at bounding box center [1045, 187] width 276 height 28
type input "***"
click at [922, 378] on input "***" at bounding box center [1024, 372] width 234 height 28
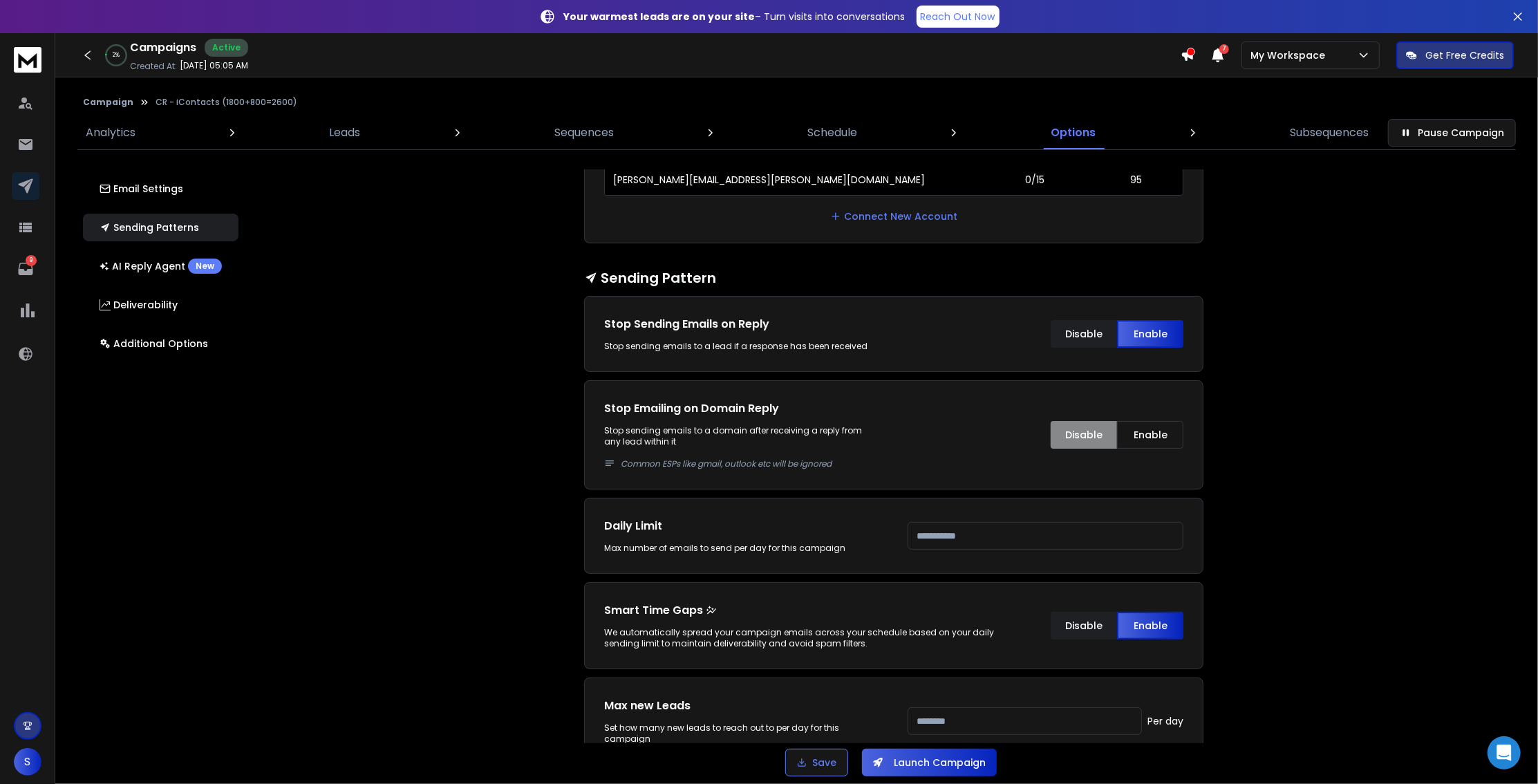
scroll to position [2681, 0]
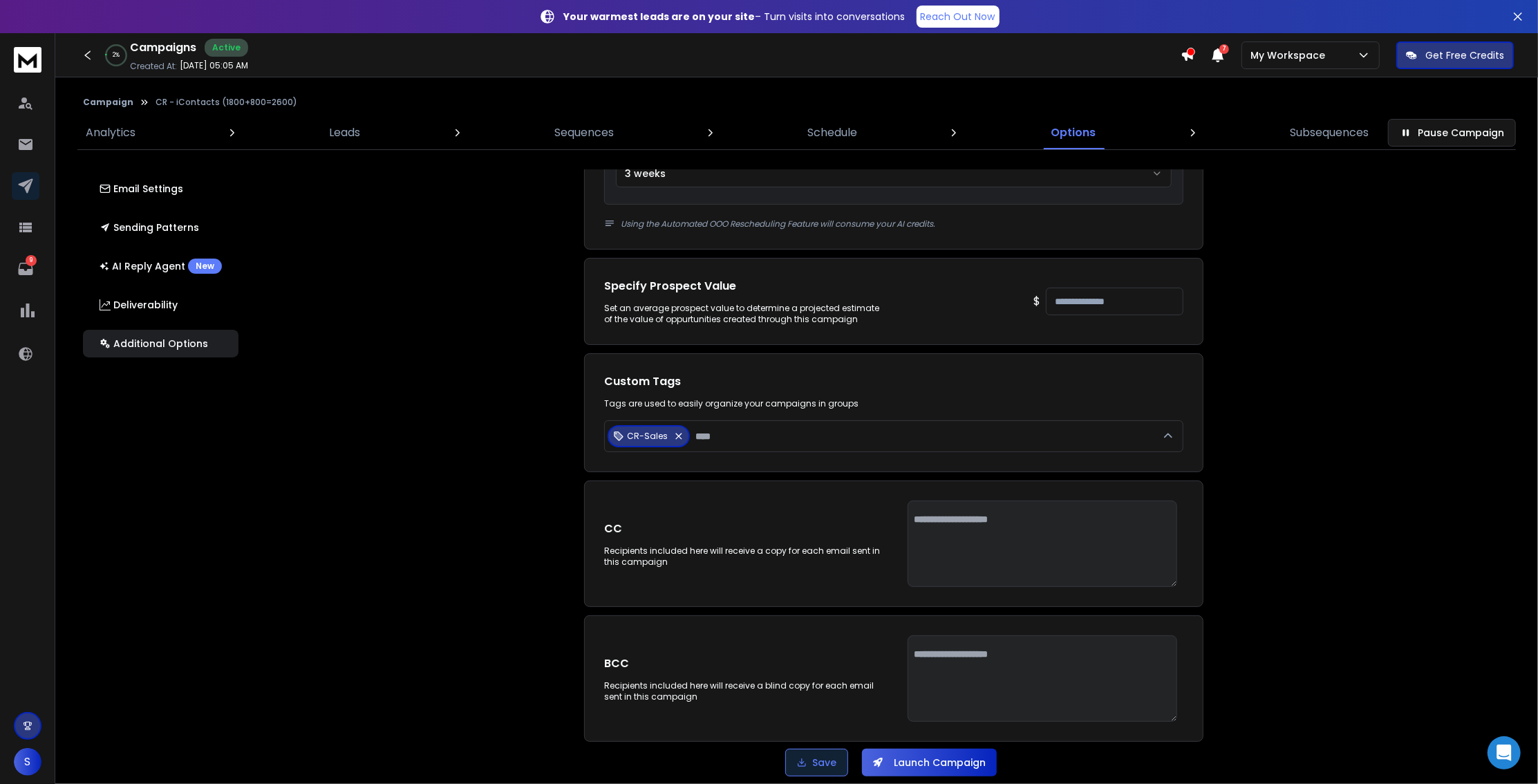
type input "***"
click at [817, 759] on button "Save" at bounding box center [816, 762] width 63 height 28
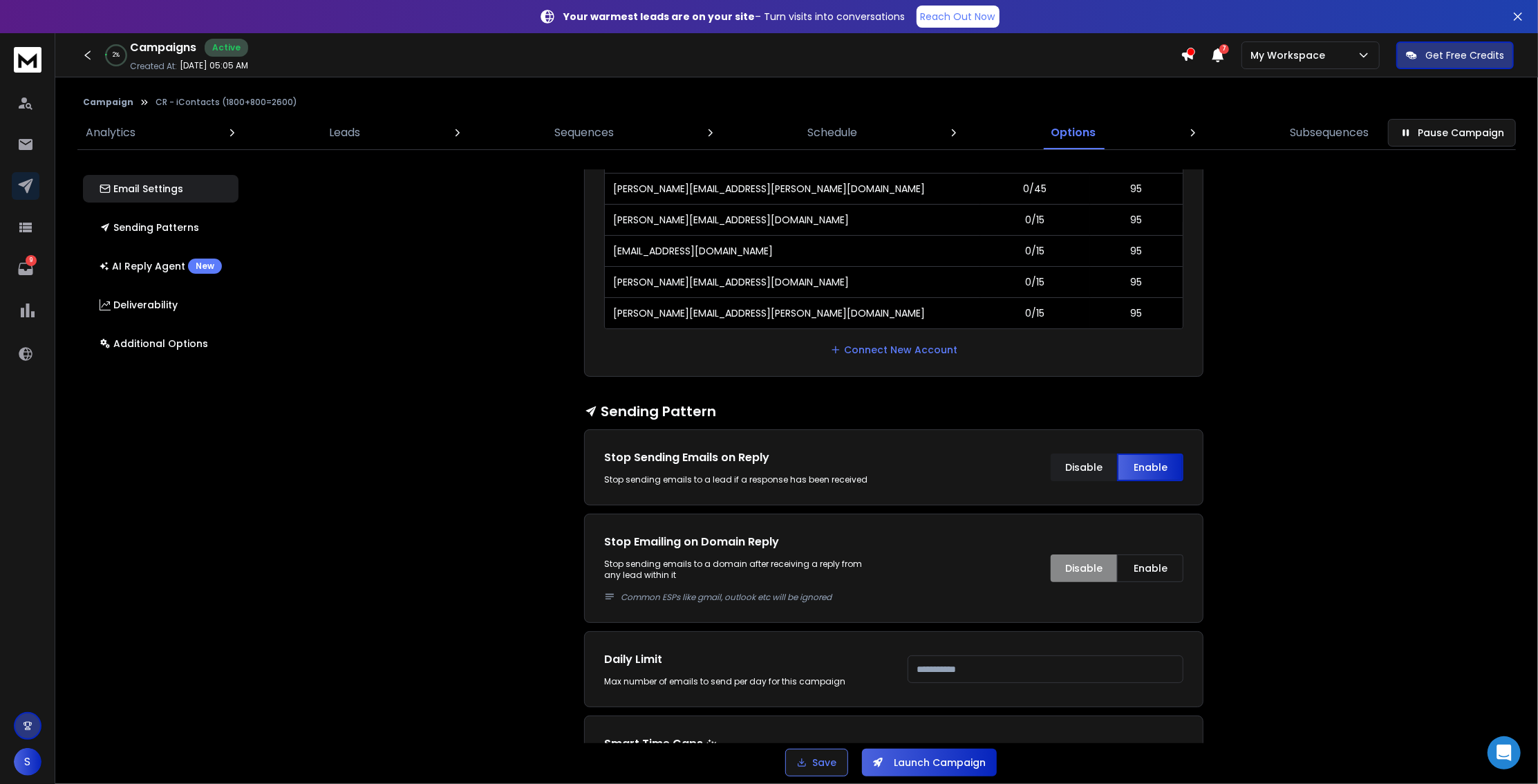
scroll to position [0, 0]
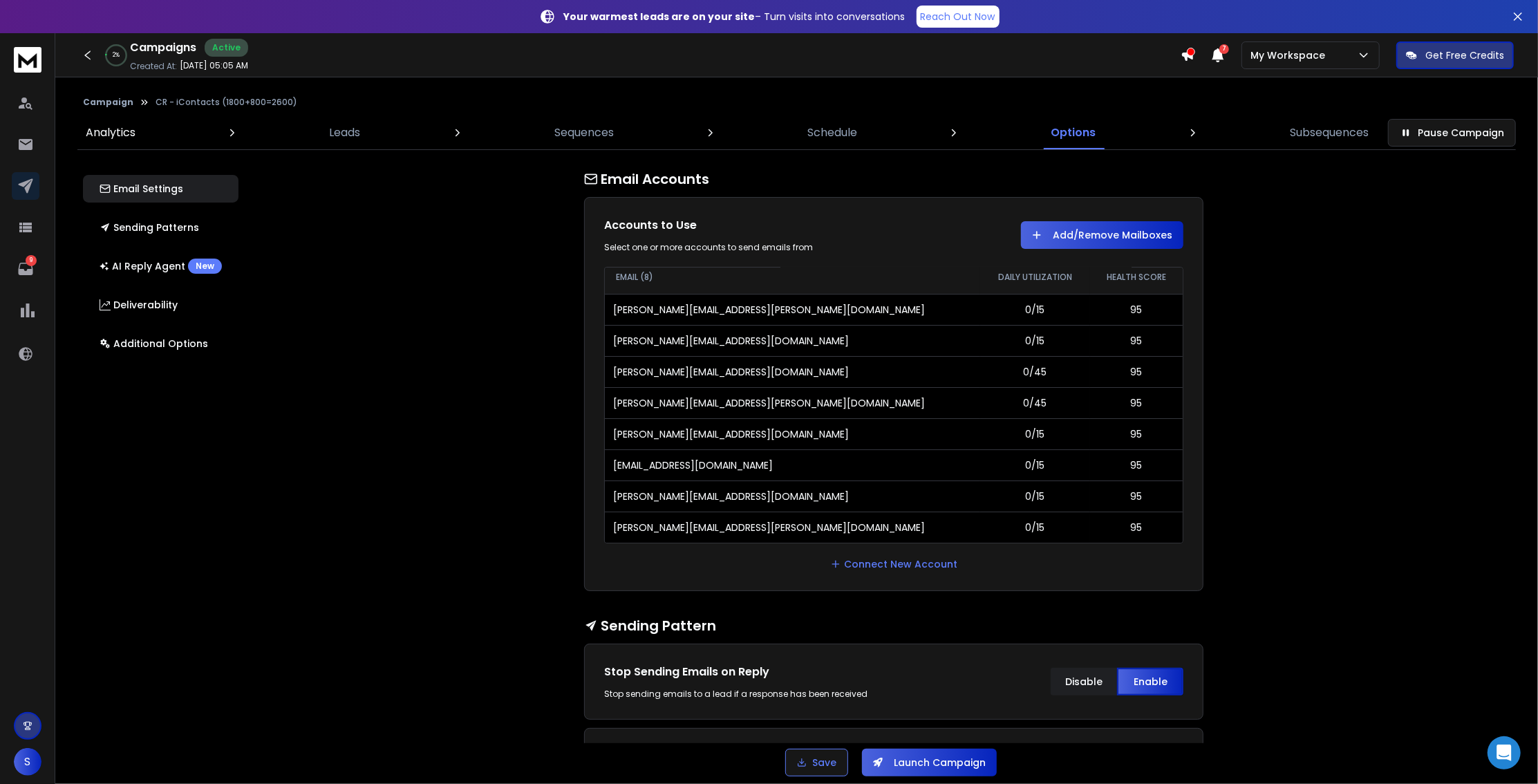
click at [118, 132] on p "Analytics" at bounding box center [110, 132] width 50 height 17
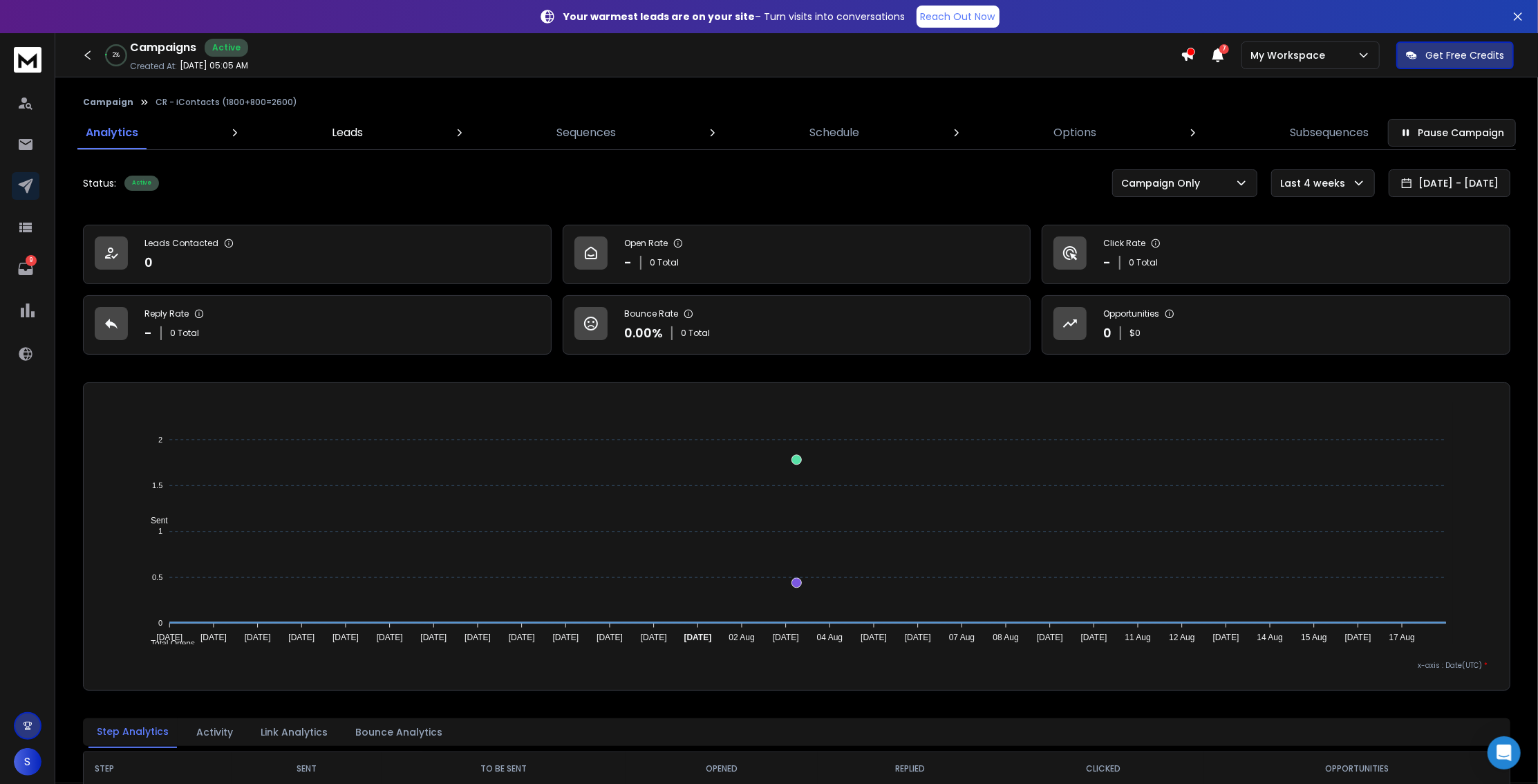
click at [343, 128] on p "Leads" at bounding box center [347, 132] width 31 height 17
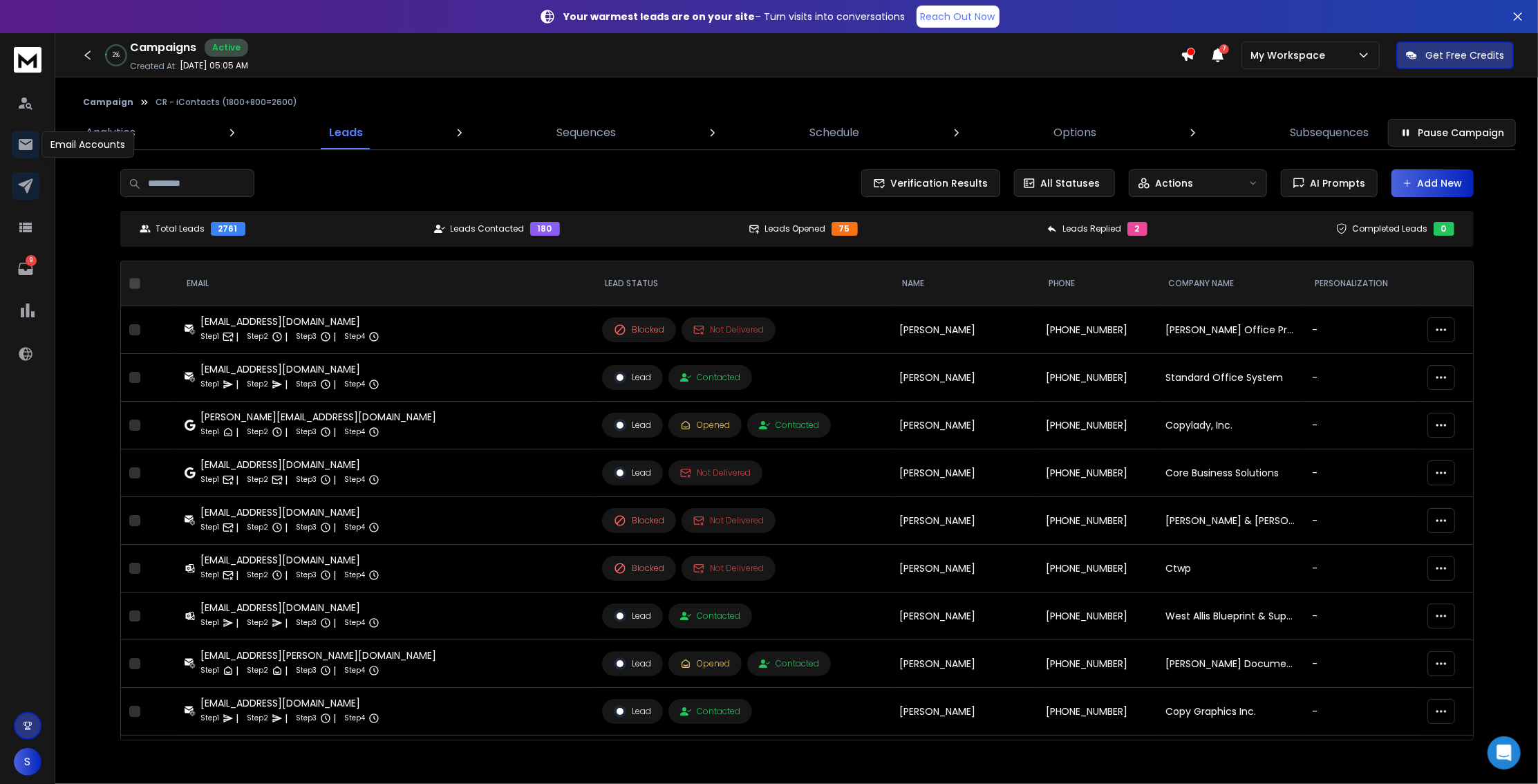
click at [29, 143] on icon at bounding box center [25, 144] width 14 height 11
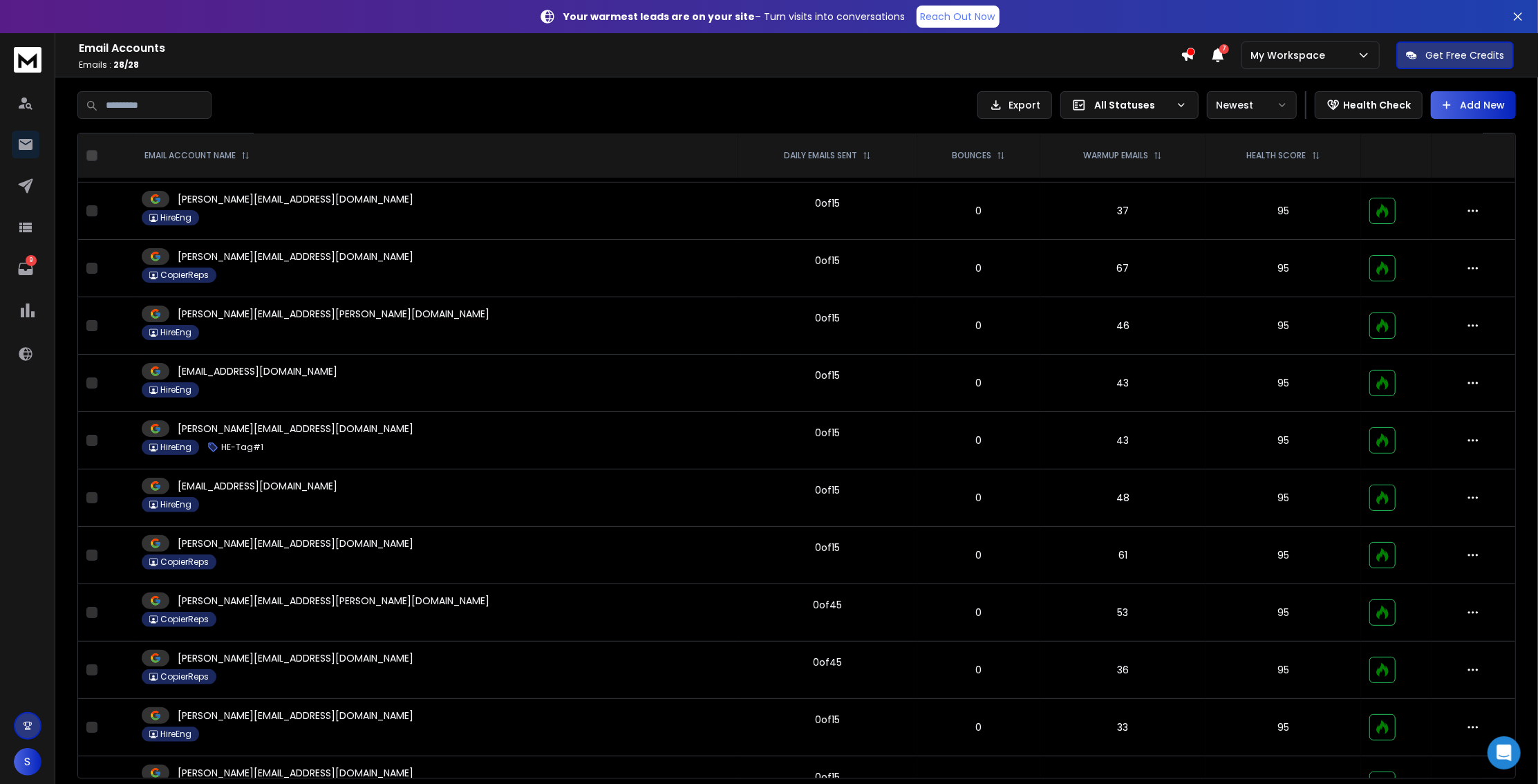
scroll to position [230, 0]
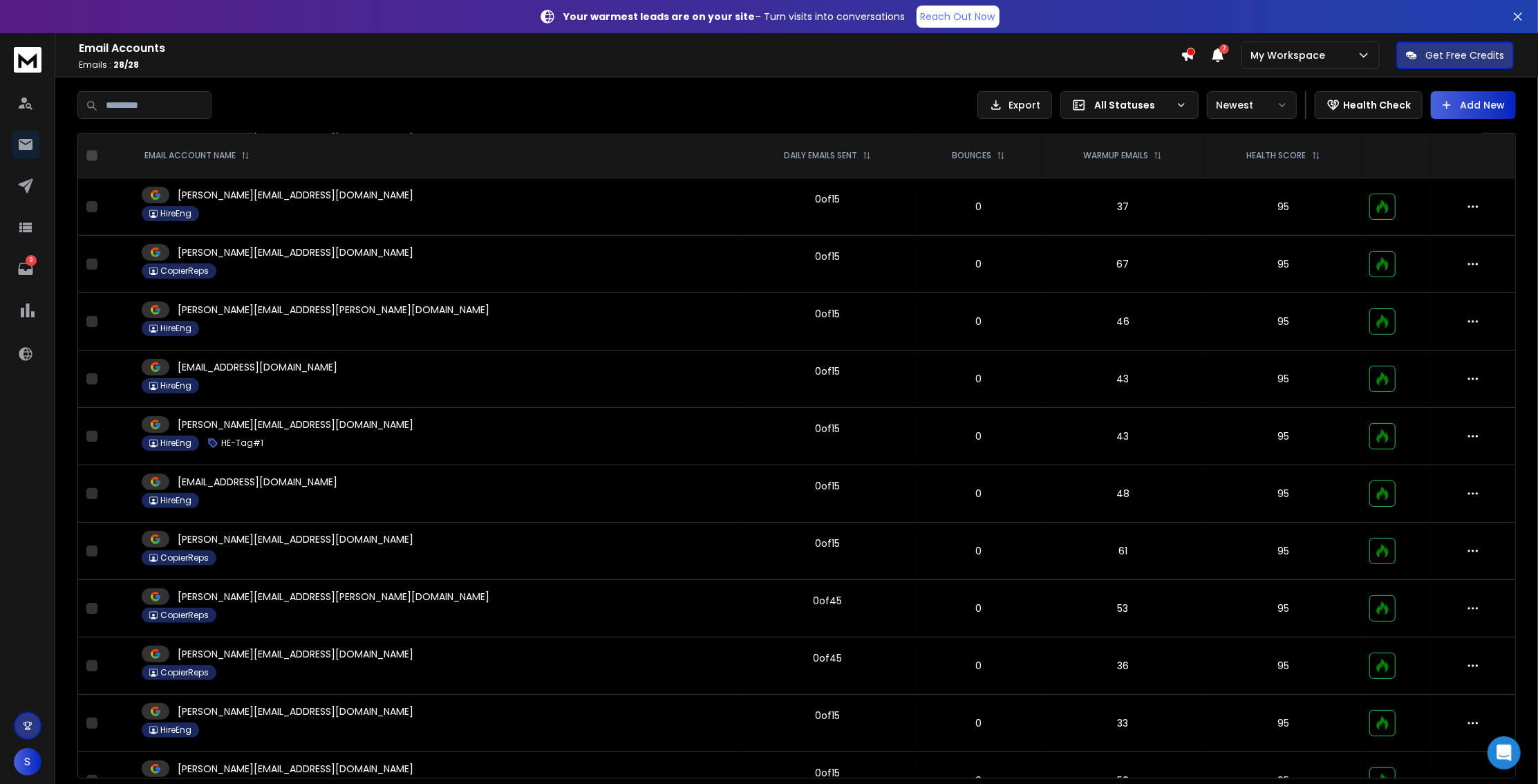
click at [1476, 263] on button at bounding box center [1473, 264] width 67 height 23
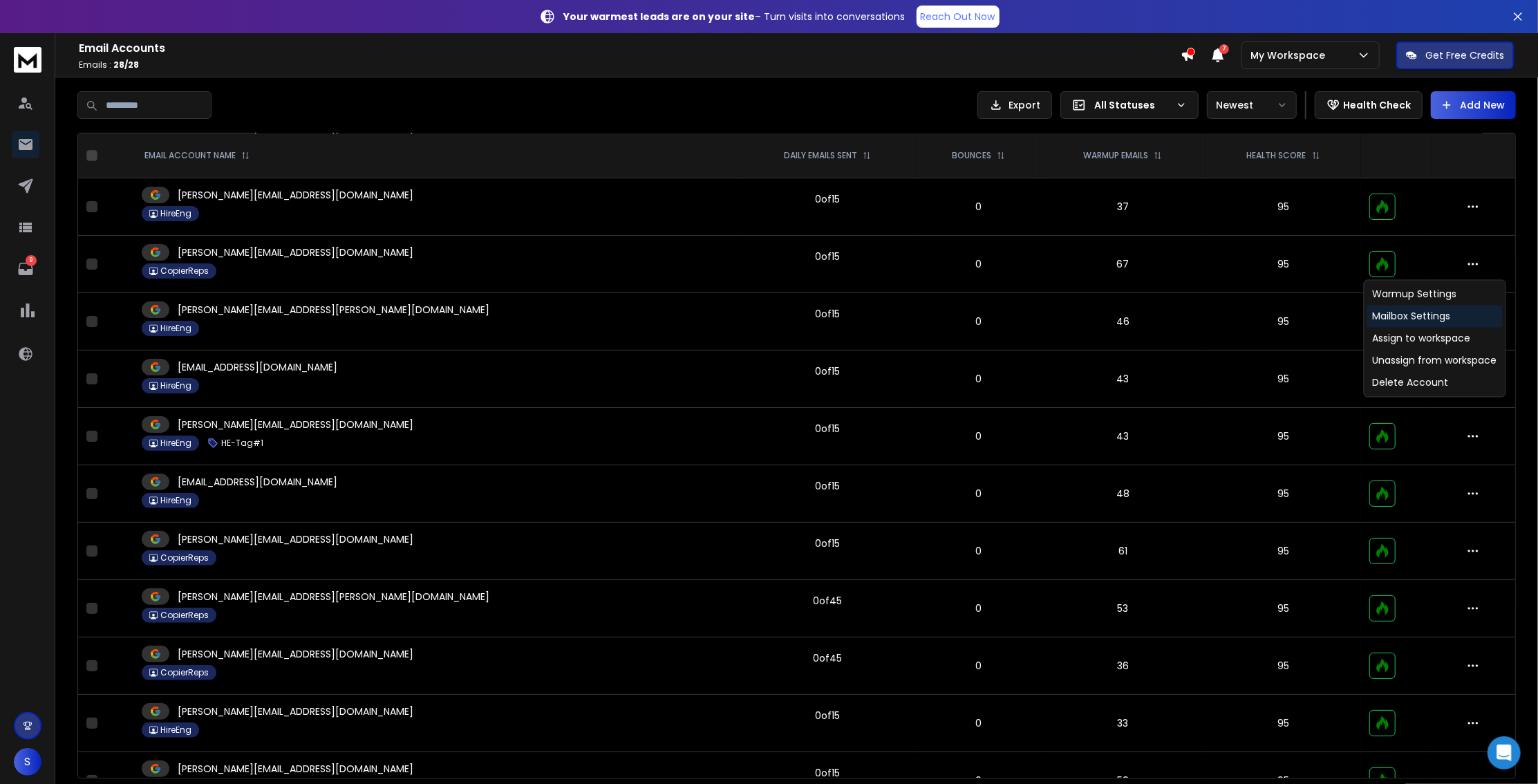
click at [1418, 312] on div "Mailbox Settings" at bounding box center [1435, 316] width 136 height 22
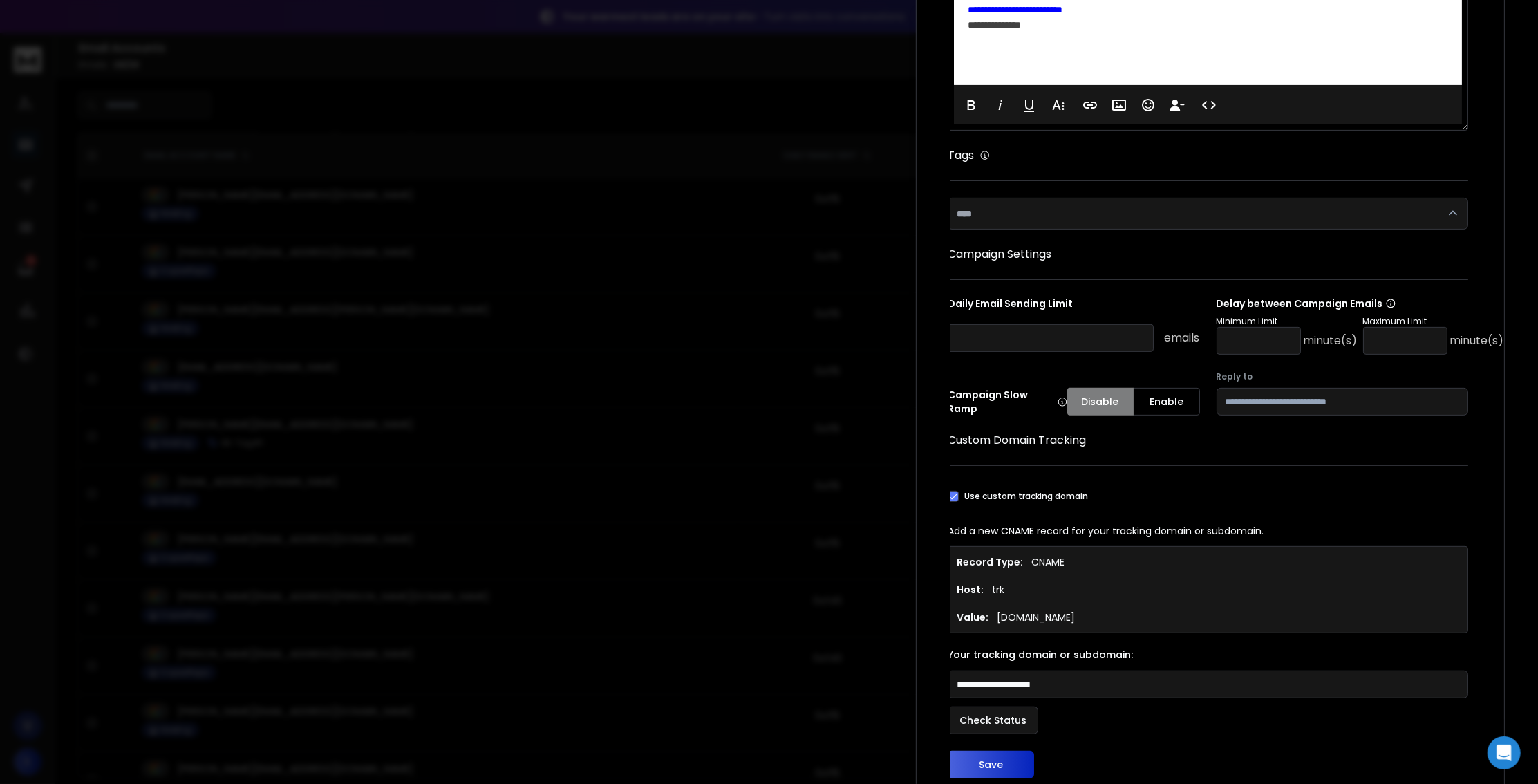
scroll to position [0, 0]
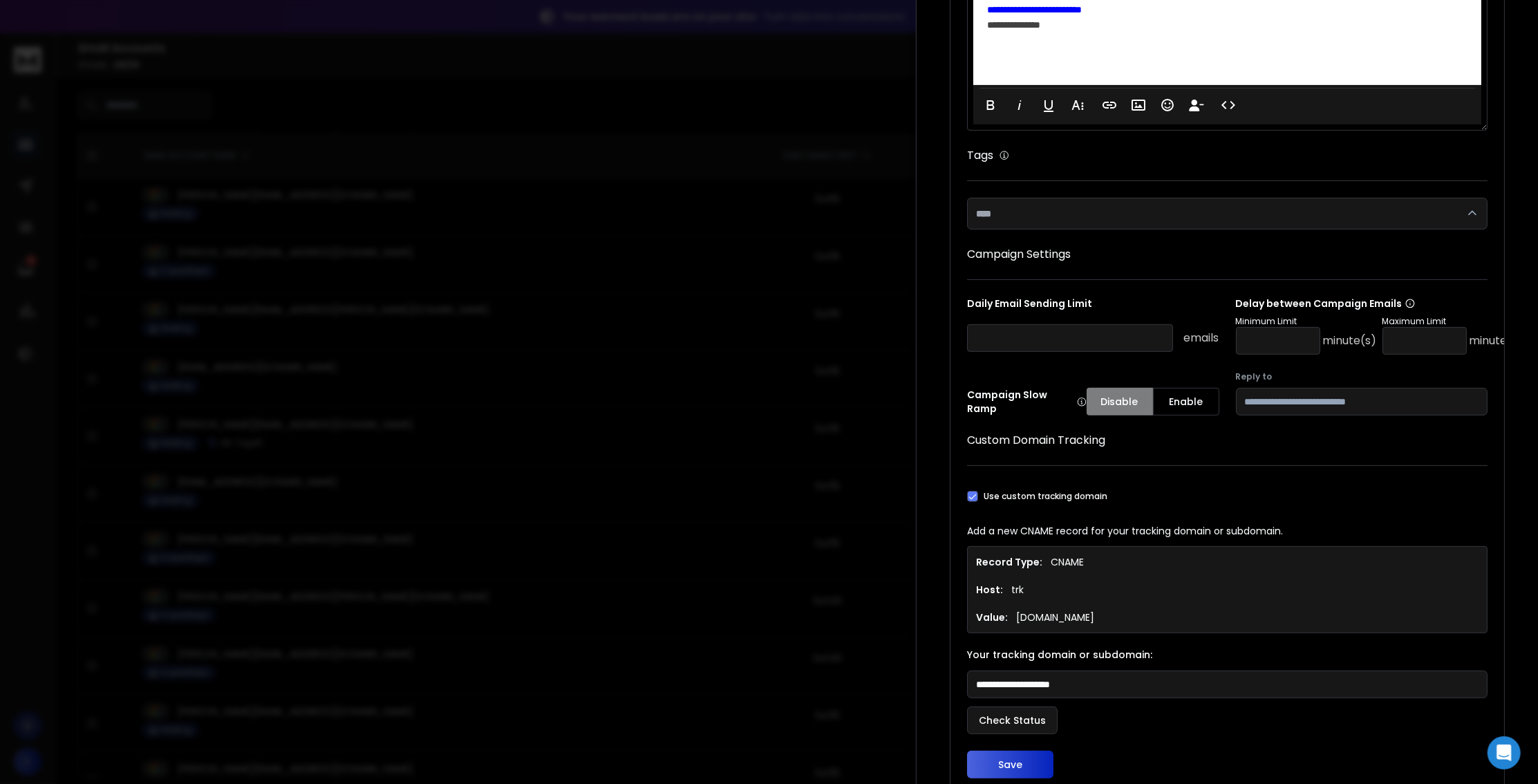
click at [1026, 336] on input "**" at bounding box center [1070, 338] width 206 height 28
click at [1032, 338] on input "**" at bounding box center [1070, 338] width 206 height 28
type input "***"
click at [1258, 341] on input "**" at bounding box center [1273, 341] width 84 height 28
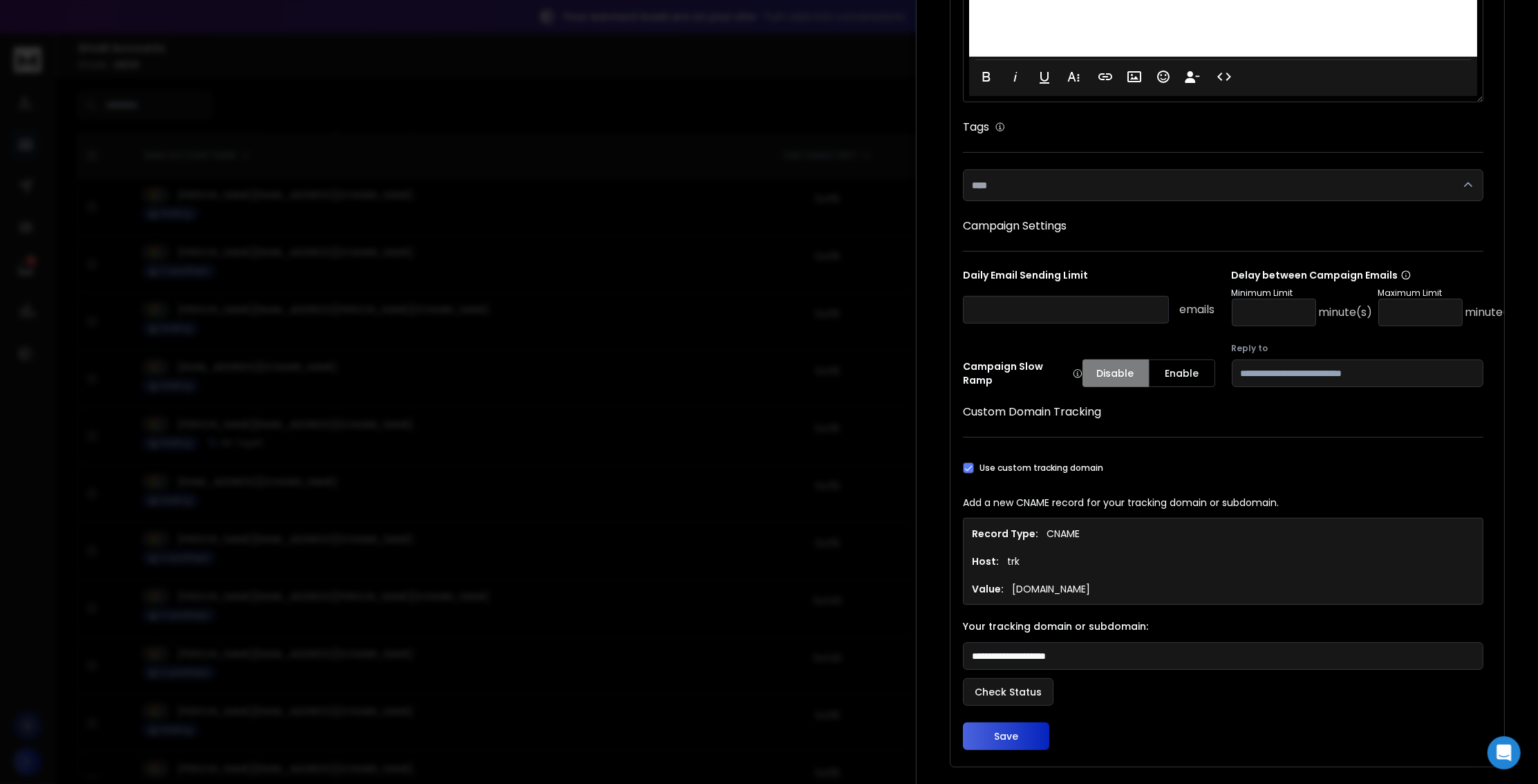
scroll to position [327, 0]
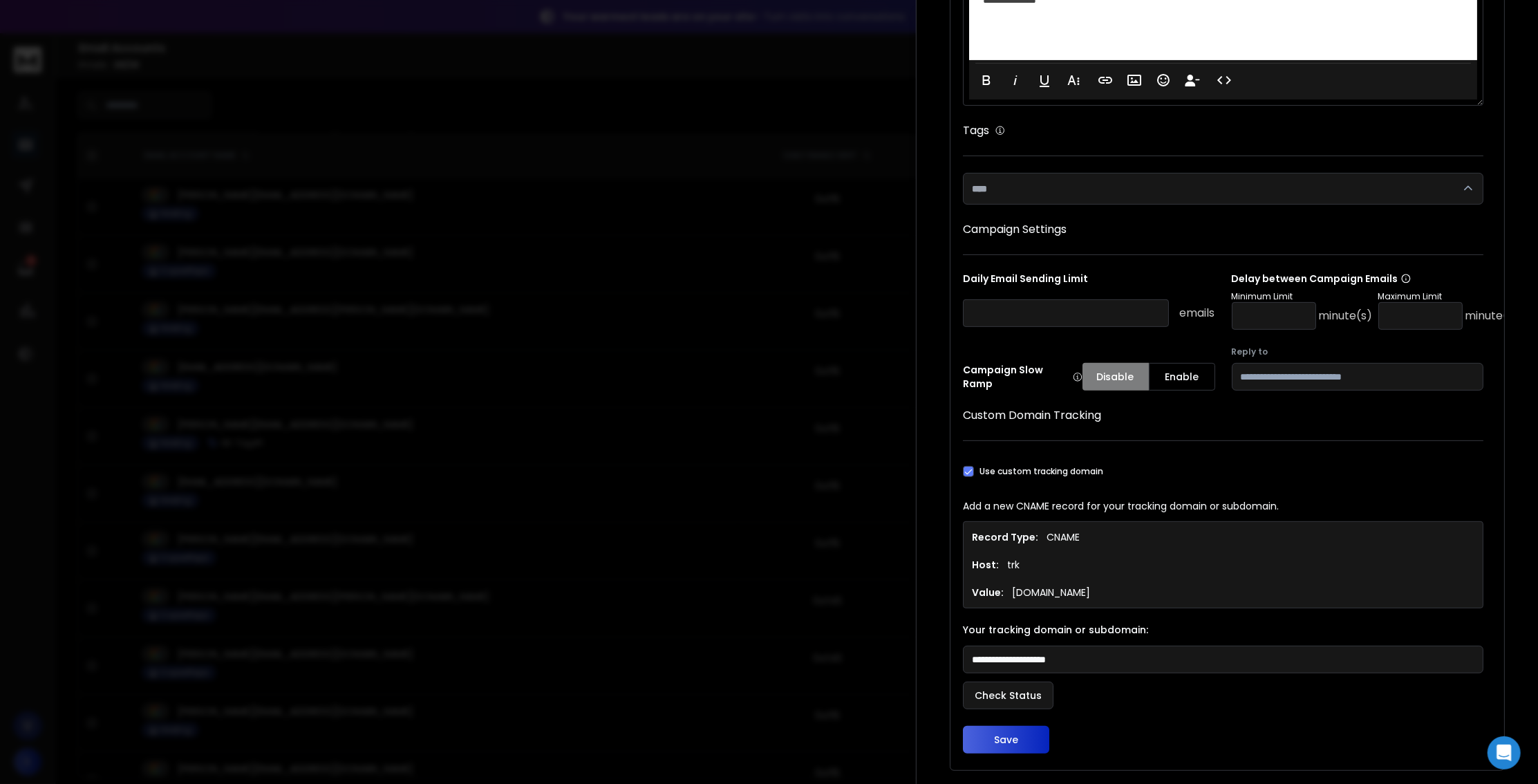
type input "*"
click at [1012, 740] on button "Save" at bounding box center [1005, 740] width 86 height 28
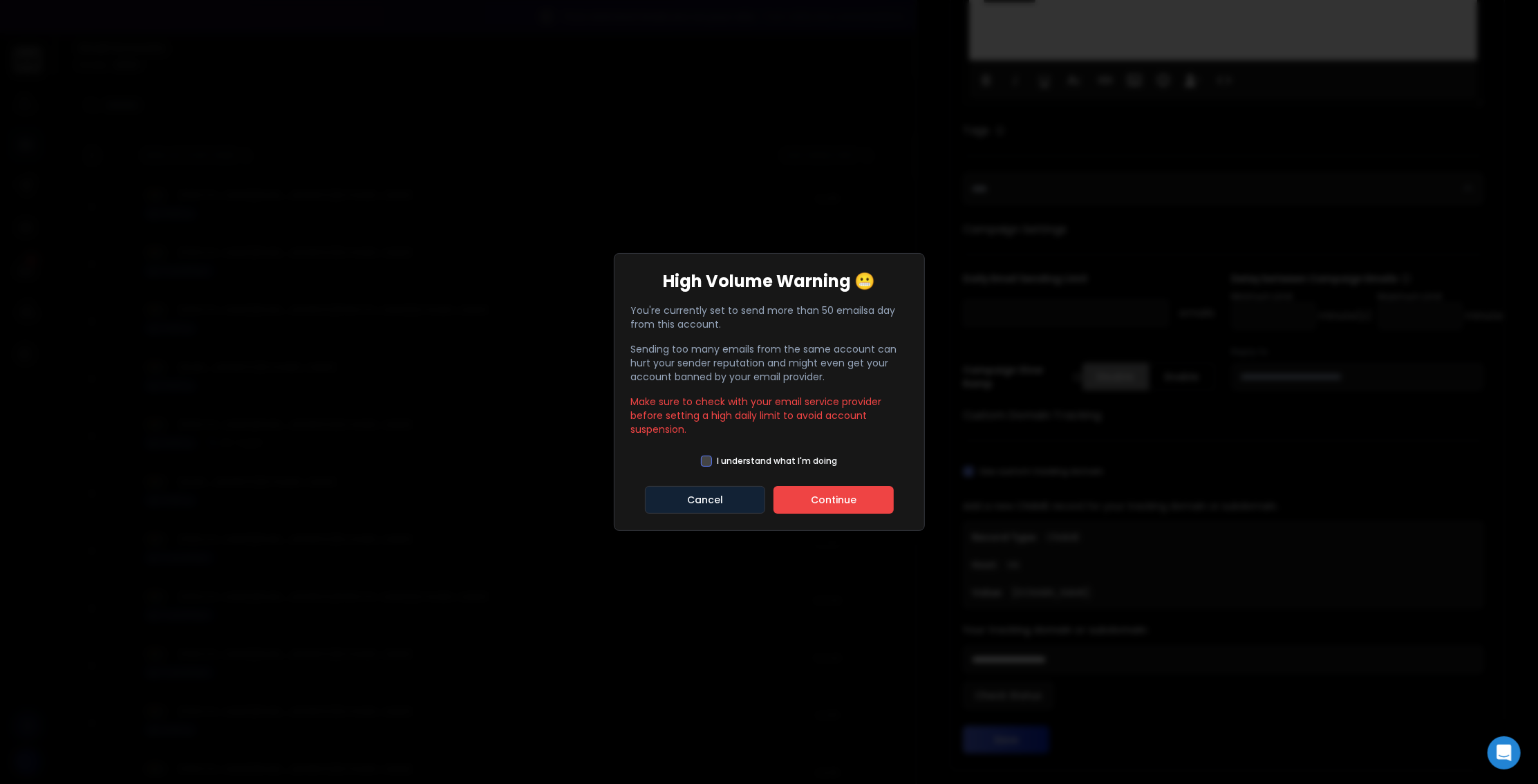
click at [719, 506] on button "Cancel" at bounding box center [705, 499] width 121 height 28
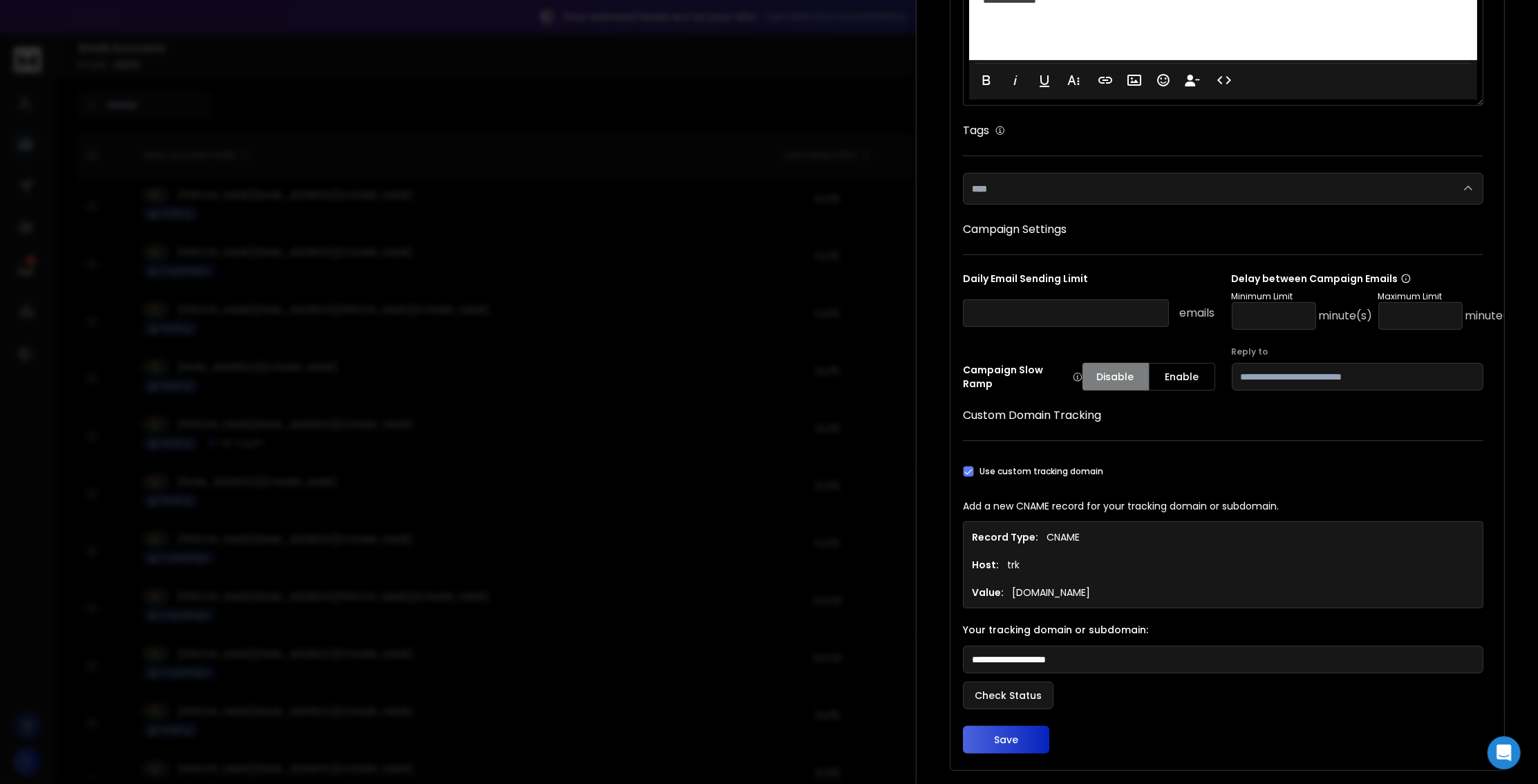
click at [982, 310] on input "***" at bounding box center [1065, 313] width 206 height 28
type input "**"
click at [999, 742] on button "Save" at bounding box center [1005, 740] width 86 height 28
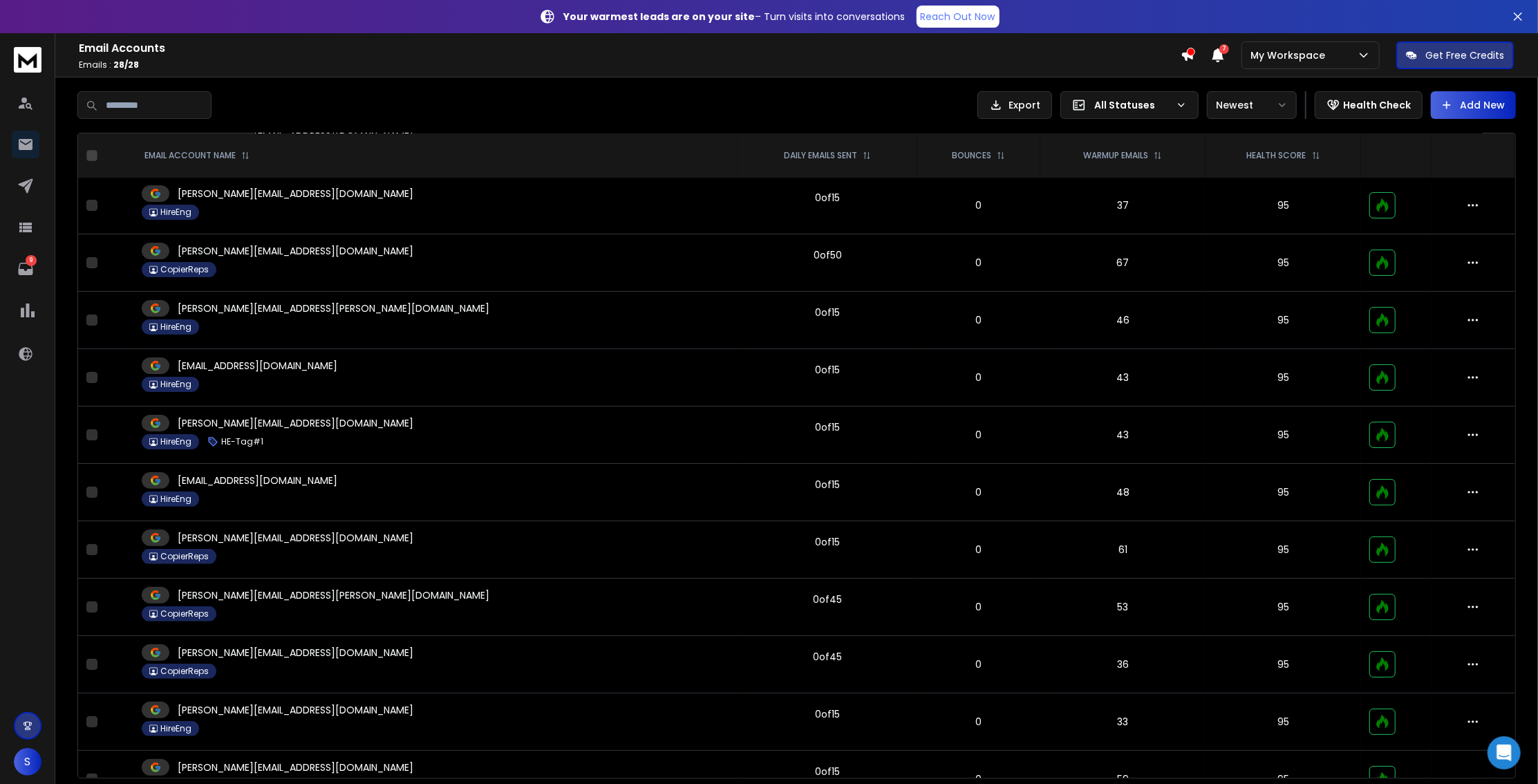
scroll to position [0, 0]
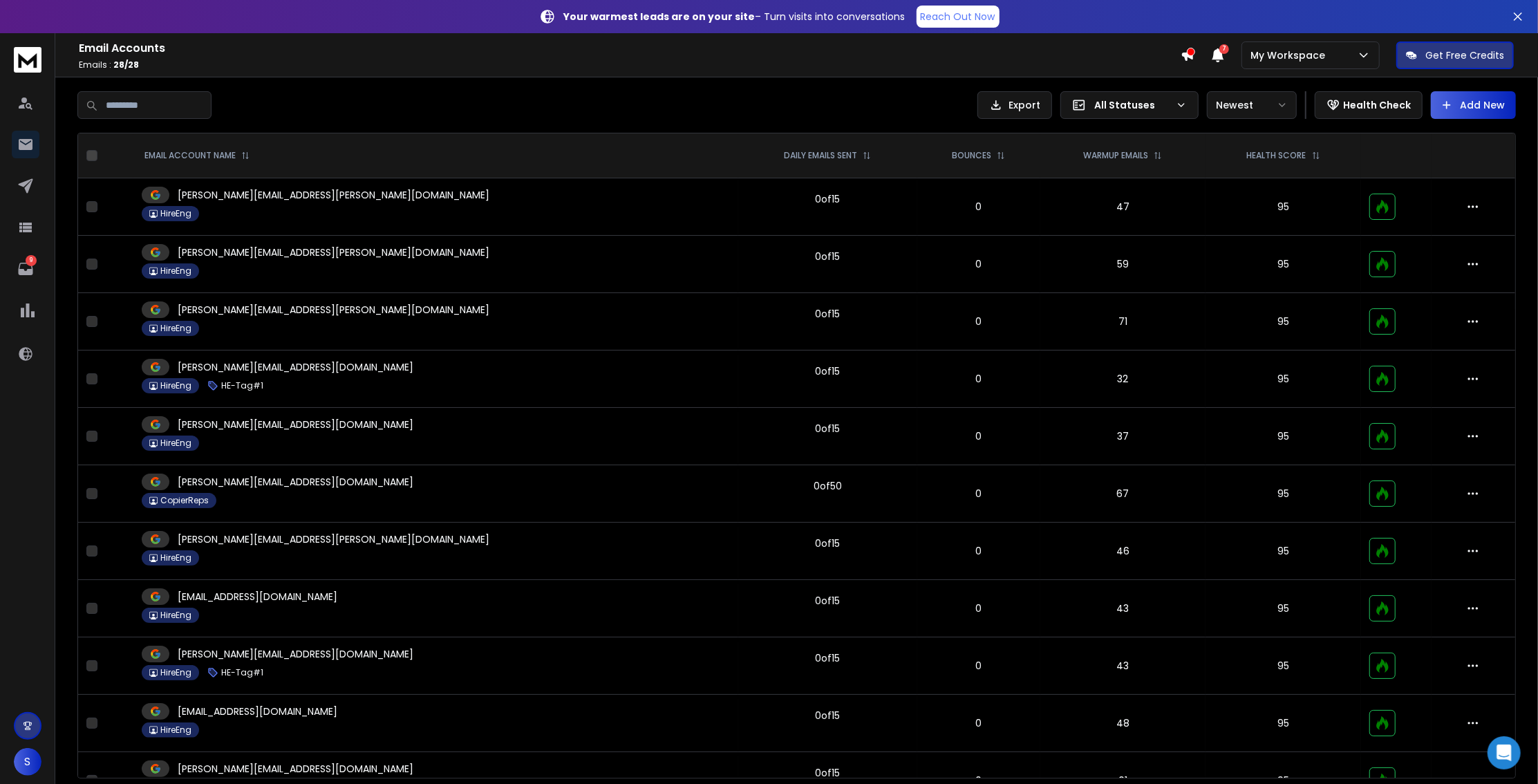
click at [173, 111] on input at bounding box center [144, 105] width 134 height 28
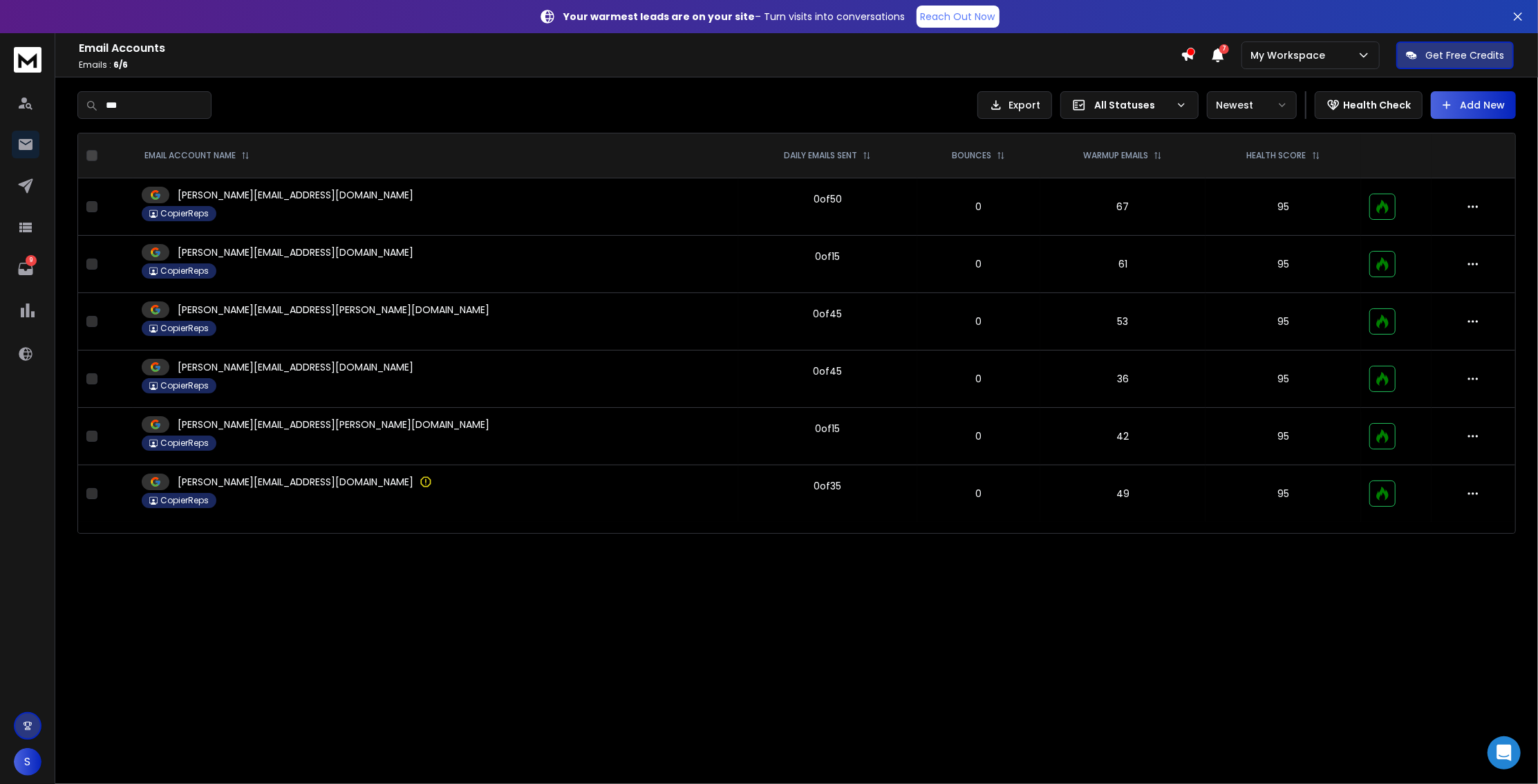
type input "***"
click at [1465, 257] on button at bounding box center [1473, 264] width 67 height 23
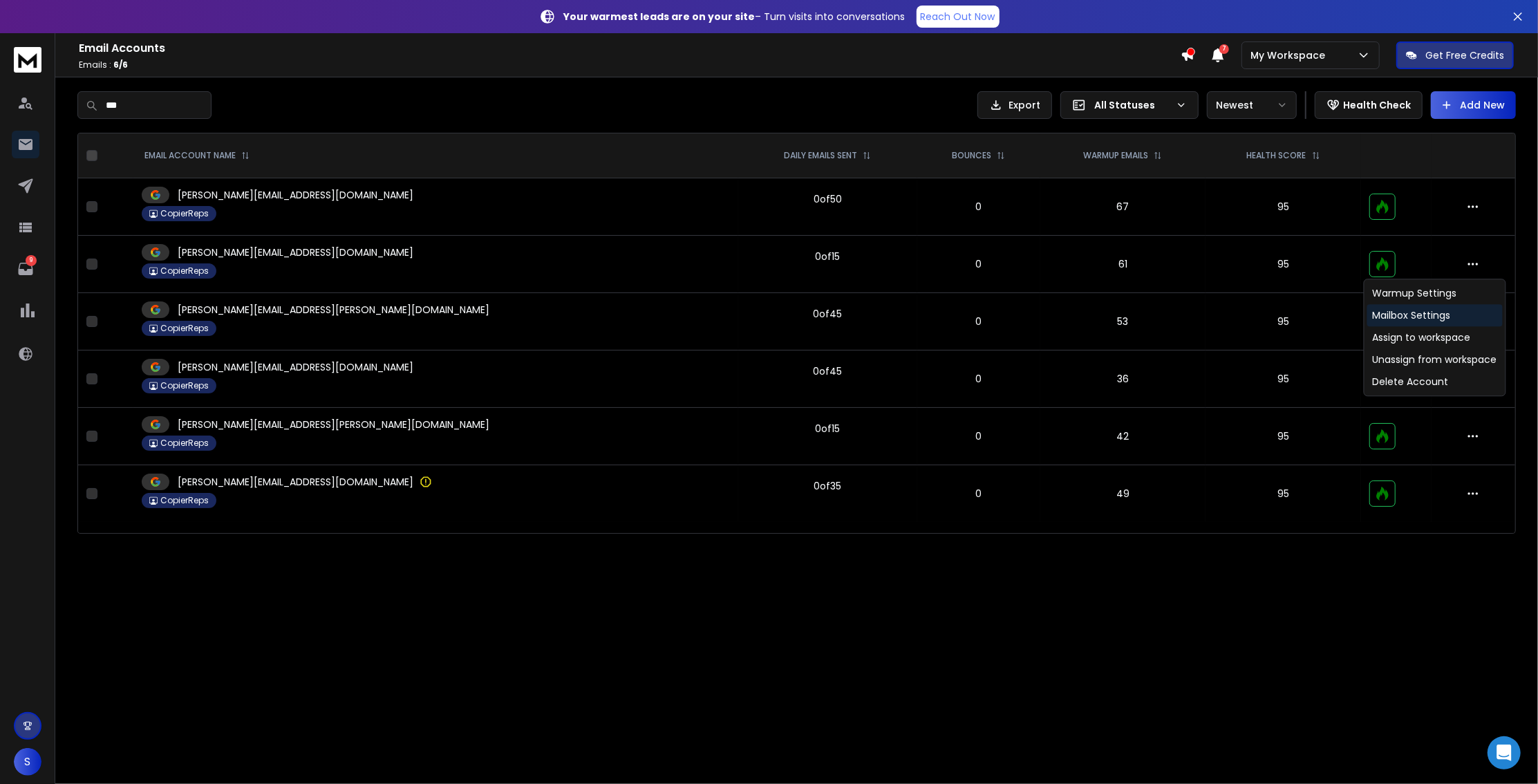
click at [1427, 317] on div "Mailbox Settings" at bounding box center [1435, 314] width 136 height 22
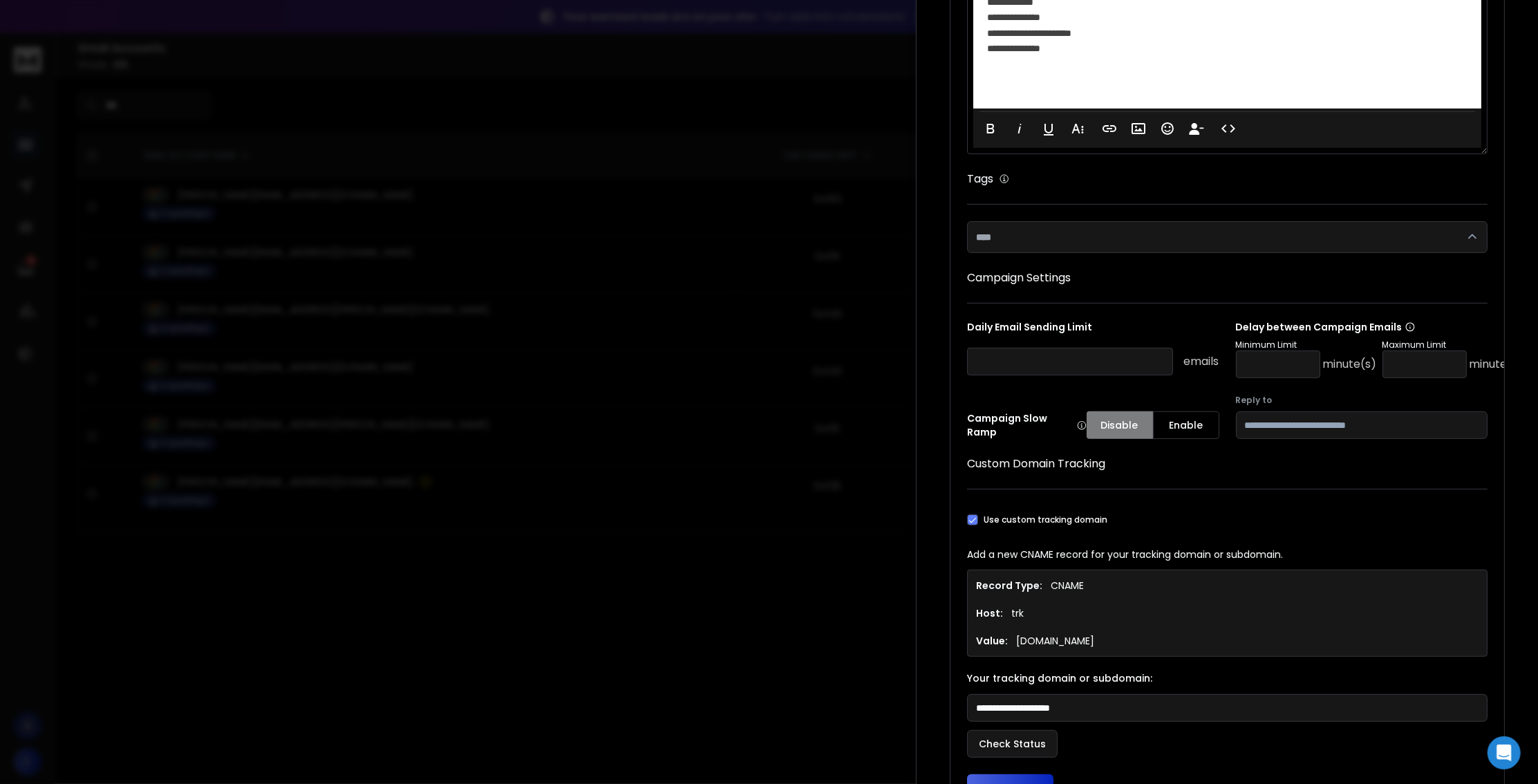
scroll to position [289, 0]
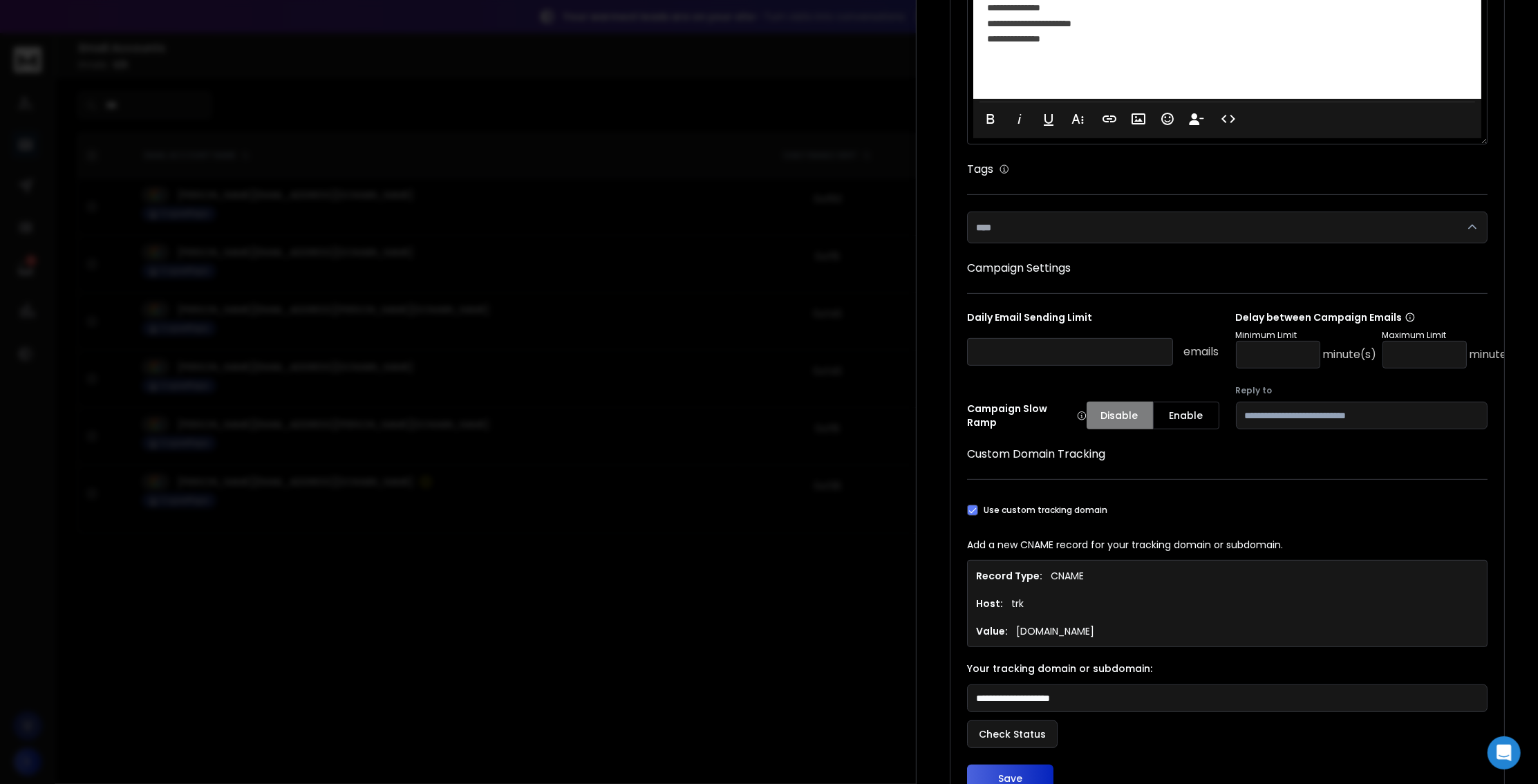
click at [1017, 360] on input "**" at bounding box center [1070, 352] width 206 height 28
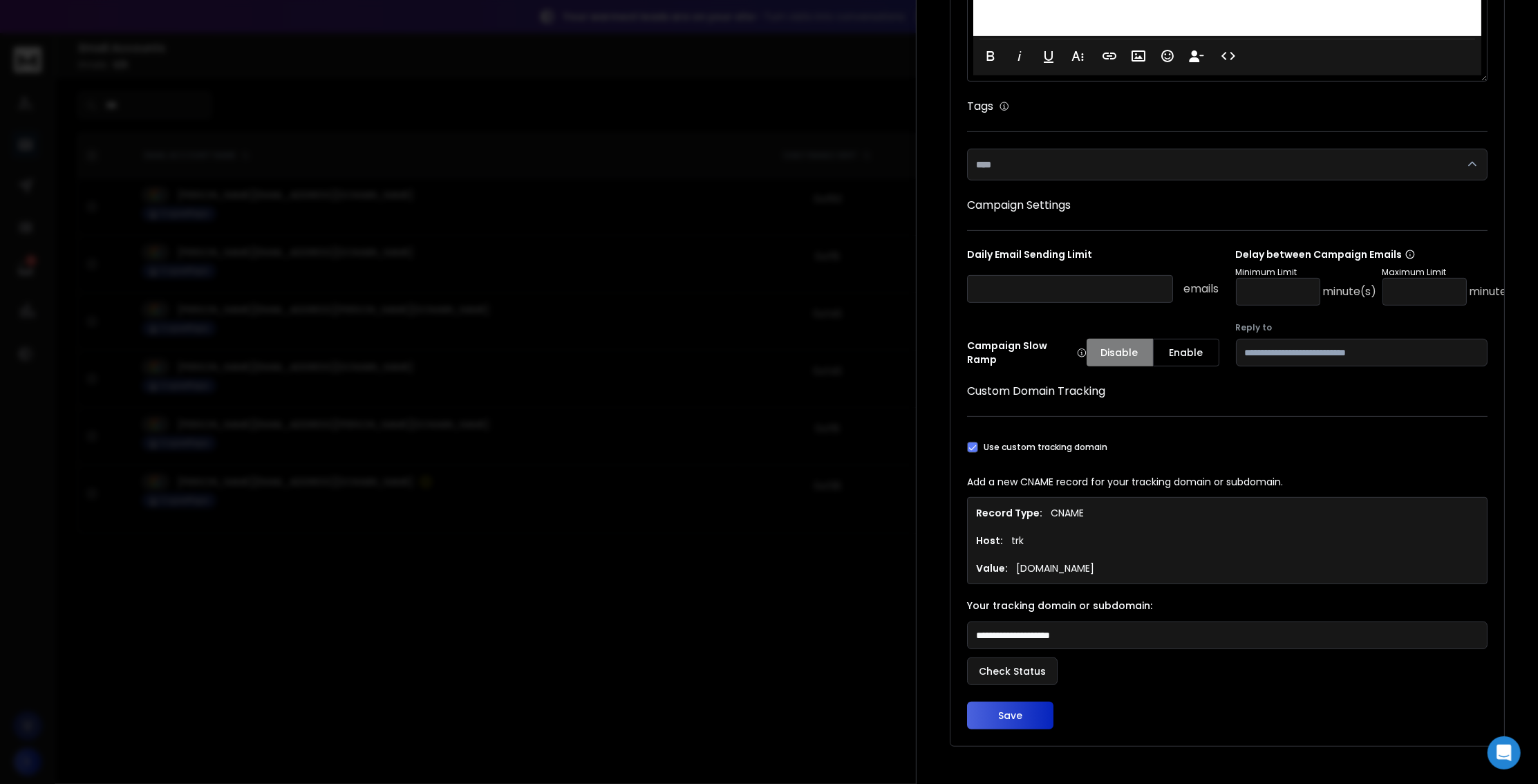
type input "**"
click at [1007, 714] on button "Save" at bounding box center [1010, 715] width 86 height 28
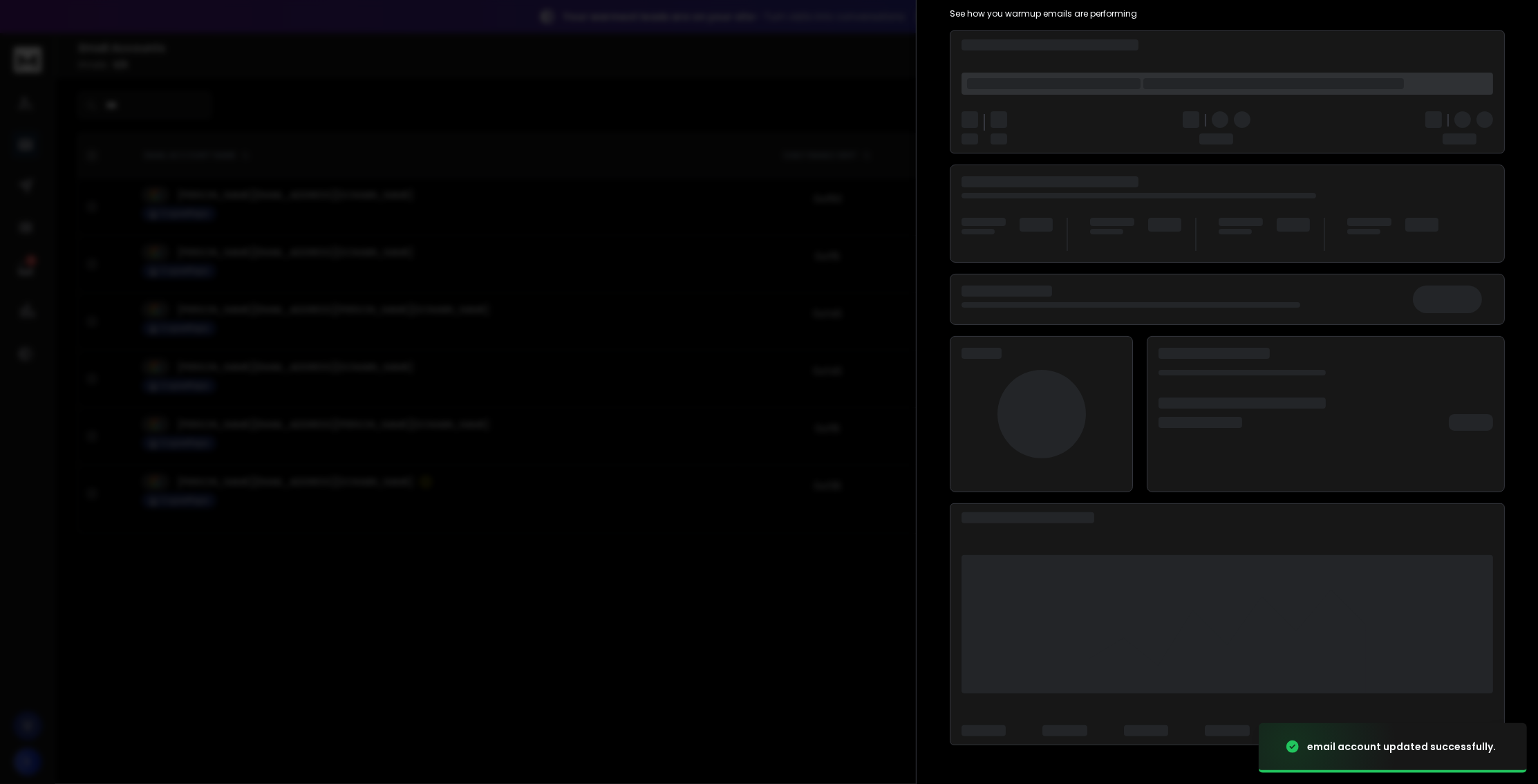
scroll to position [0, 0]
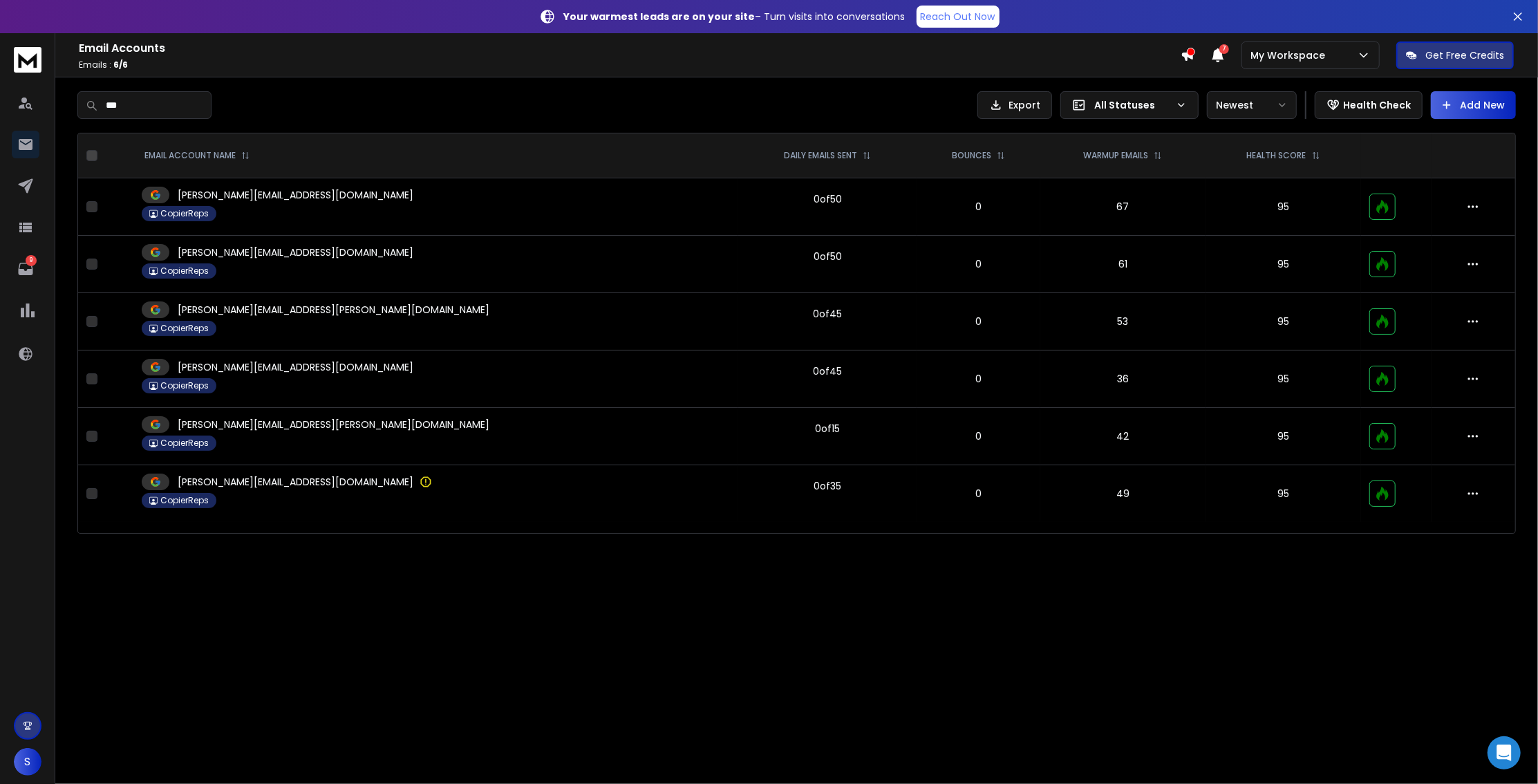
click at [1467, 318] on icon at bounding box center [1473, 321] width 12 height 12
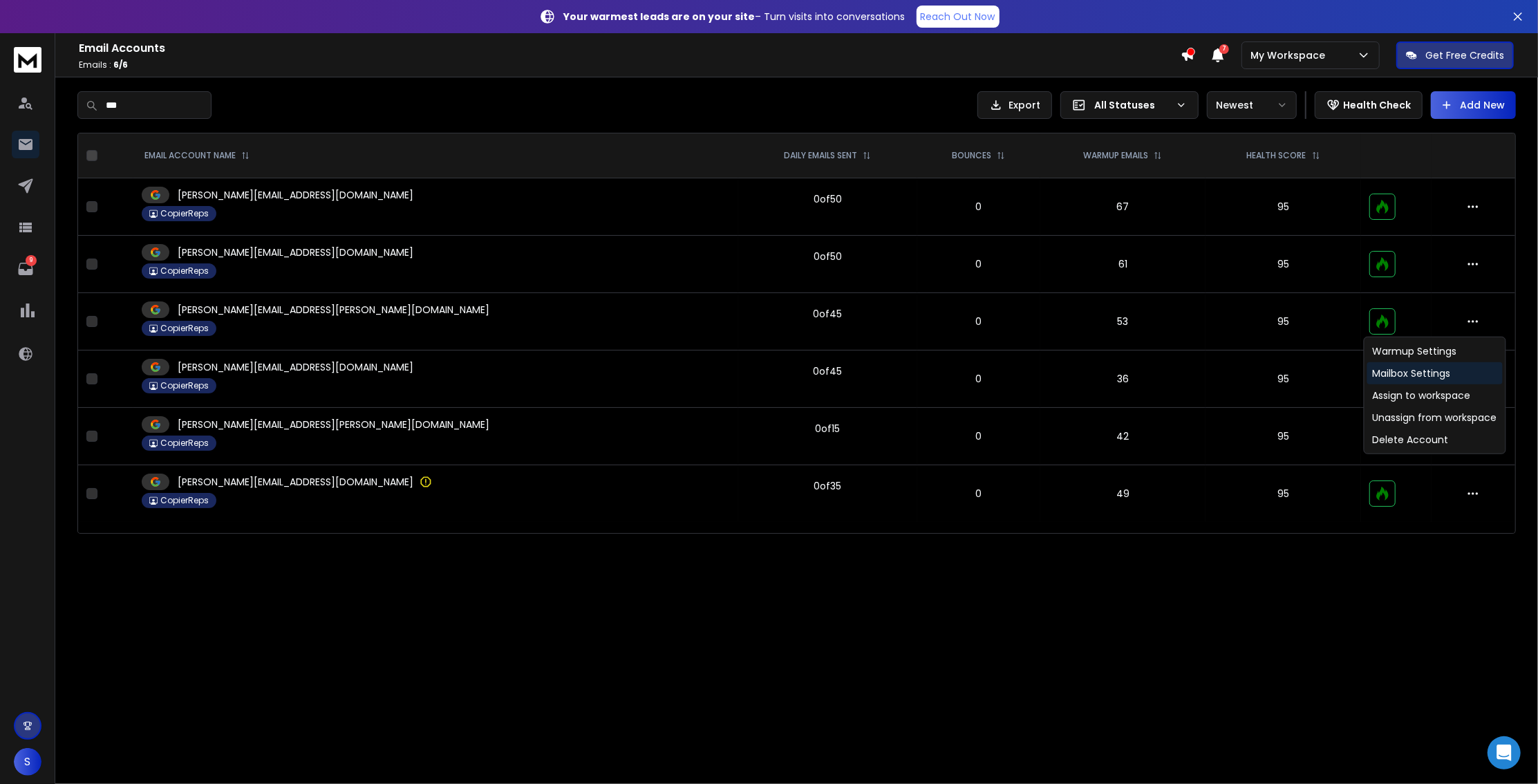
click at [1428, 373] on div "Mailbox Settings" at bounding box center [1435, 372] width 136 height 22
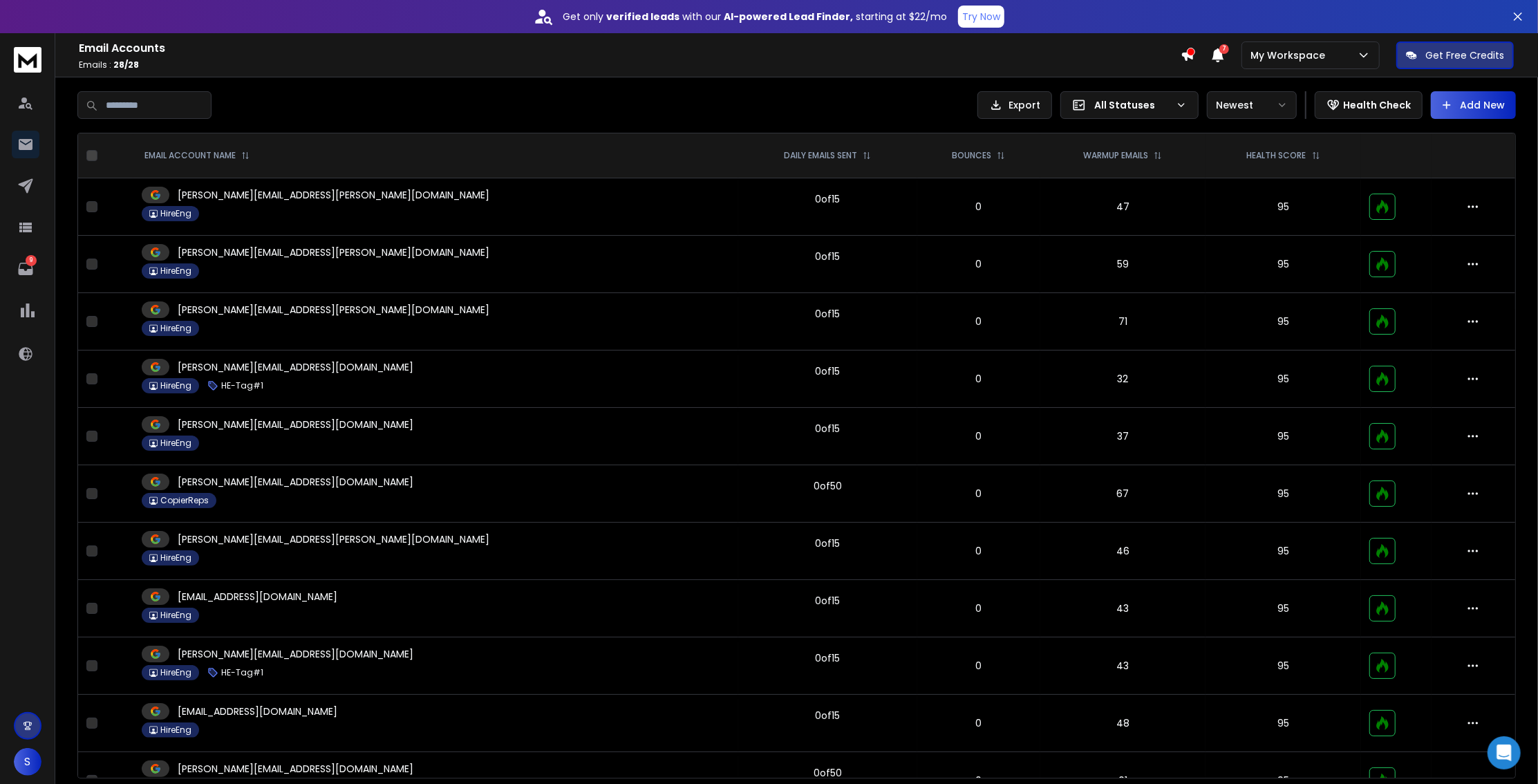
click at [212, 98] on input at bounding box center [144, 105] width 134 height 28
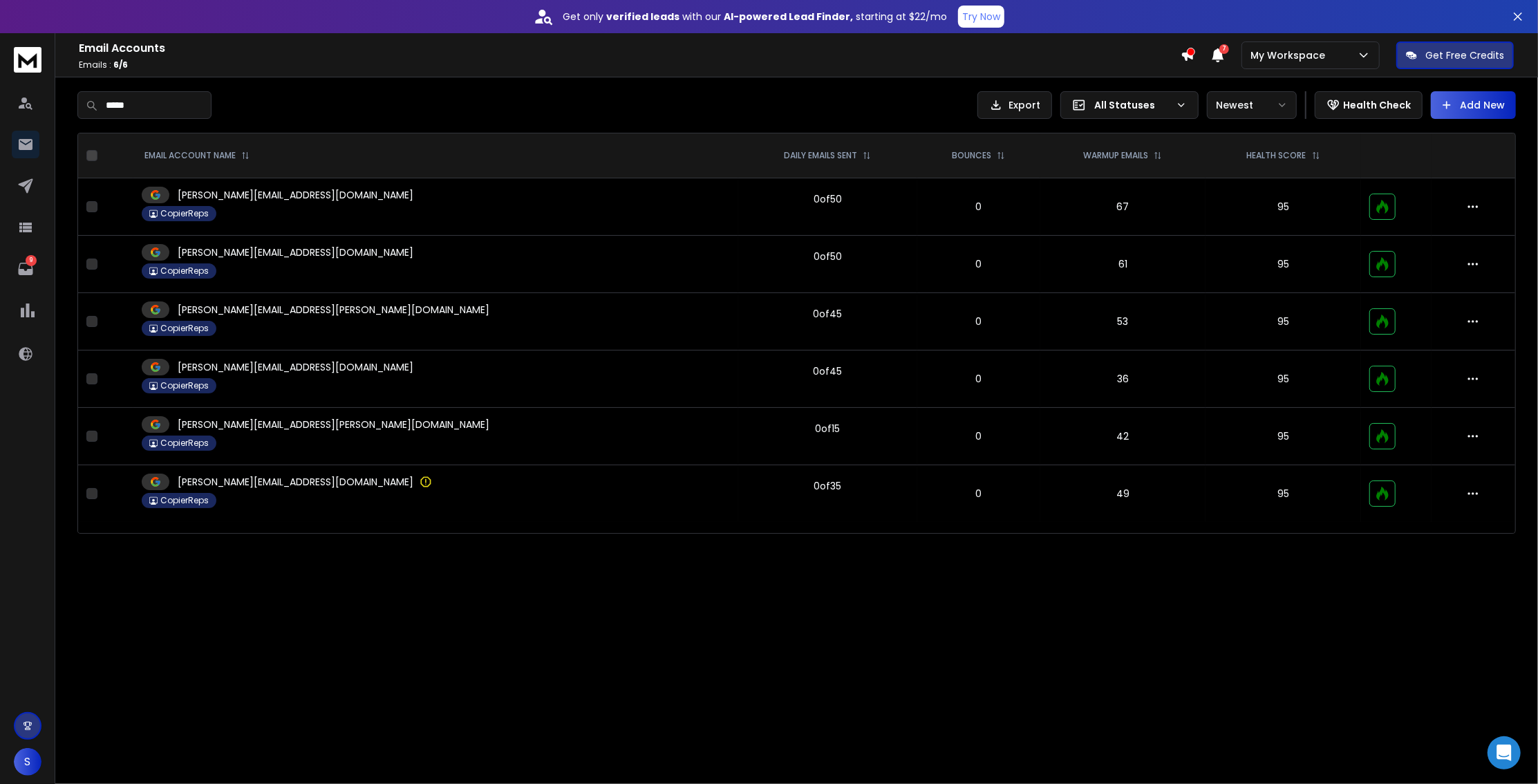
type input "*****"
click at [1467, 210] on icon at bounding box center [1473, 206] width 12 height 12
click at [1414, 253] on div "Mailbox Settings" at bounding box center [1435, 258] width 136 height 22
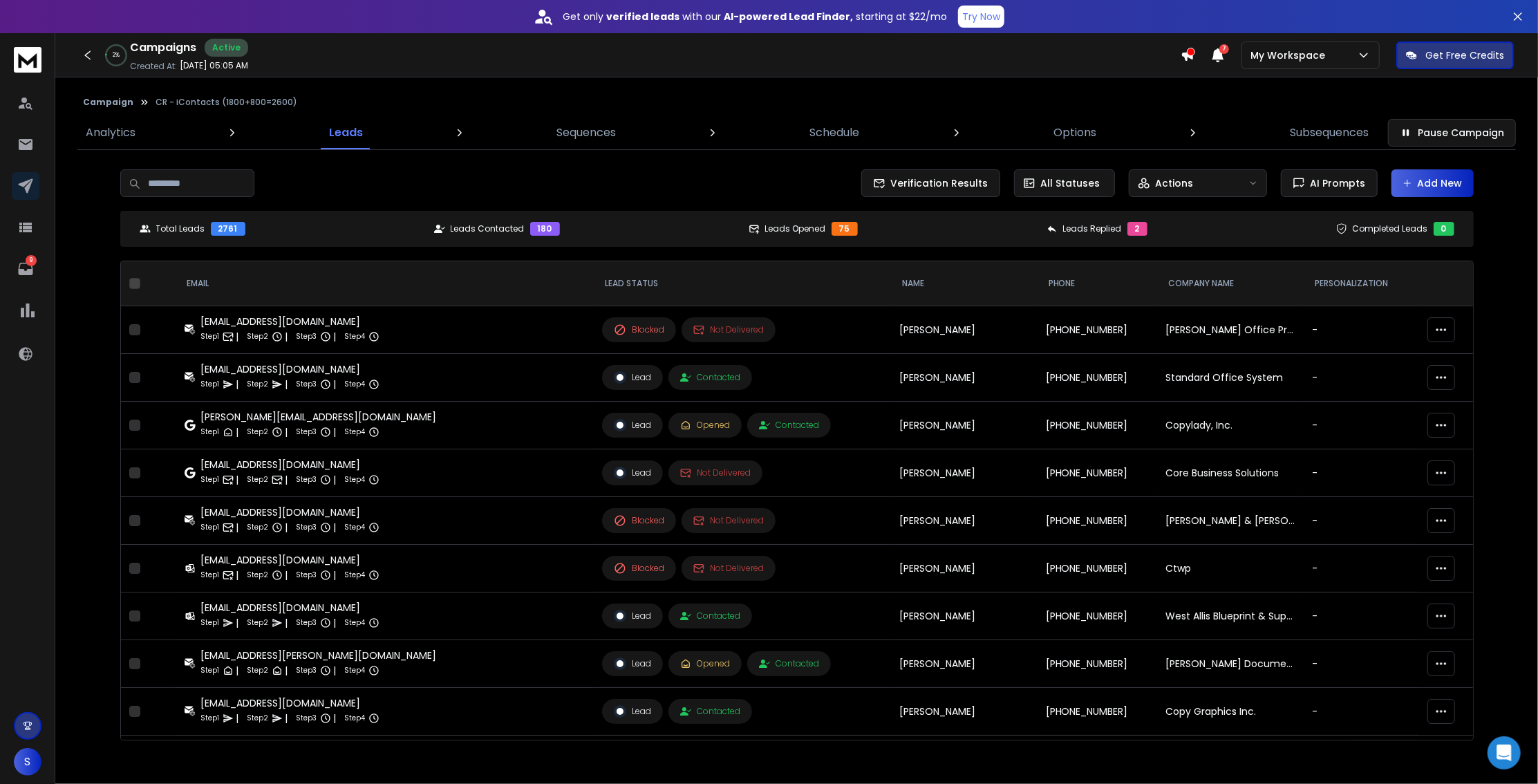
click at [254, 190] on input at bounding box center [187, 184] width 134 height 28
type input "*****"
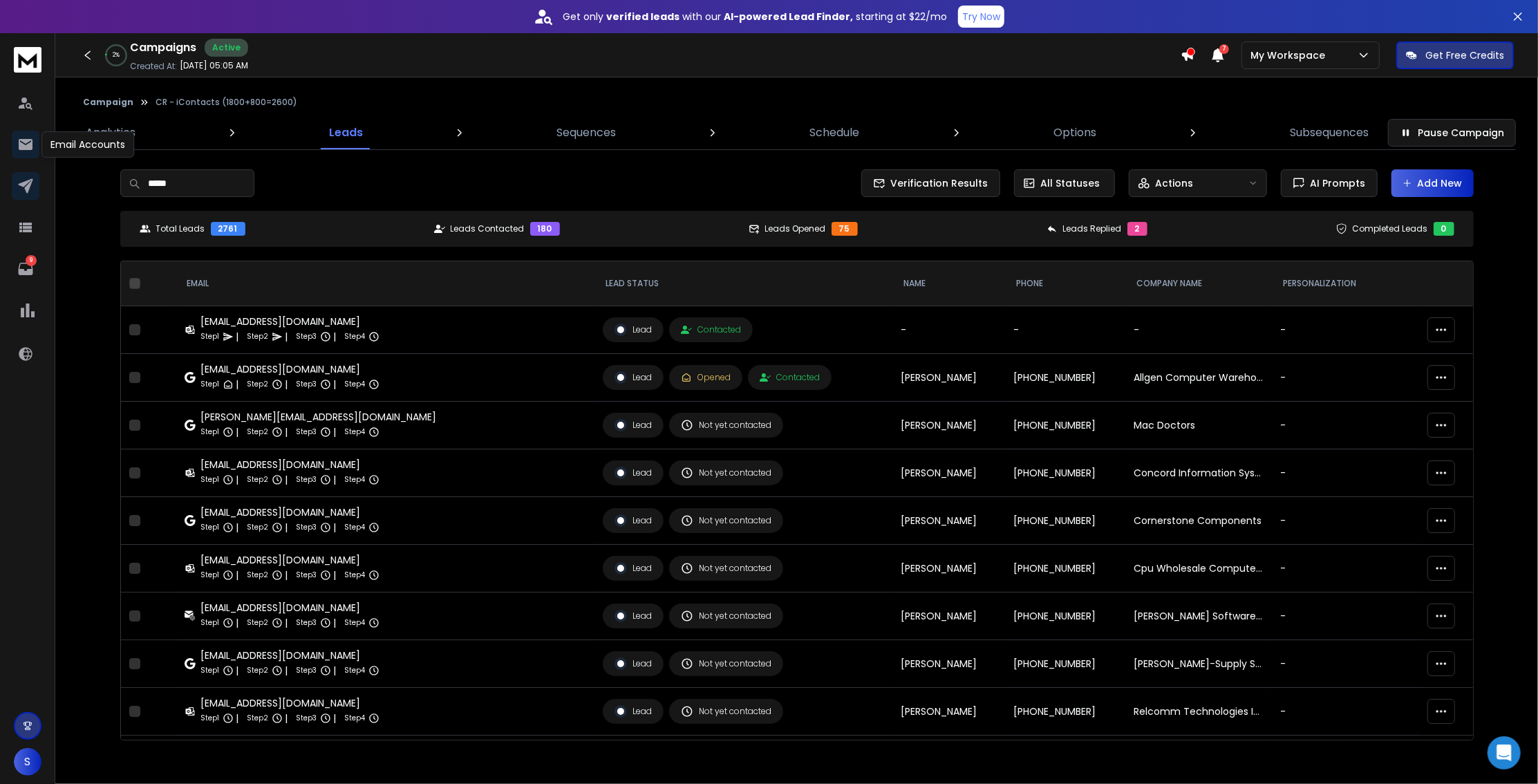
click at [18, 144] on icon at bounding box center [25, 144] width 14 height 11
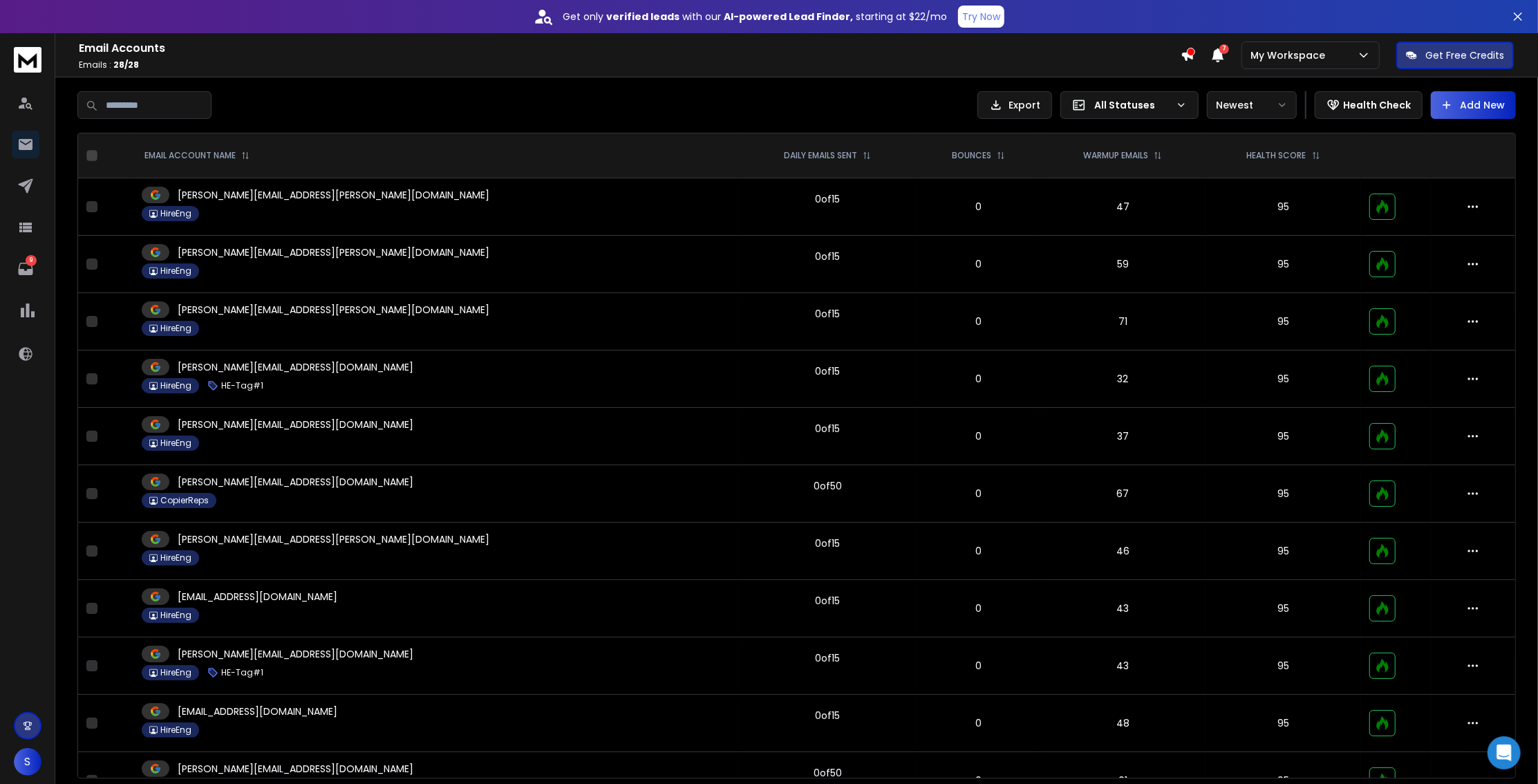
click at [165, 102] on input at bounding box center [144, 105] width 134 height 28
type input "*****"
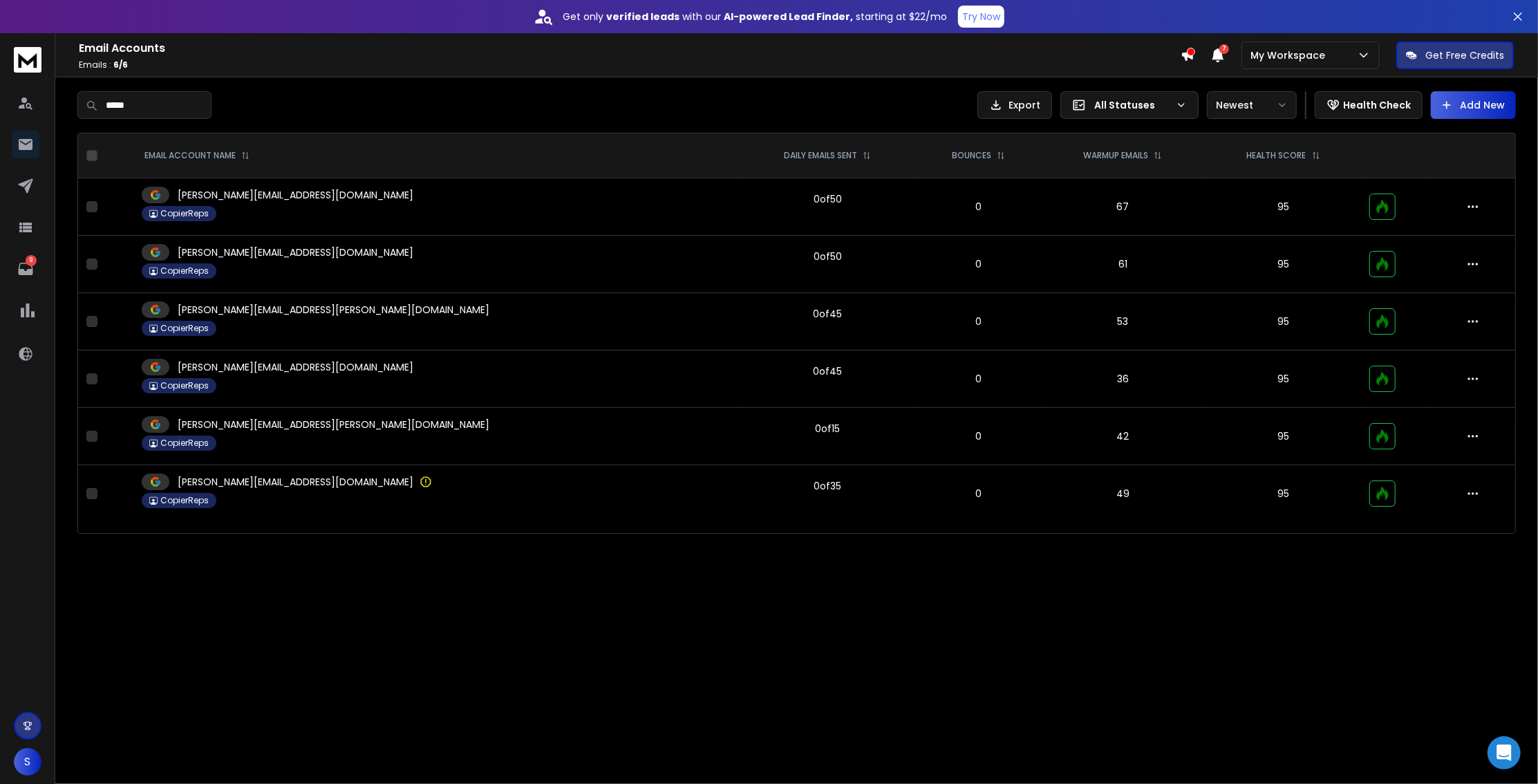
click at [1467, 265] on icon at bounding box center [1473, 264] width 12 height 12
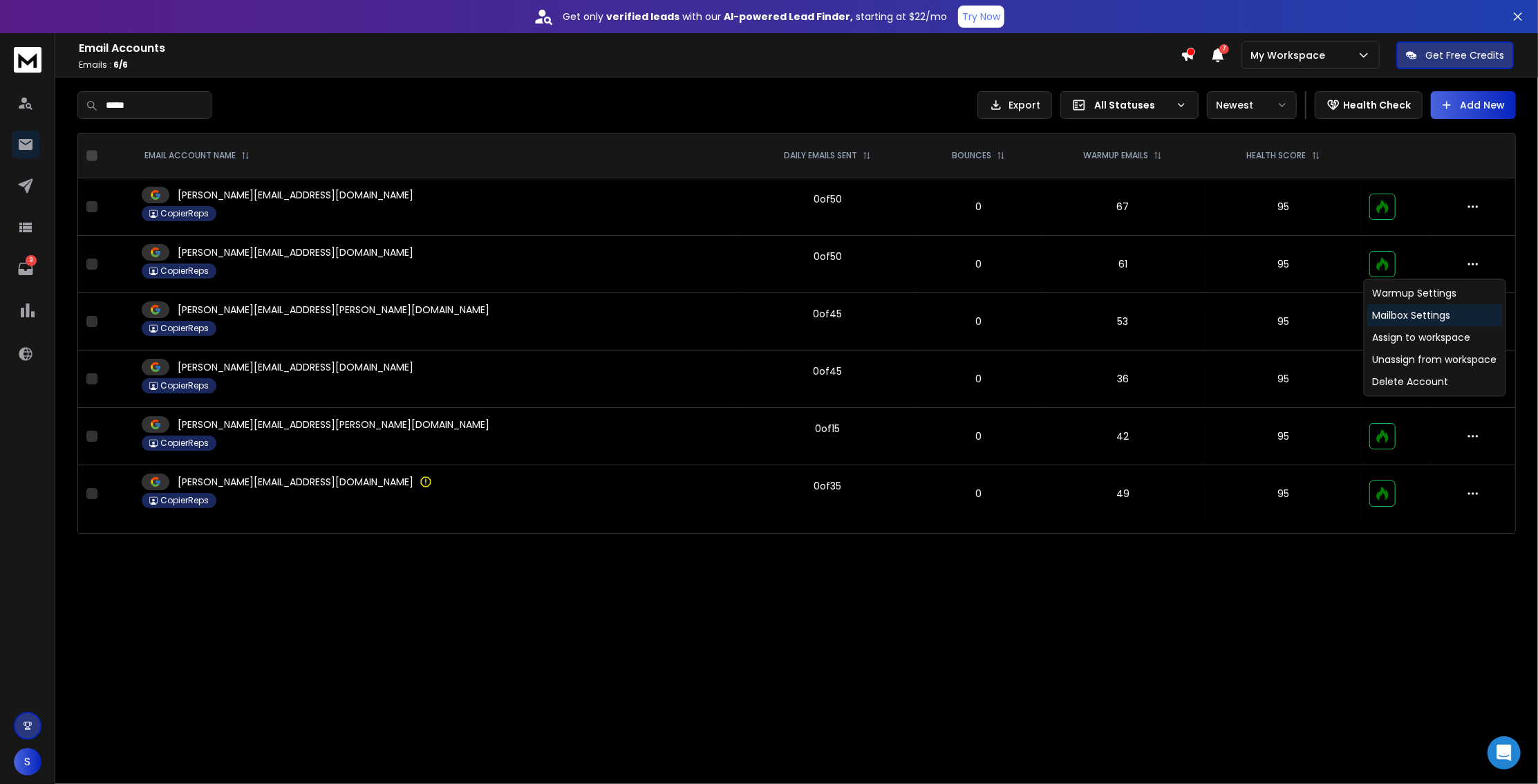
click at [1422, 314] on div "Mailbox Settings" at bounding box center [1435, 314] width 136 height 22
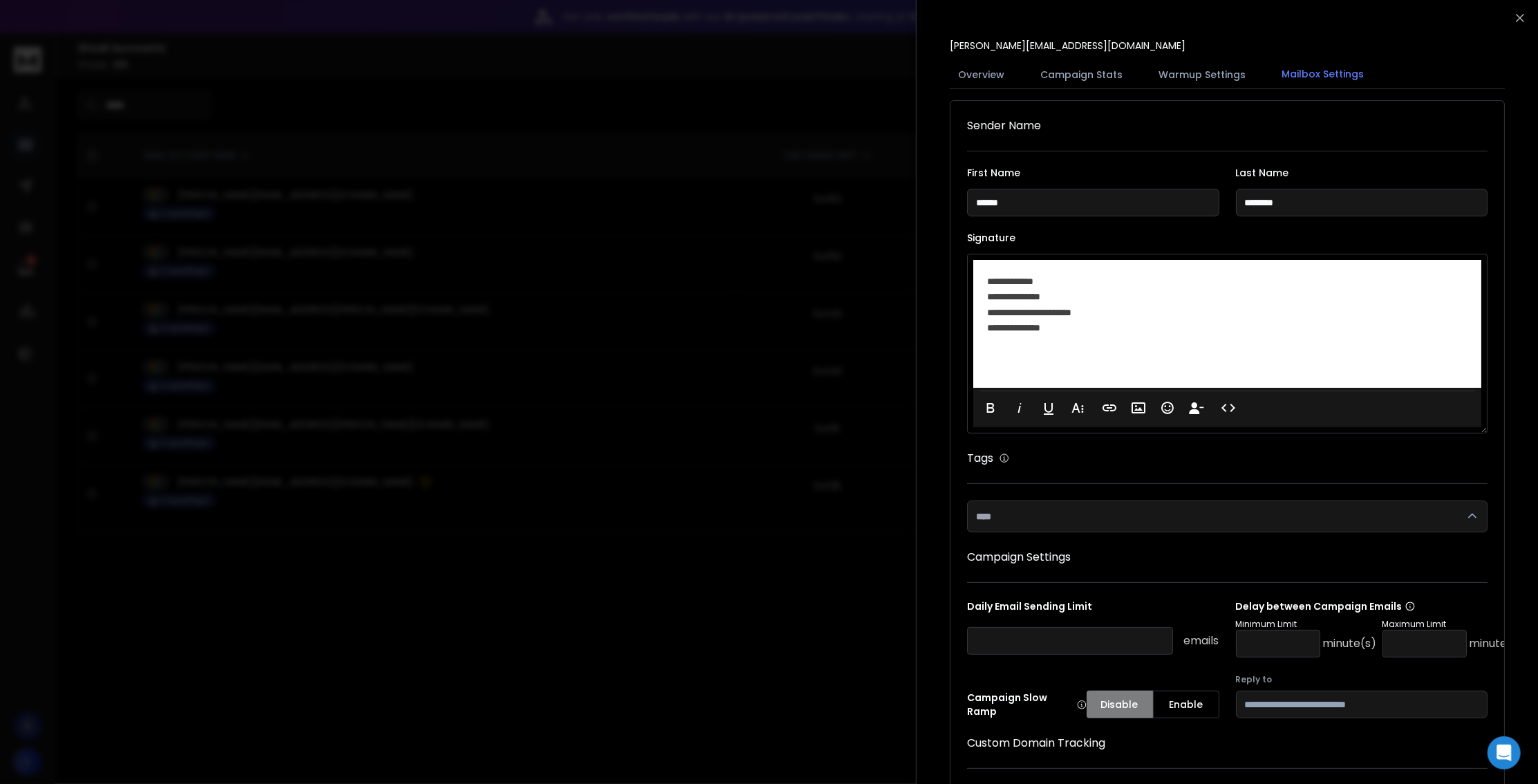
click at [1379, 522] on div at bounding box center [1227, 516] width 521 height 32
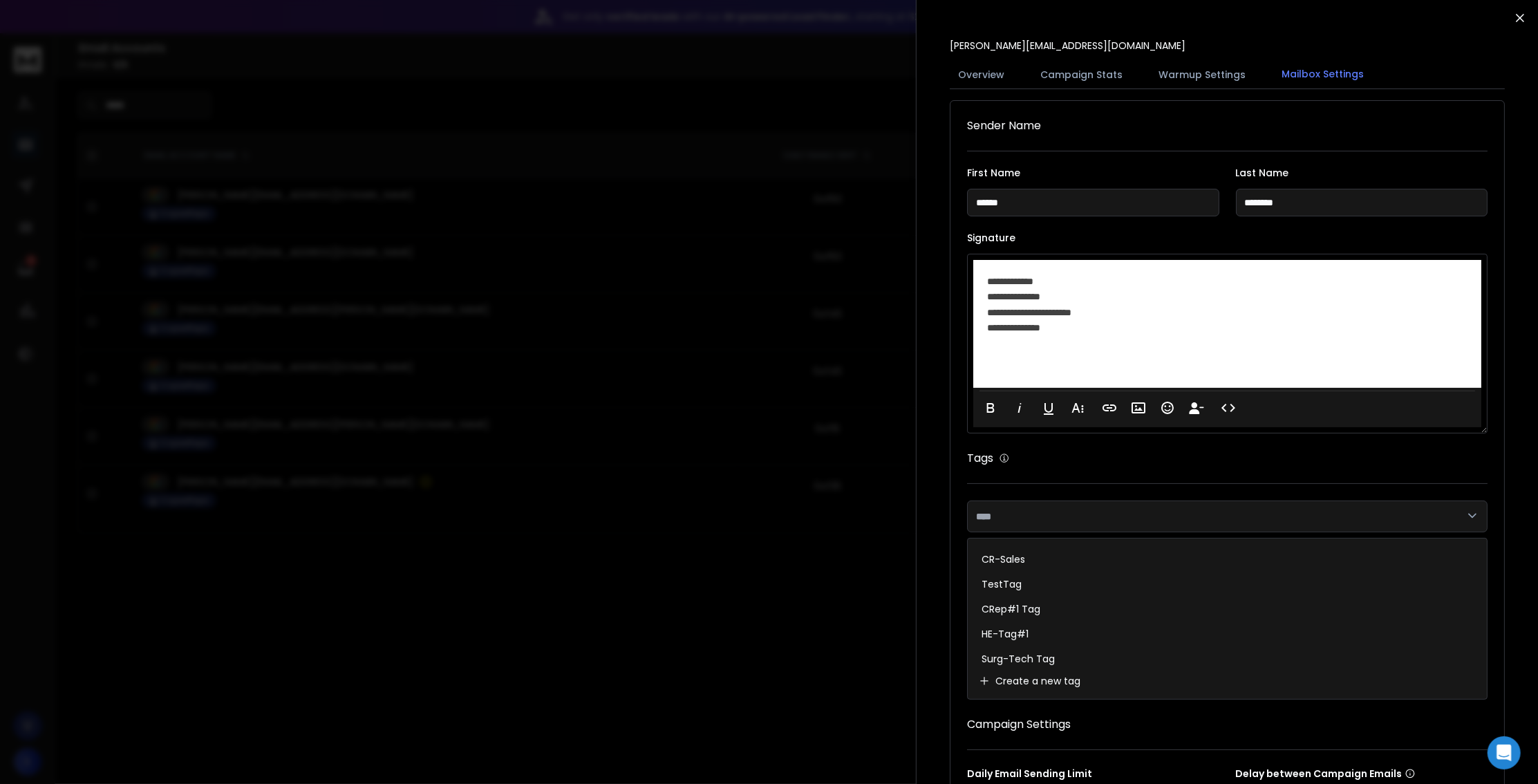
click at [1516, 18] on icon "button" at bounding box center [1520, 18] width 7 height 7
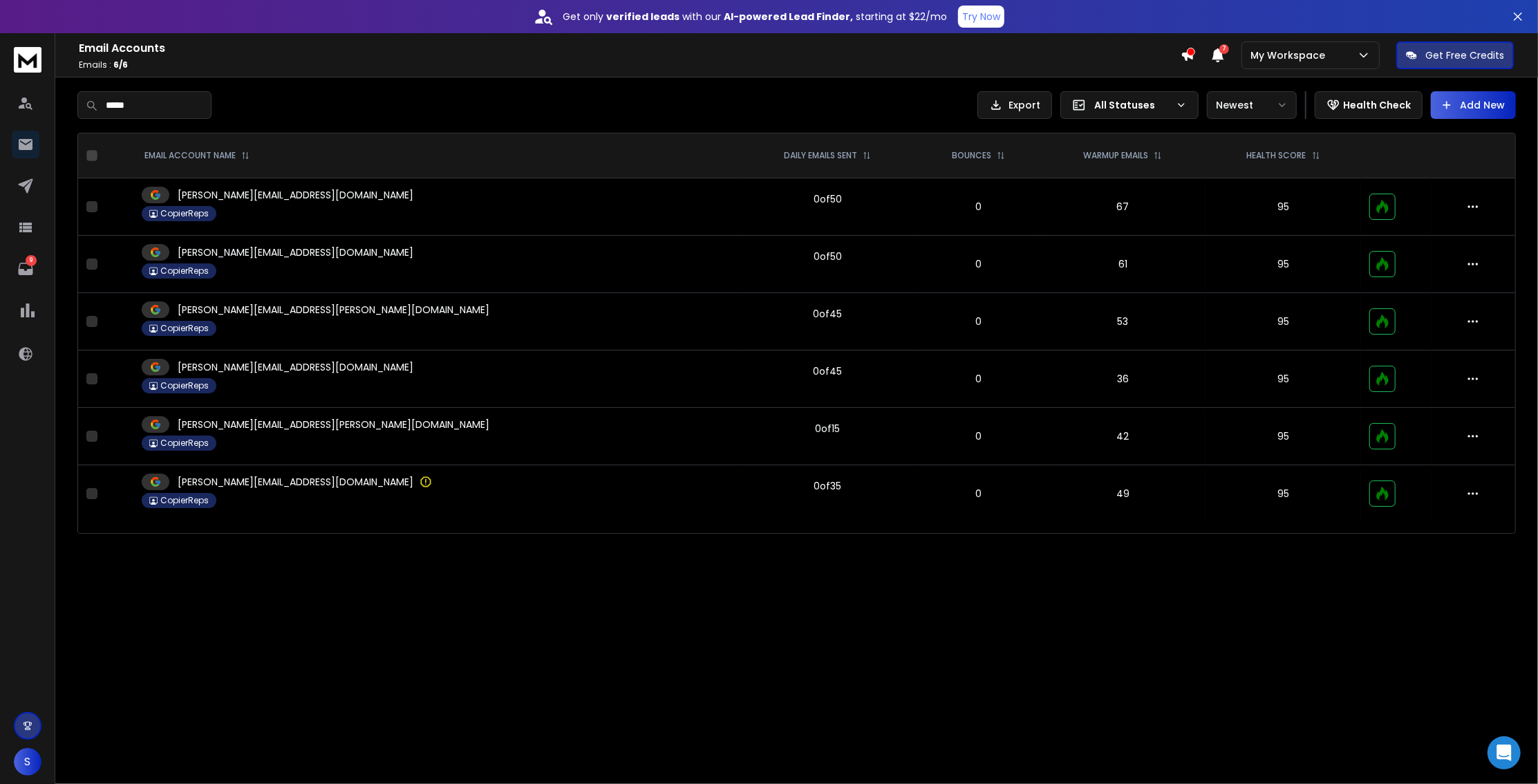
click at [1471, 318] on icon at bounding box center [1473, 321] width 12 height 12
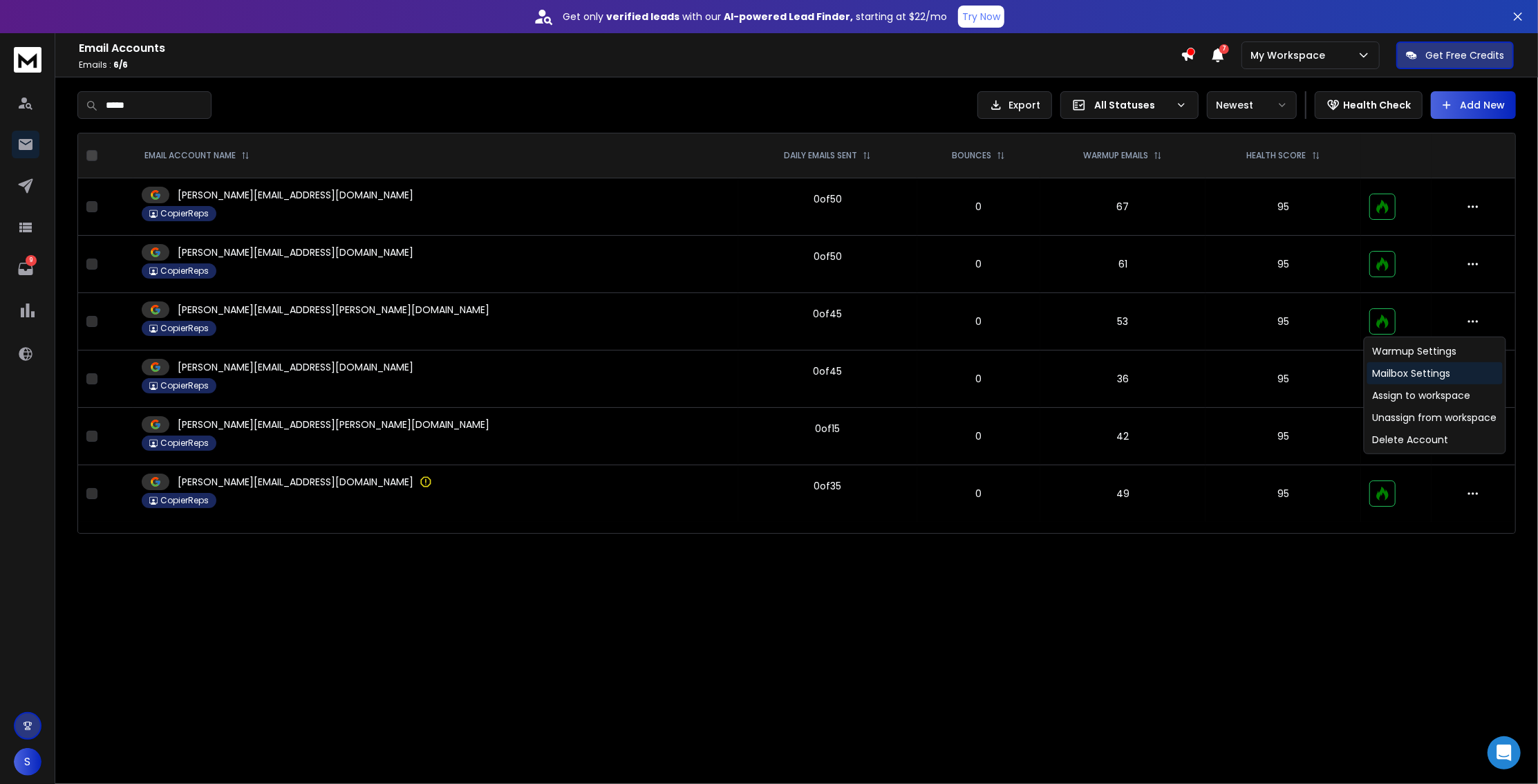
click at [1419, 371] on div "Mailbox Settings" at bounding box center [1435, 372] width 136 height 22
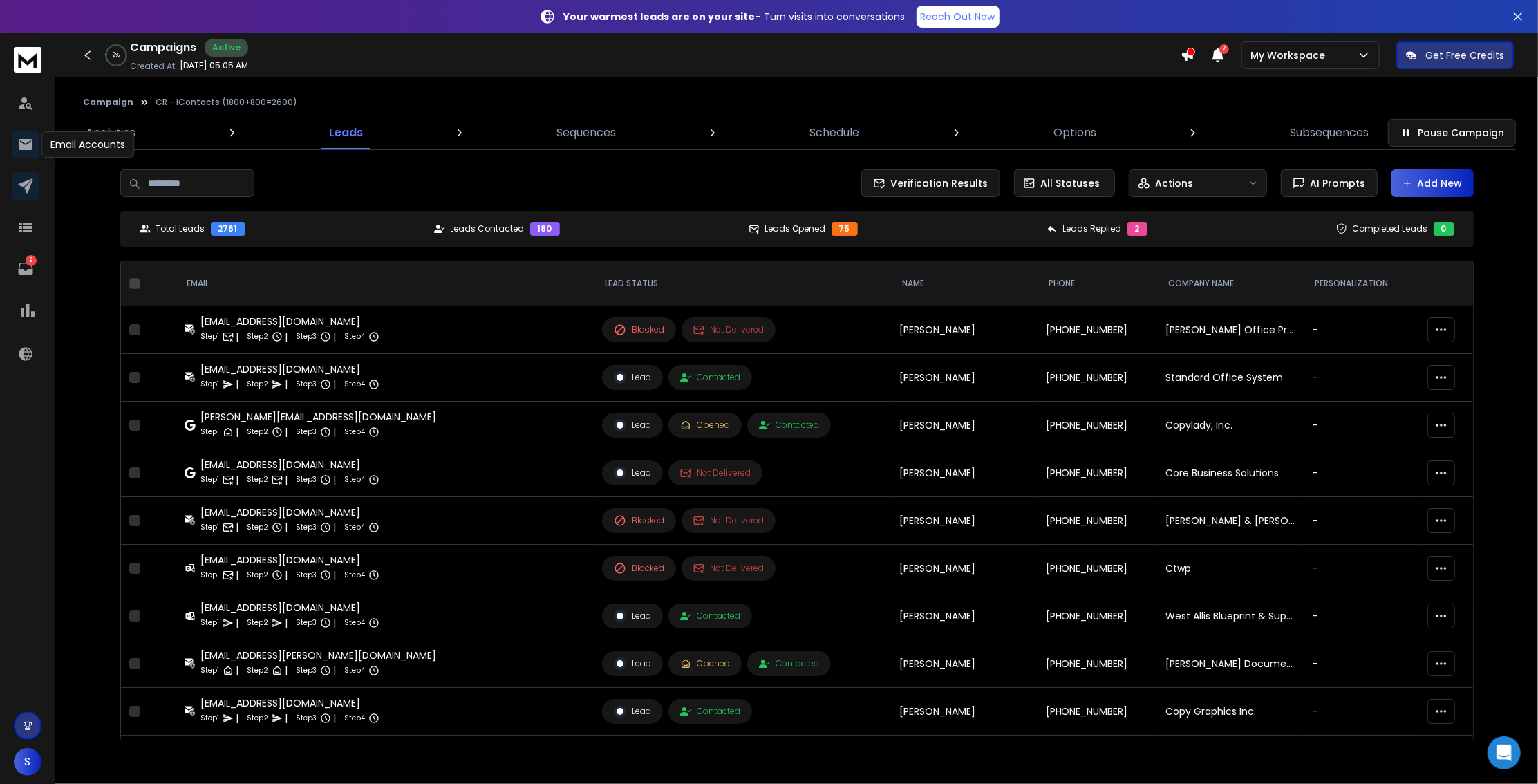
click at [23, 139] on icon at bounding box center [25, 144] width 14 height 11
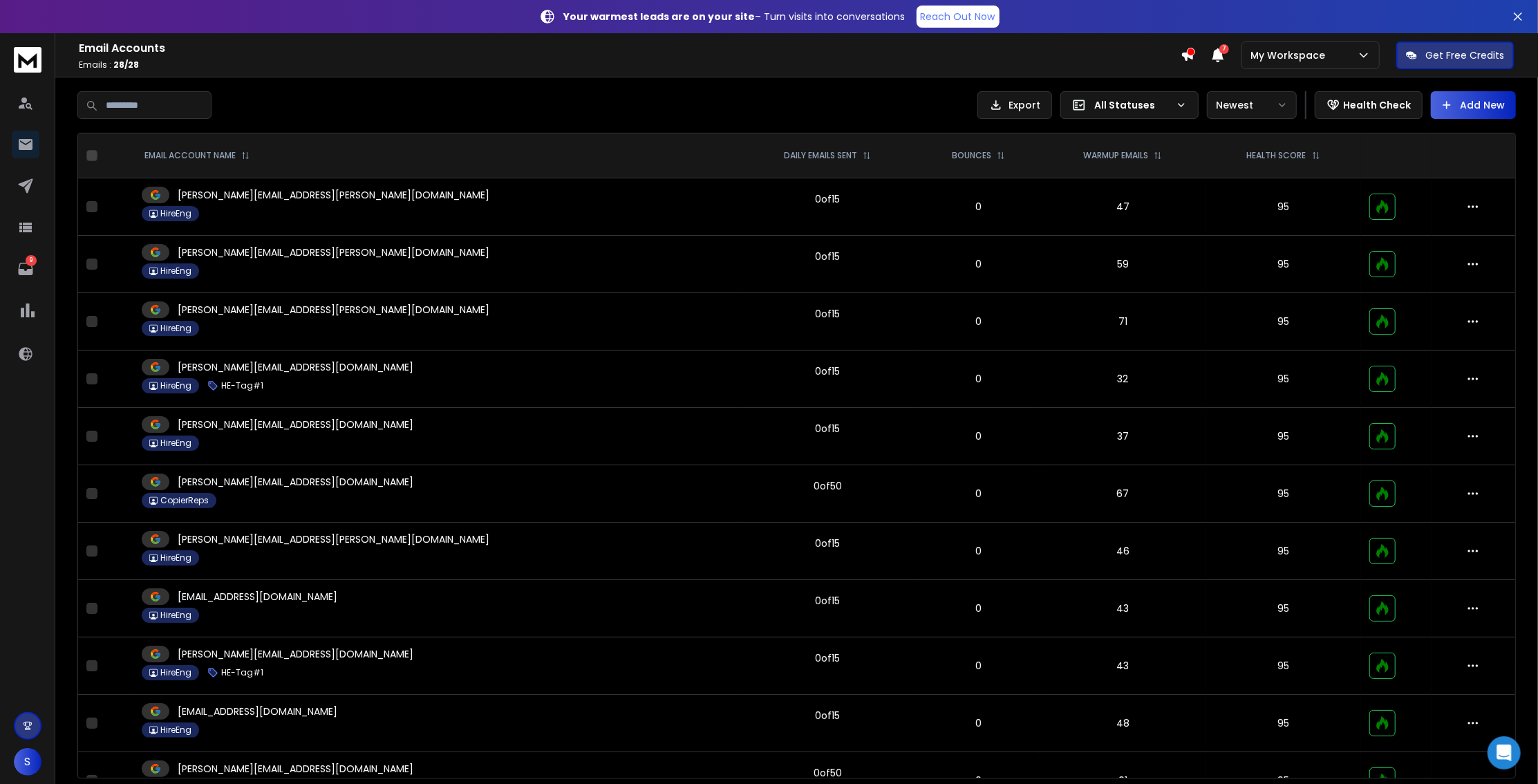
click at [212, 112] on input at bounding box center [144, 105] width 134 height 28
type input "*****"
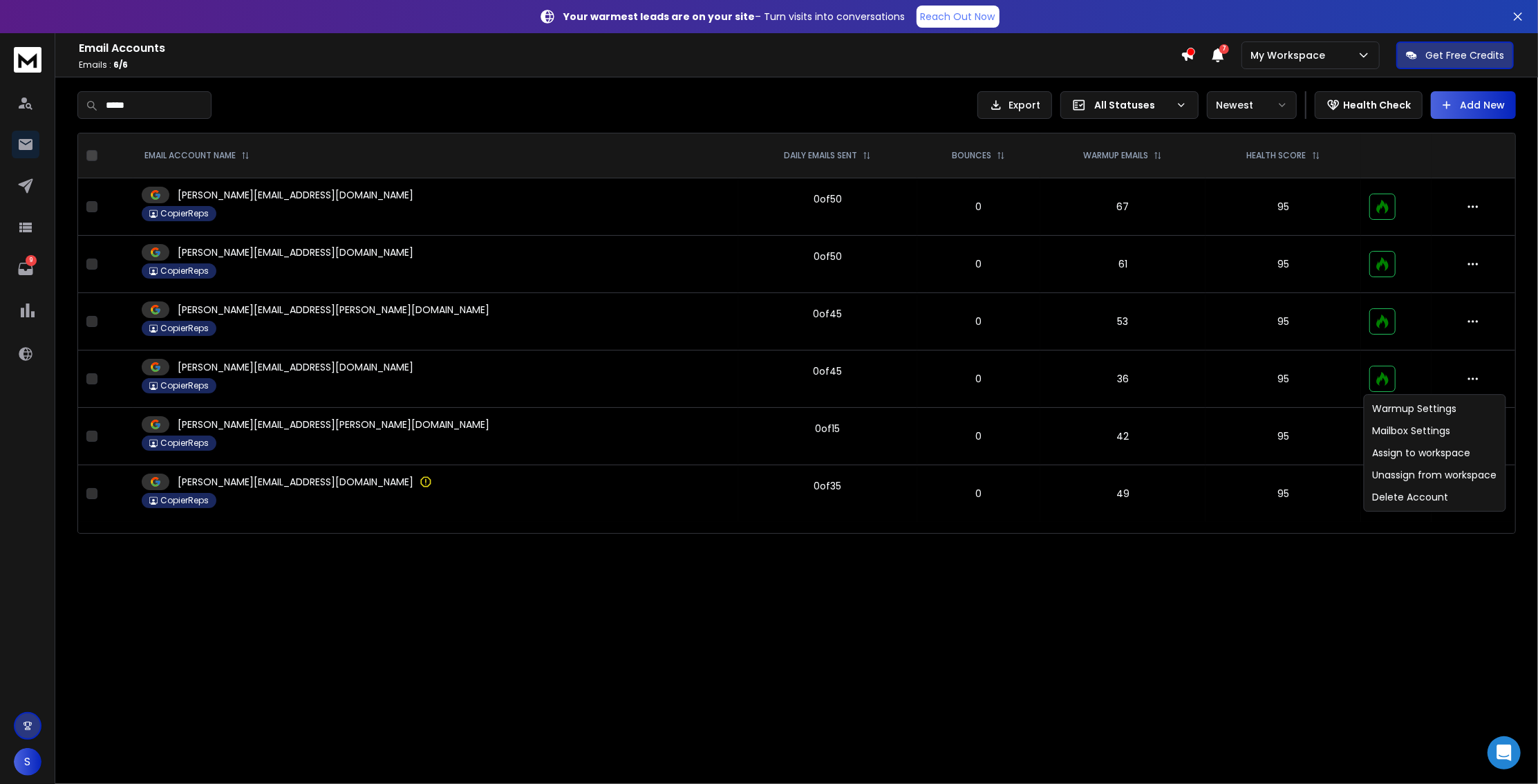
click at [1467, 378] on icon at bounding box center [1473, 379] width 12 height 12
click at [1429, 428] on div "Mailbox Settings" at bounding box center [1435, 430] width 136 height 22
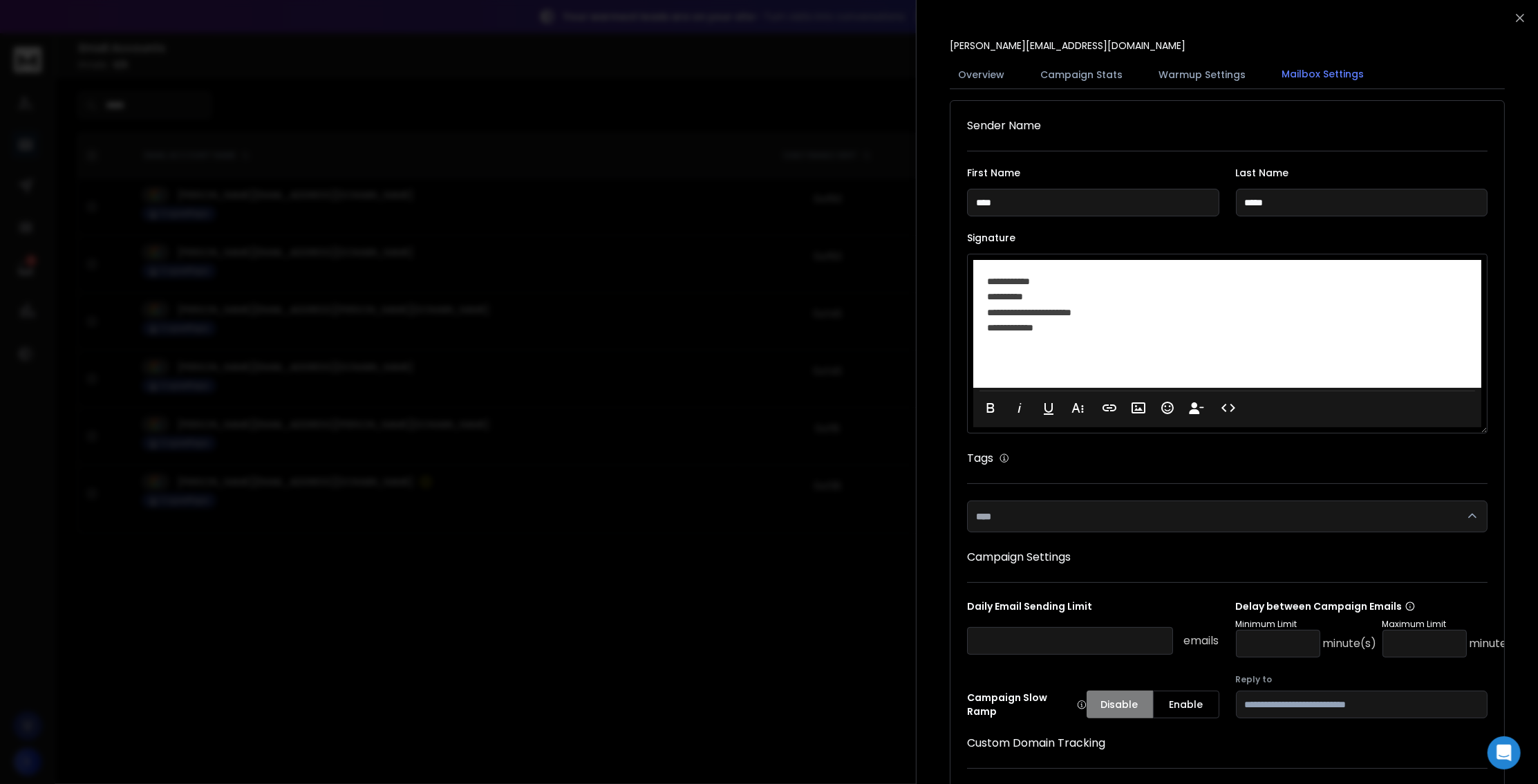
click at [1051, 633] on input "**" at bounding box center [1070, 640] width 206 height 28
type input "**"
click at [1265, 642] on input "*" at bounding box center [1278, 643] width 84 height 28
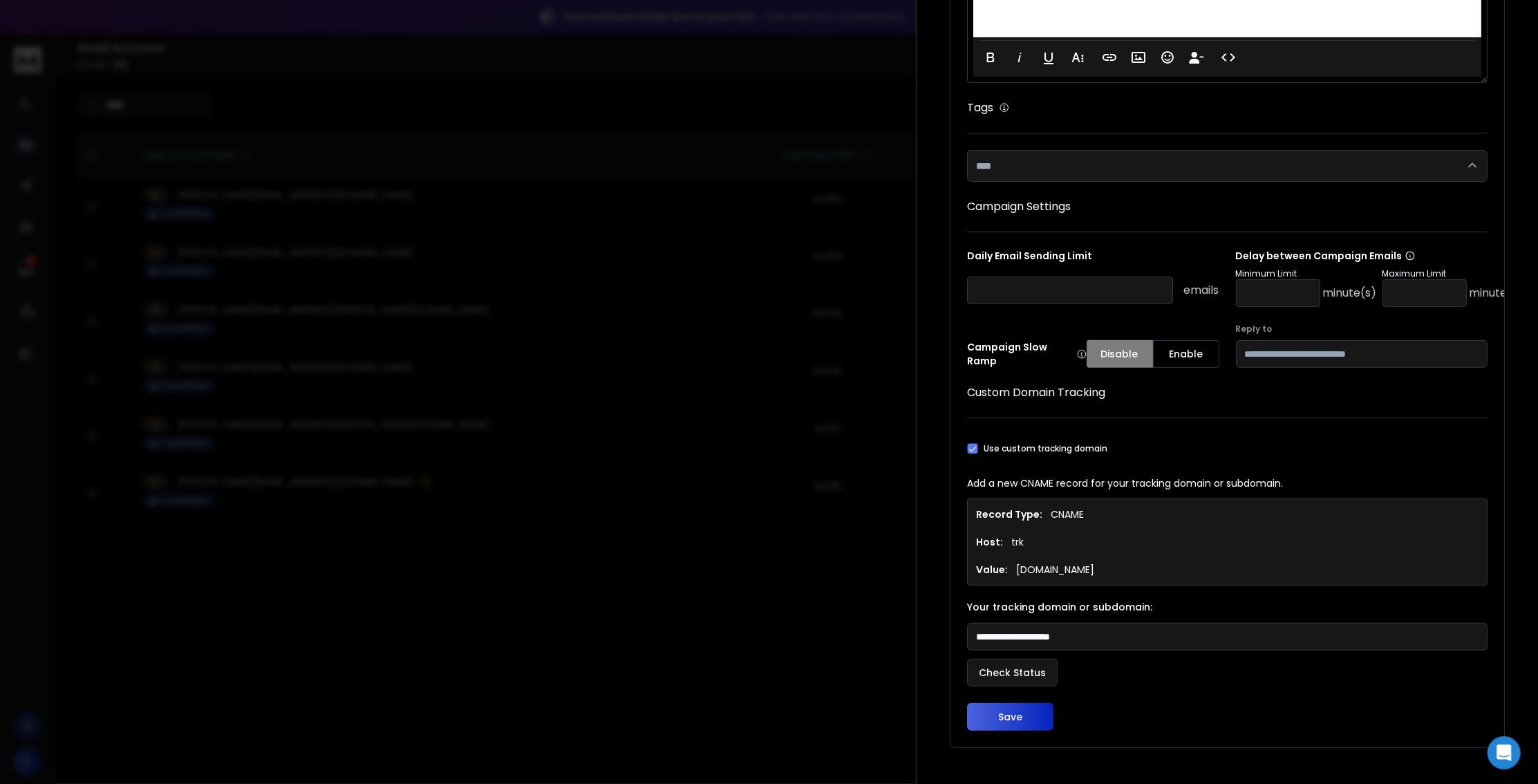
scroll to position [352, 0]
click at [1414, 288] on input "**" at bounding box center [1424, 291] width 84 height 28
type input "*"
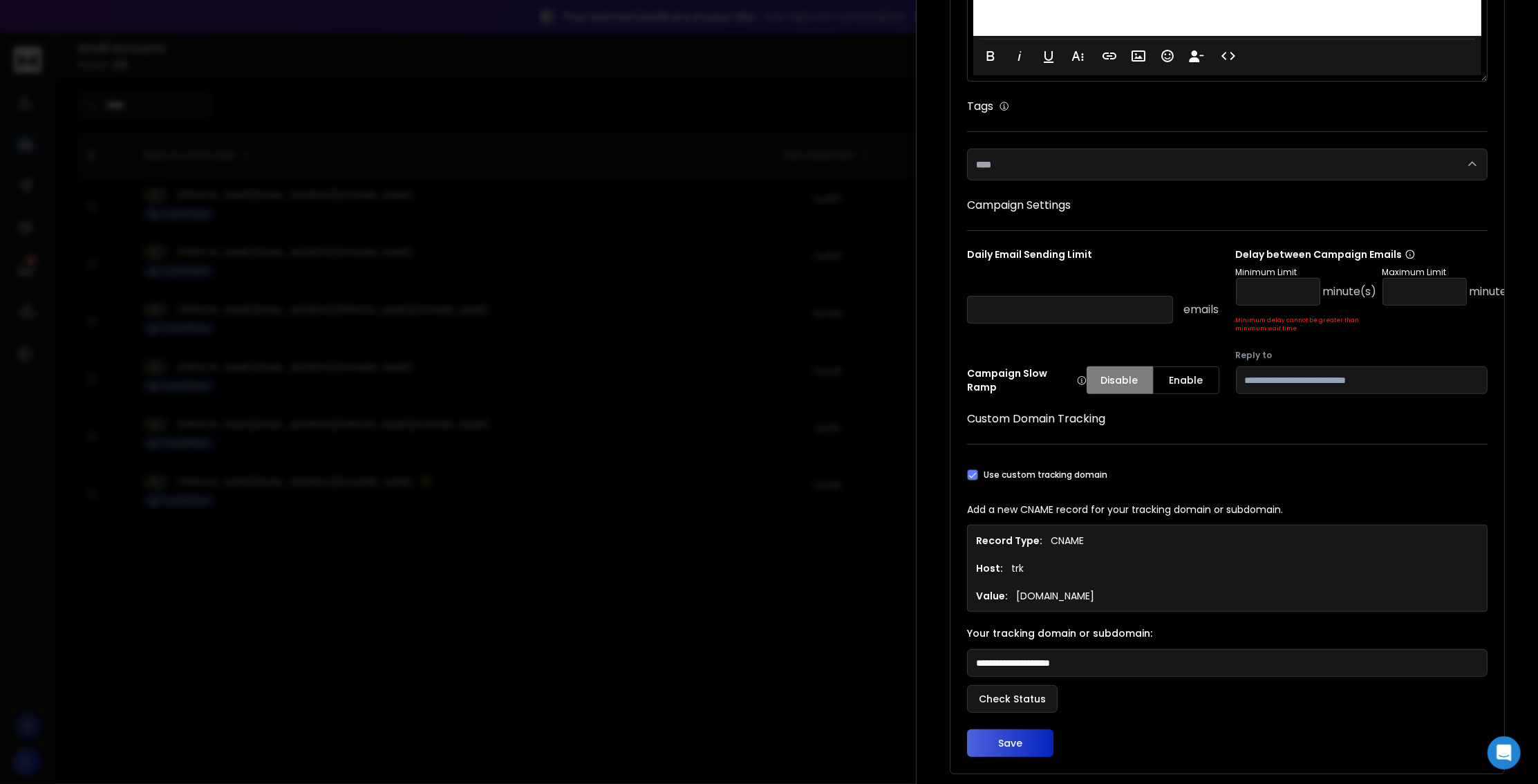
type input "*"
click at [1303, 296] on input "*" at bounding box center [1278, 291] width 84 height 28
click at [1280, 296] on input "*" at bounding box center [1278, 291] width 84 height 28
type input "*"
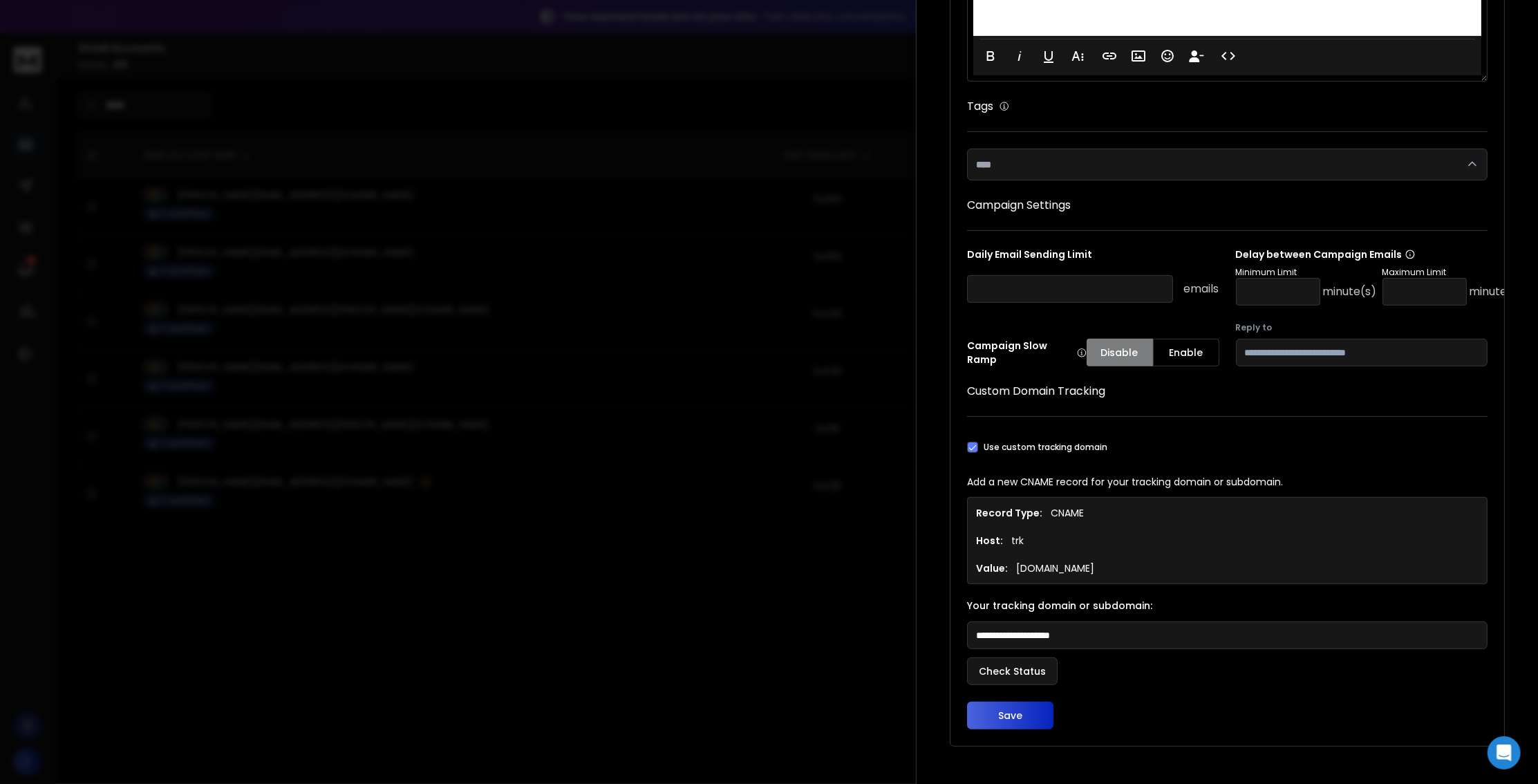
click at [1439, 289] on input "*" at bounding box center [1424, 291] width 84 height 28
type input "**"
click at [1279, 280] on input "*" at bounding box center [1278, 291] width 84 height 28
type input "*"
click at [1172, 350] on button "Enable" at bounding box center [1186, 352] width 66 height 28
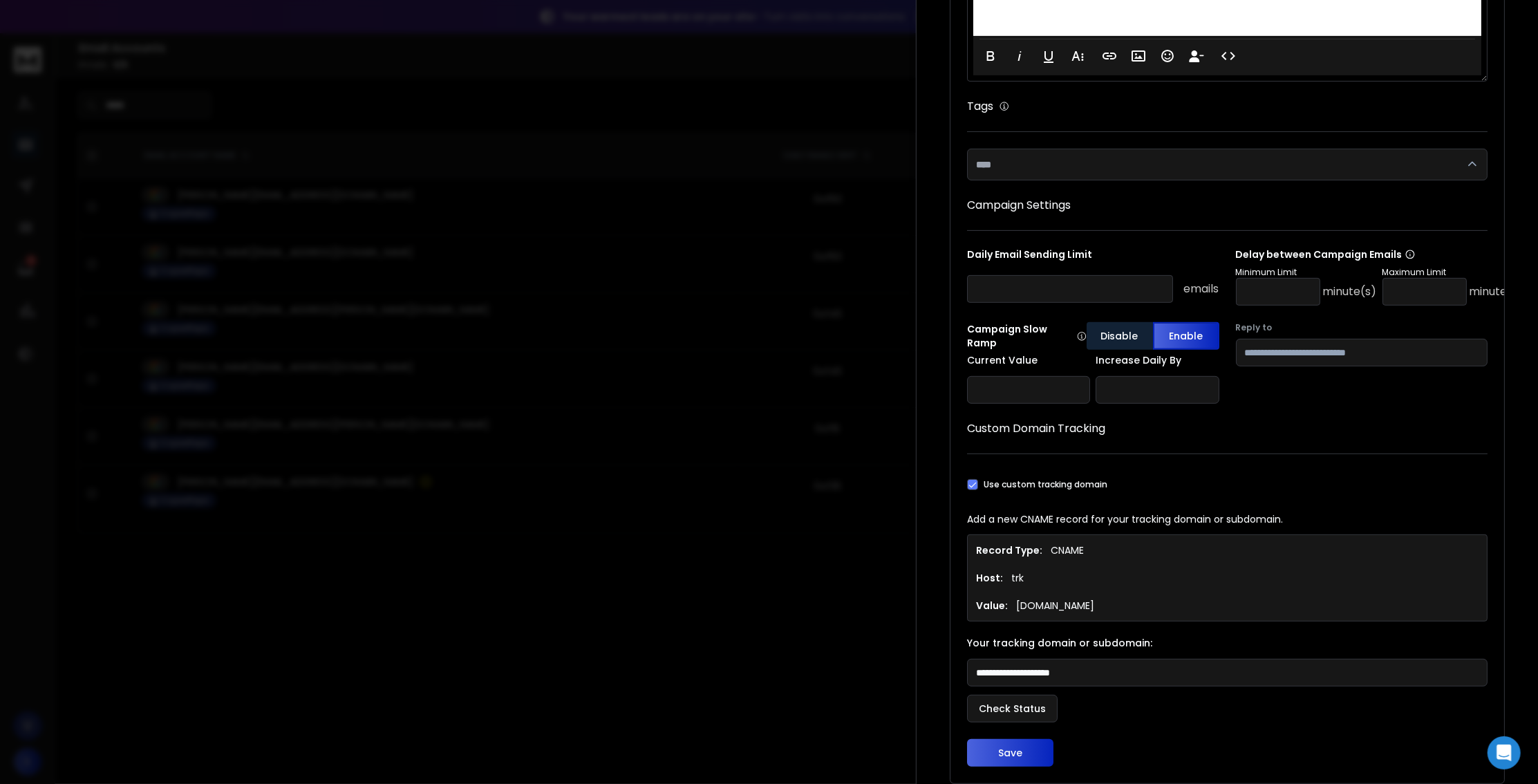
click at [1118, 338] on button "Disable" at bounding box center [1119, 336] width 66 height 28
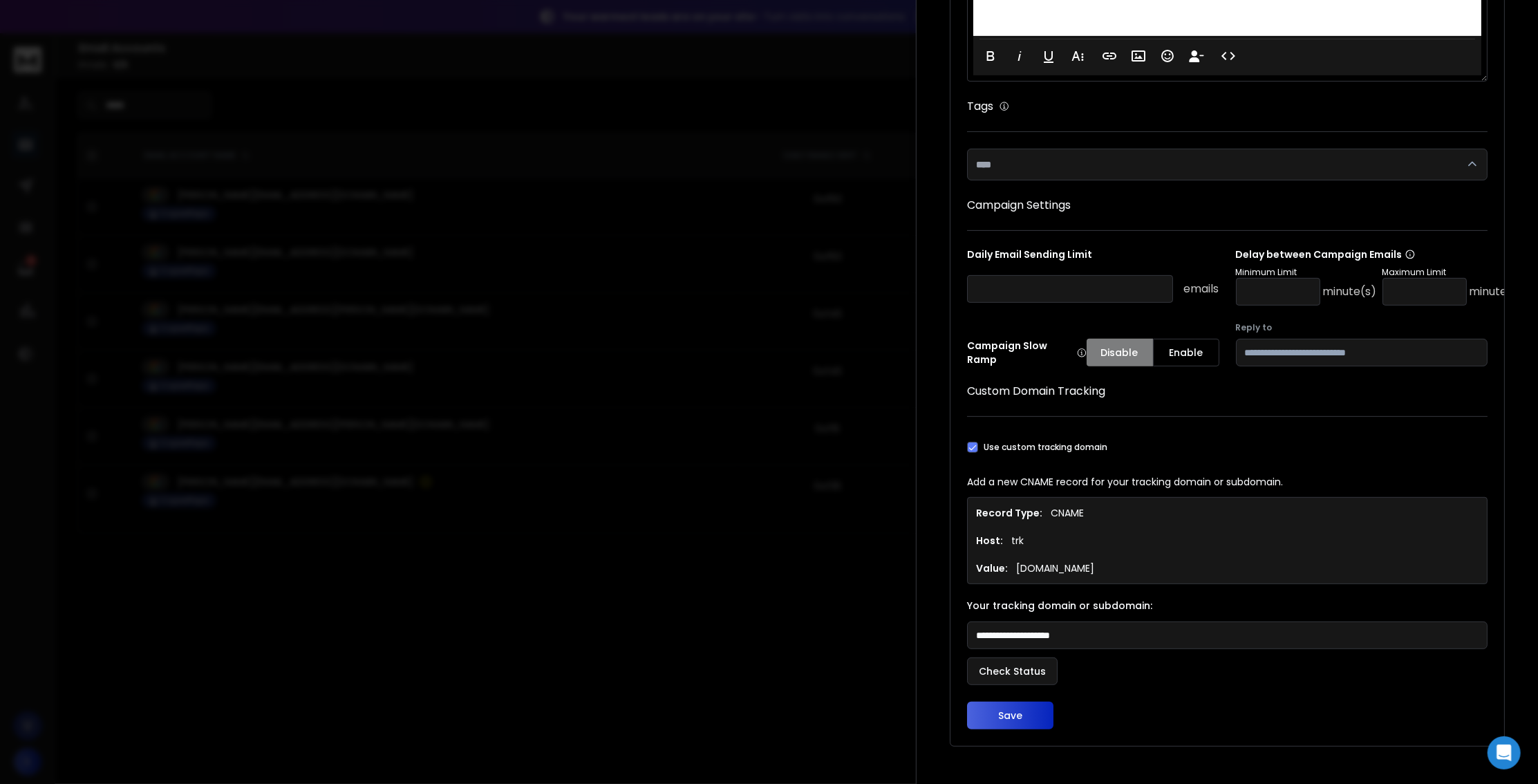
click at [1020, 714] on button "Save" at bounding box center [1010, 715] width 86 height 28
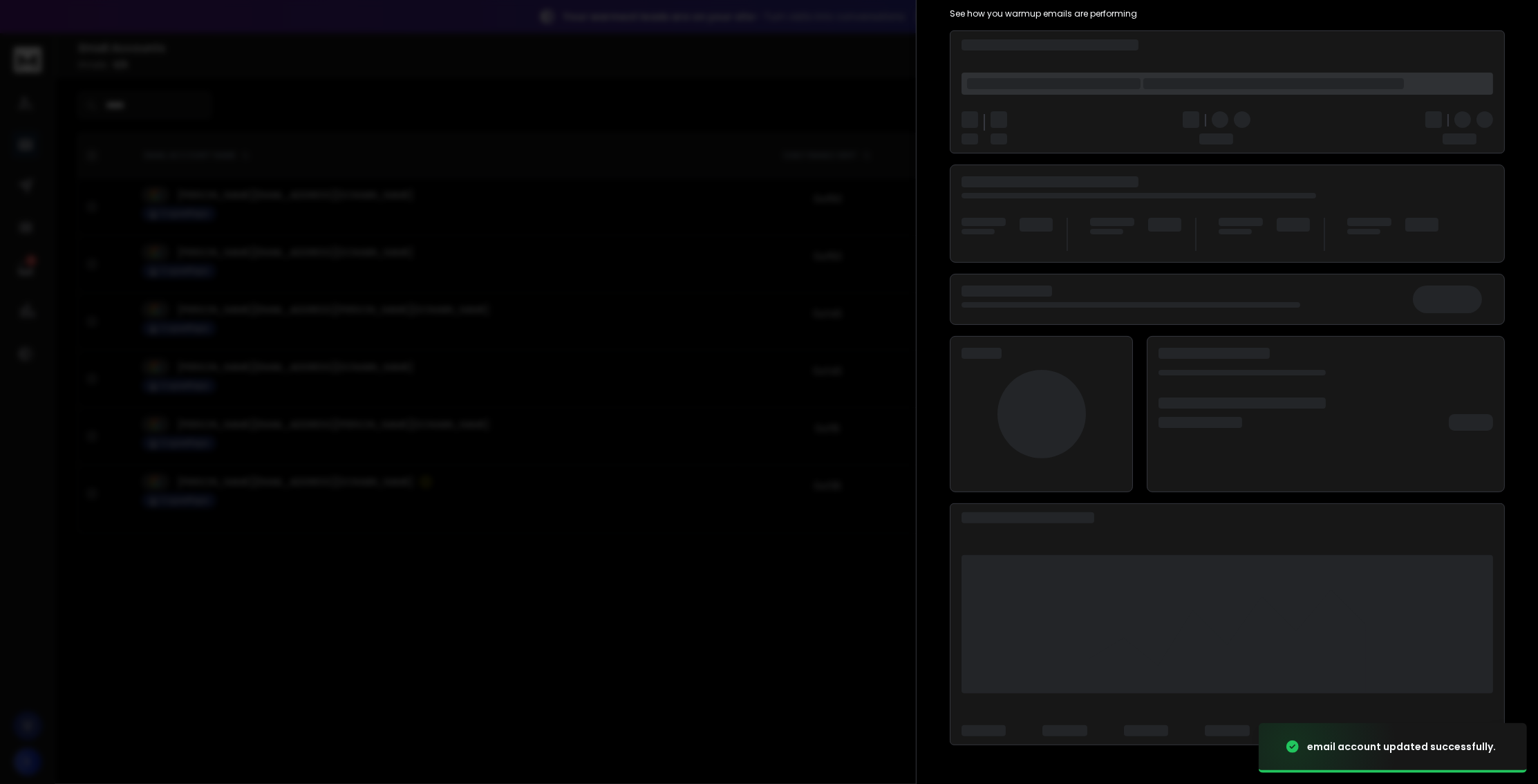
scroll to position [0, 0]
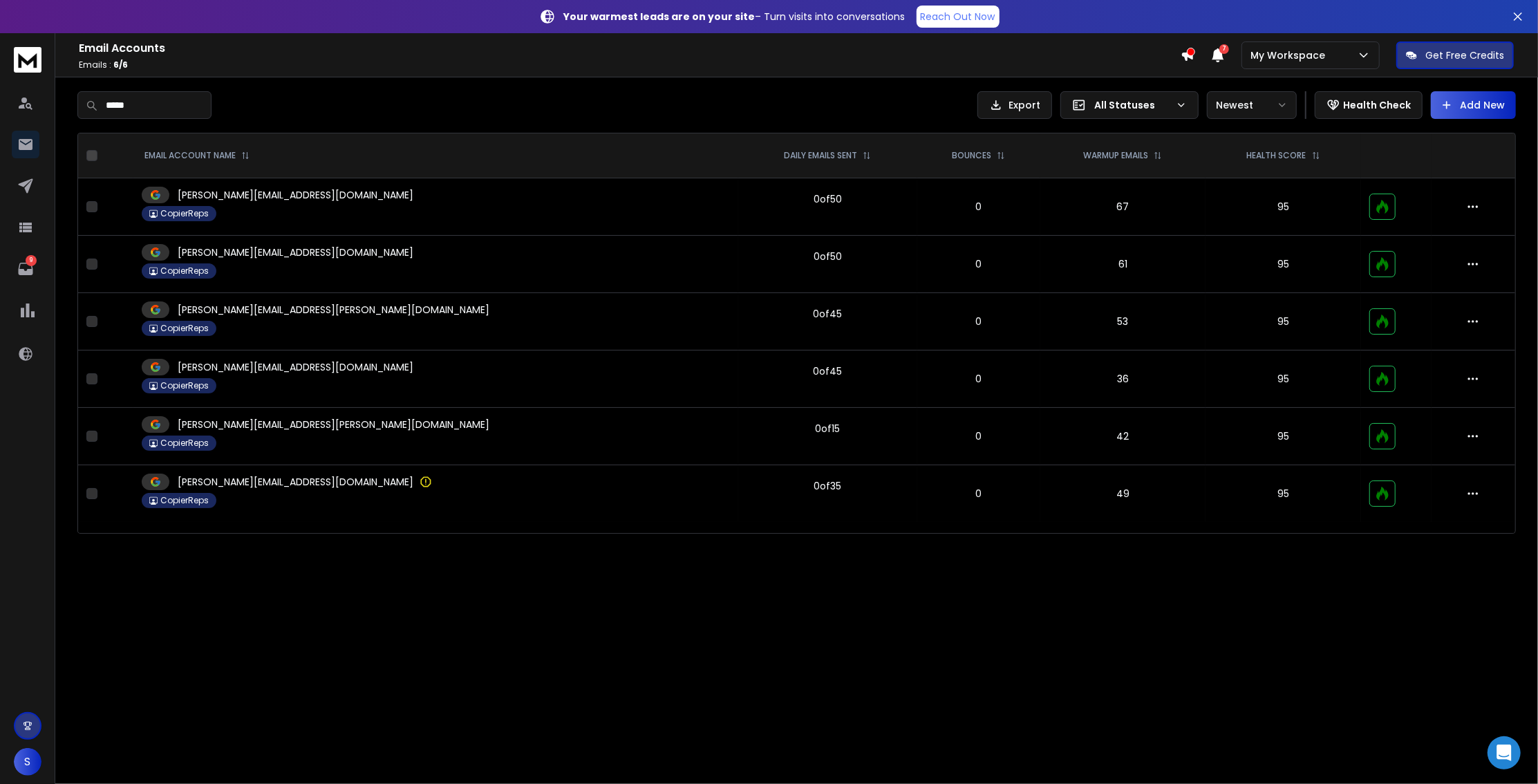
click at [1467, 435] on icon at bounding box center [1473, 436] width 12 height 12
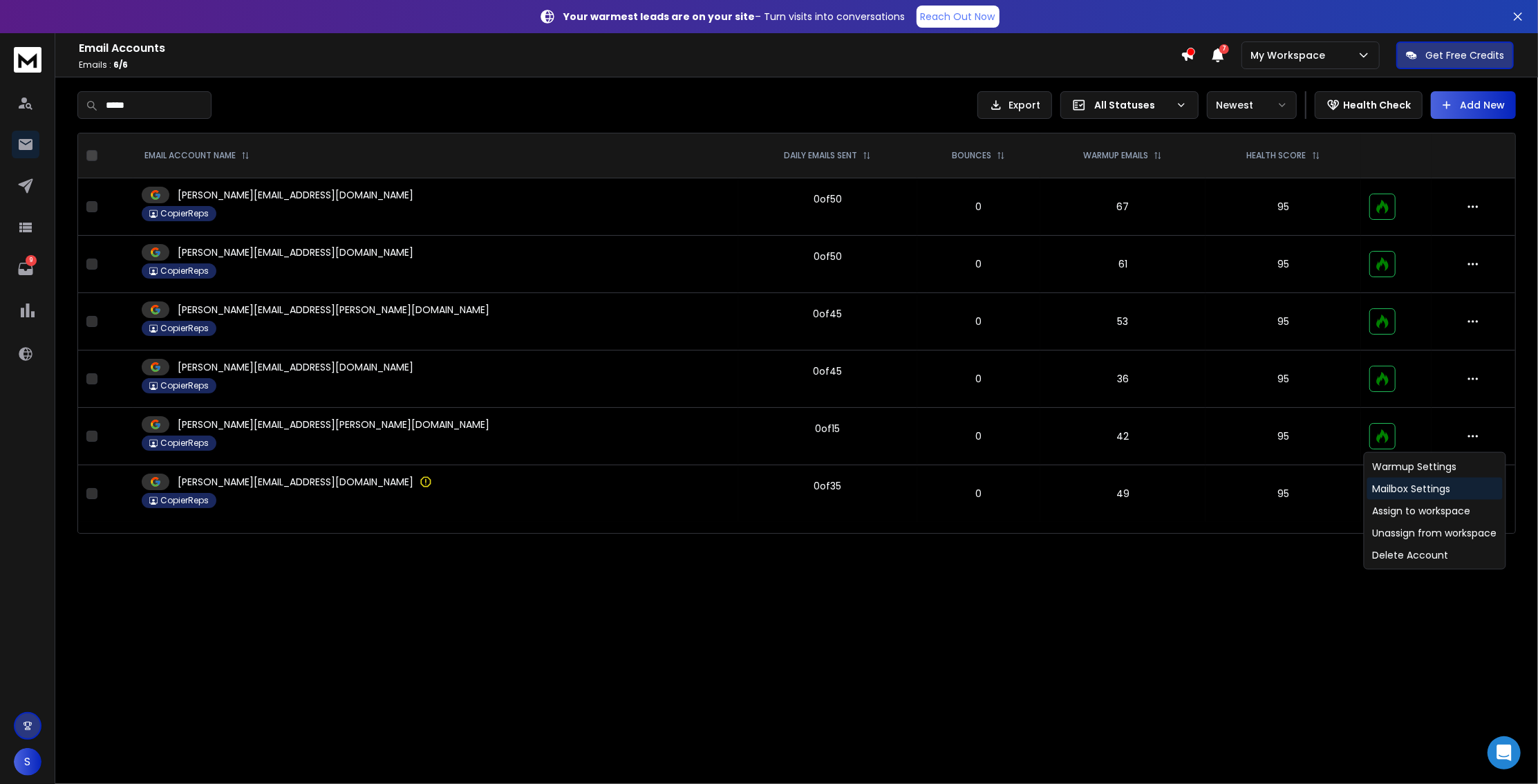
click at [1420, 480] on div "Mailbox Settings" at bounding box center [1435, 488] width 136 height 22
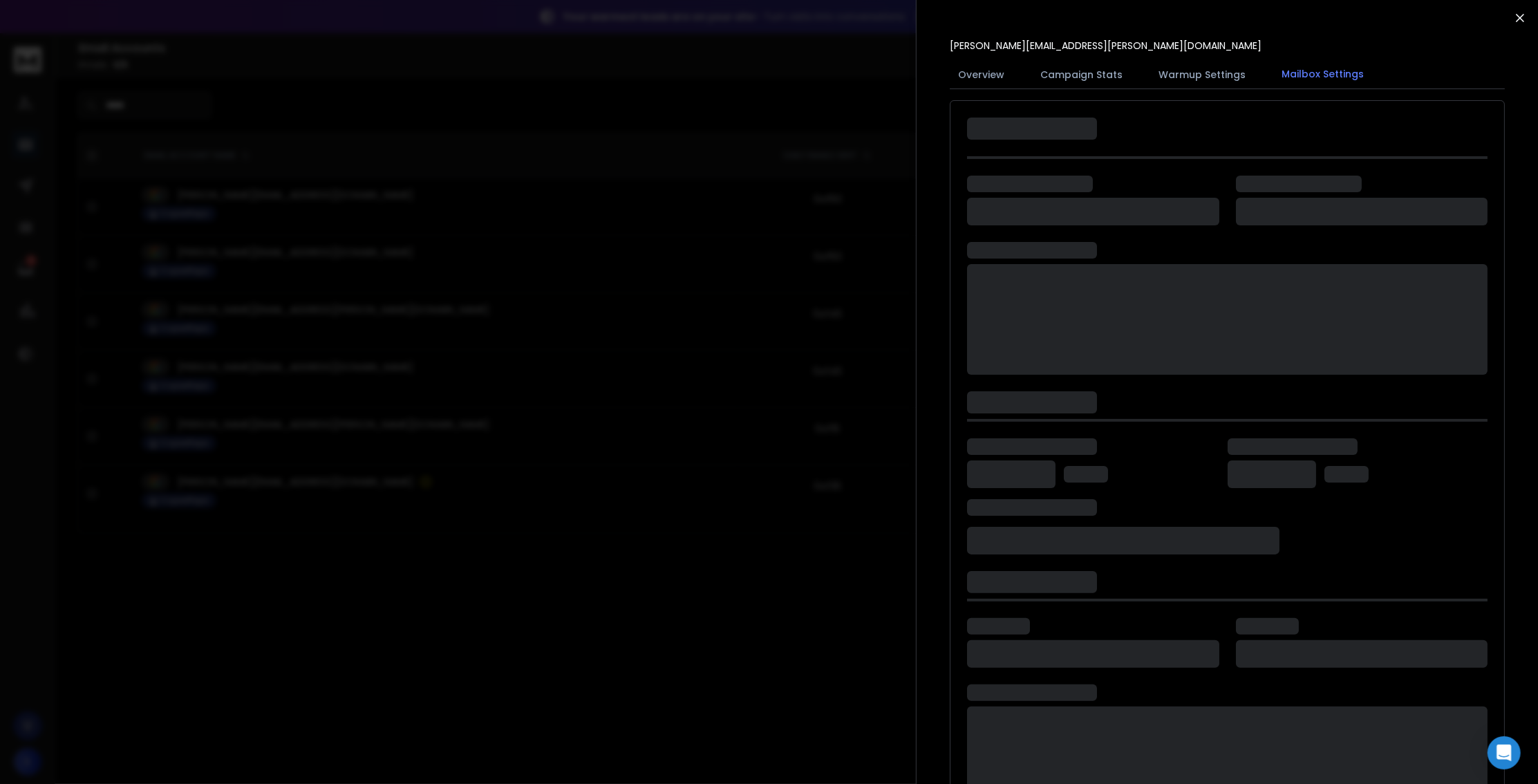
click at [1518, 12] on icon "button" at bounding box center [1520, 18] width 14 height 14
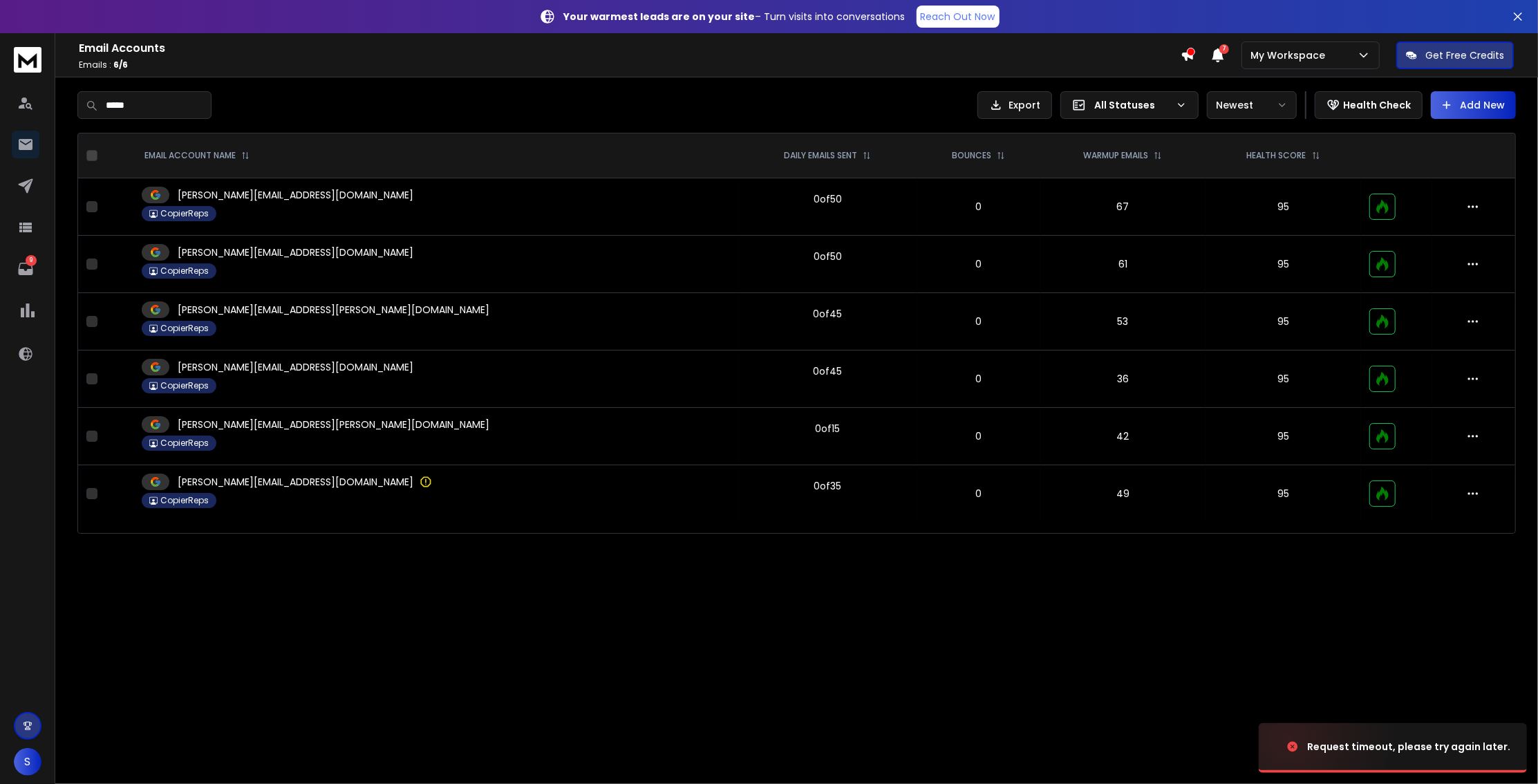
click at [1467, 493] on icon at bounding box center [1473, 493] width 12 height 12
click at [1429, 546] on div "Mailbox Settings" at bounding box center [1435, 546] width 136 height 22
